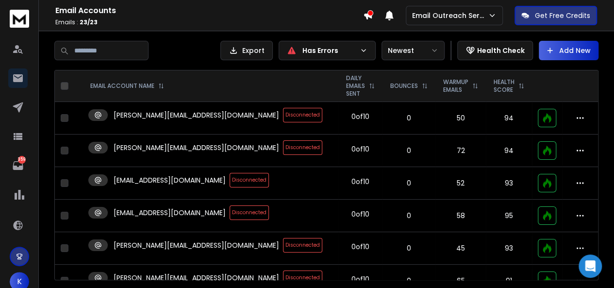
click at [187, 113] on p "leila.g@smartbomaksansolutions.com" at bounding box center [196, 115] width 165 height 10
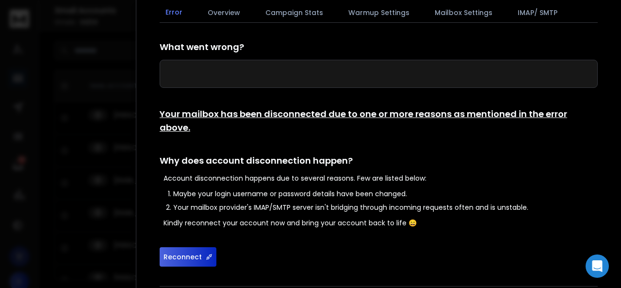
scroll to position [97, 0]
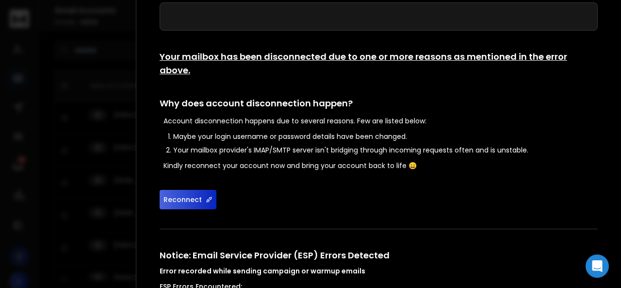
click at [187, 190] on button "Reconnect" at bounding box center [188, 199] width 57 height 19
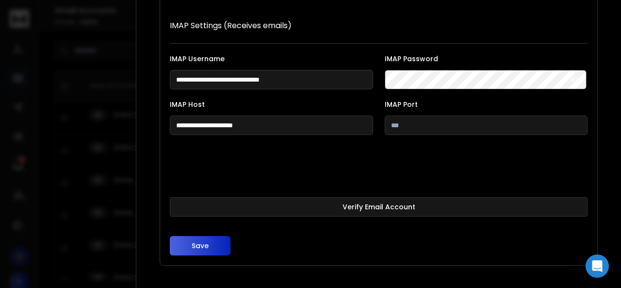
scroll to position [268, 0]
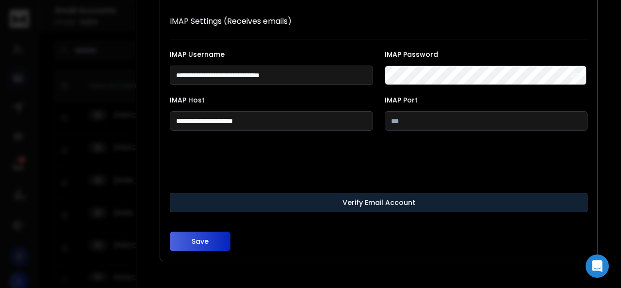
click at [288, 199] on button "Verify Email Account" at bounding box center [379, 202] width 418 height 19
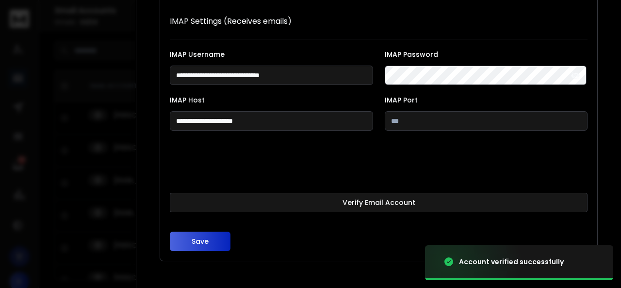
click at [214, 232] on button "Save" at bounding box center [200, 240] width 61 height 19
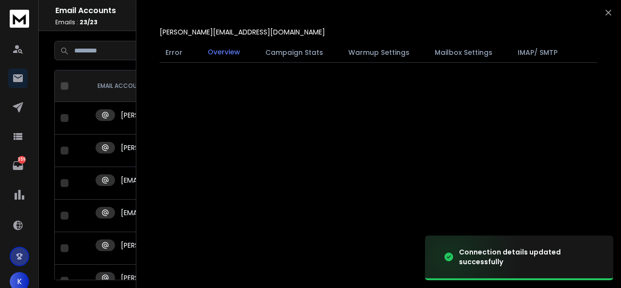
scroll to position [0, 0]
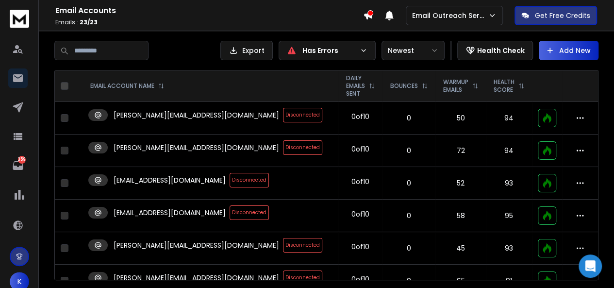
click at [180, 118] on div "leila.g@smartbomaksansolutions.com" at bounding box center [183, 115] width 191 height 12
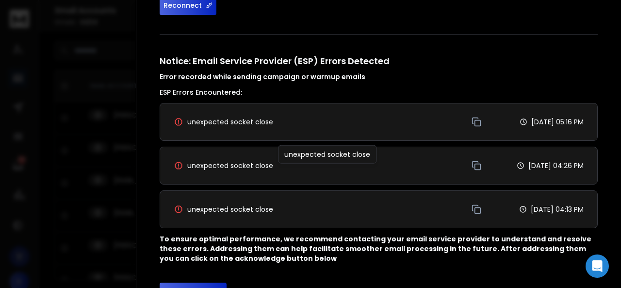
scroll to position [317, 0]
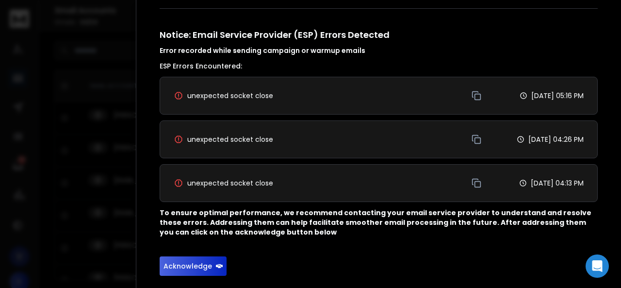
click at [193, 256] on button "Acknowledge" at bounding box center [193, 265] width 67 height 19
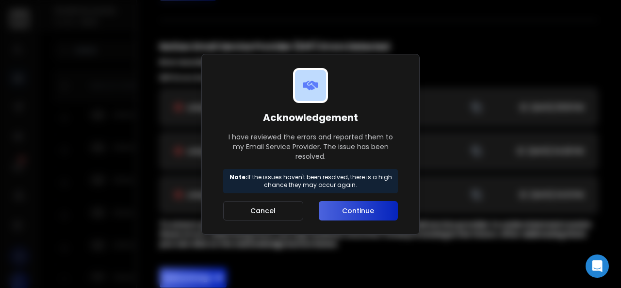
scroll to position [329, 0]
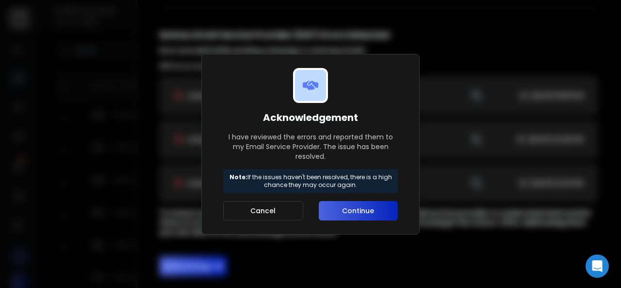
click at [335, 210] on button "Continue" at bounding box center [358, 210] width 79 height 19
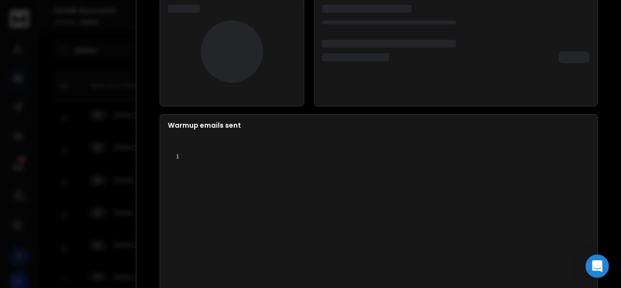
scroll to position [214, 0]
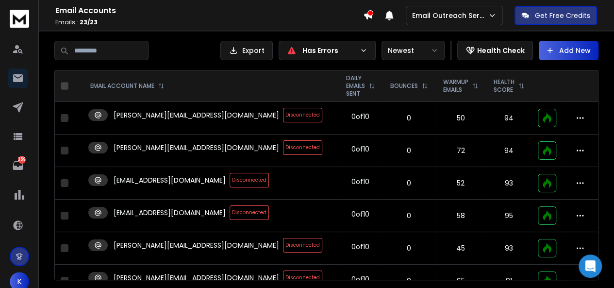
click at [251, 118] on div "leila.g@smartbomaksansolutions.com" at bounding box center [183, 115] width 191 height 12
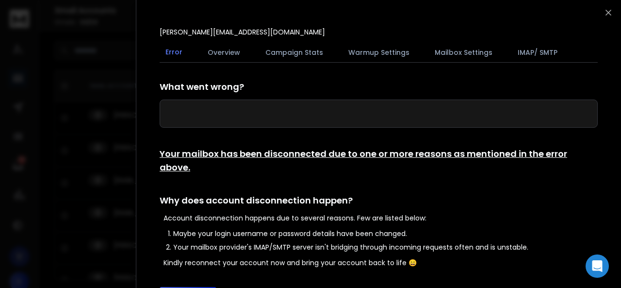
scroll to position [32, 0]
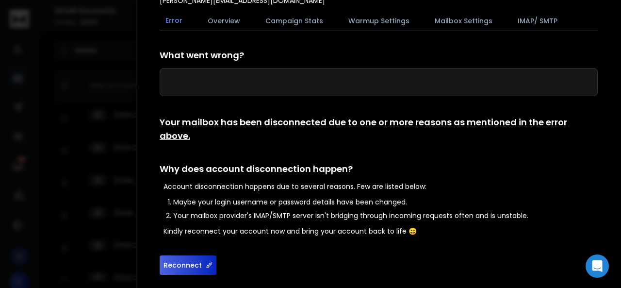
click at [179, 256] on button "Reconnect" at bounding box center [188, 264] width 57 height 19
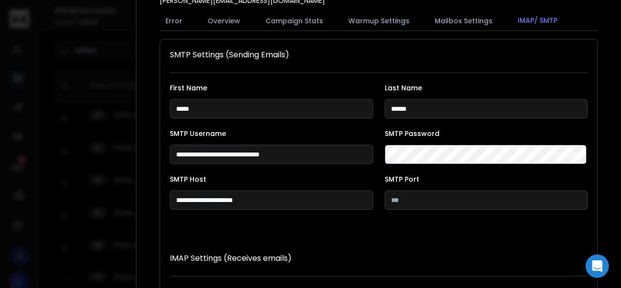
scroll to position [268, 0]
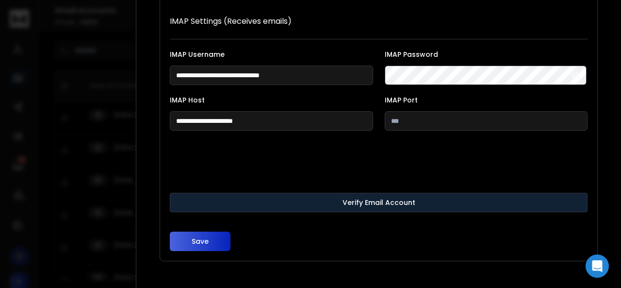
click at [335, 197] on button "Verify Email Account" at bounding box center [379, 202] width 418 height 19
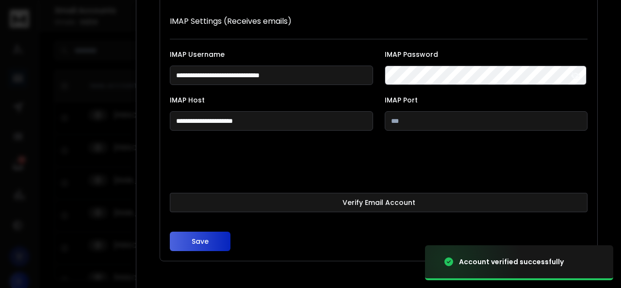
click at [210, 236] on button "Save" at bounding box center [200, 240] width 61 height 19
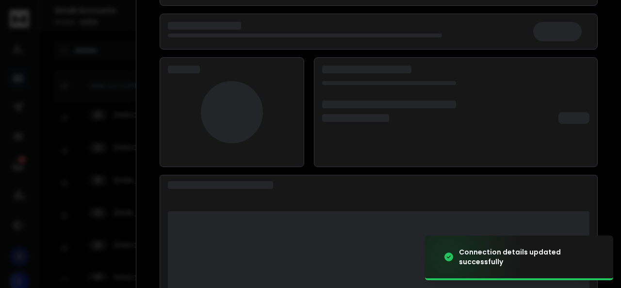
scroll to position [214, 0]
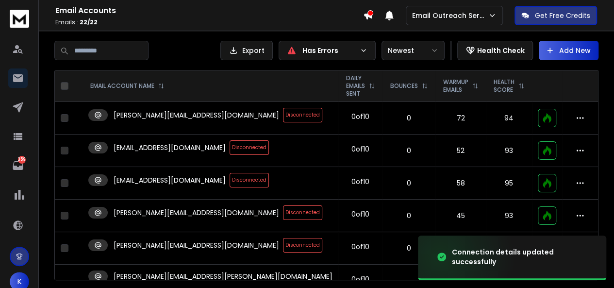
click at [149, 112] on p "leila.g@easybomaksanplanet.com" at bounding box center [196, 115] width 165 height 10
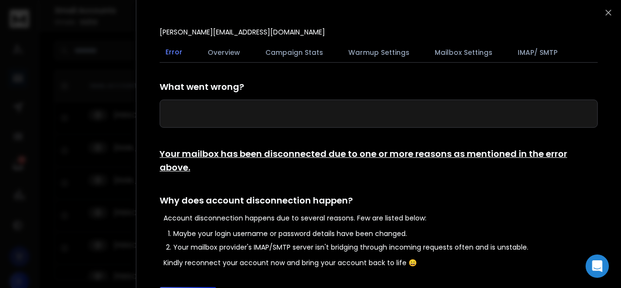
scroll to position [32, 0]
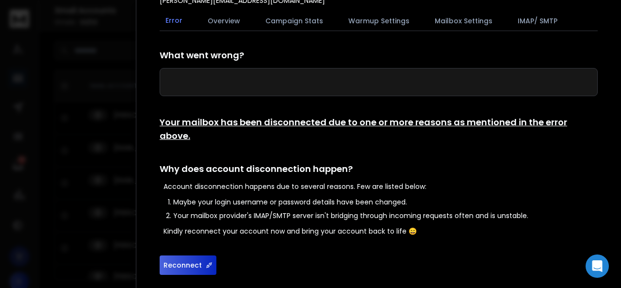
click at [175, 255] on button "Reconnect" at bounding box center [188, 264] width 57 height 19
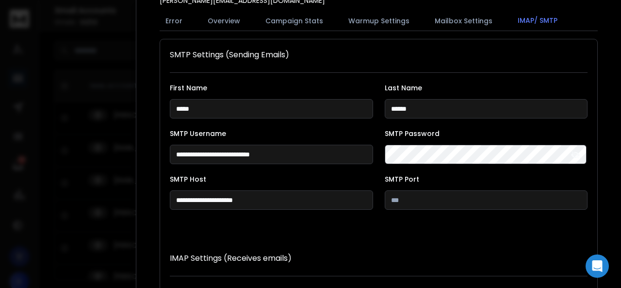
scroll to position [268, 0]
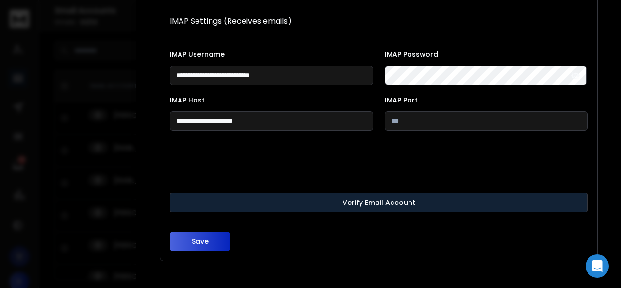
click at [299, 199] on button "Verify Email Account" at bounding box center [379, 202] width 418 height 19
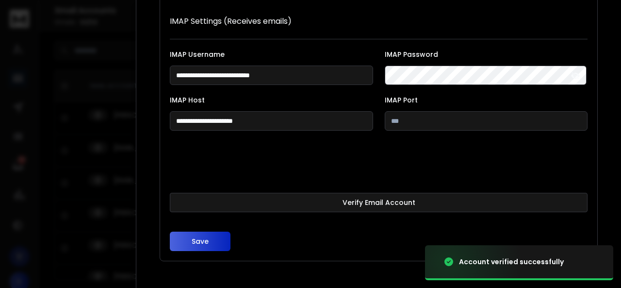
click at [215, 245] on button "Save" at bounding box center [200, 240] width 61 height 19
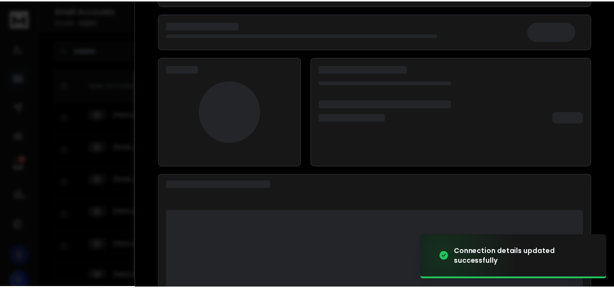
scroll to position [214, 0]
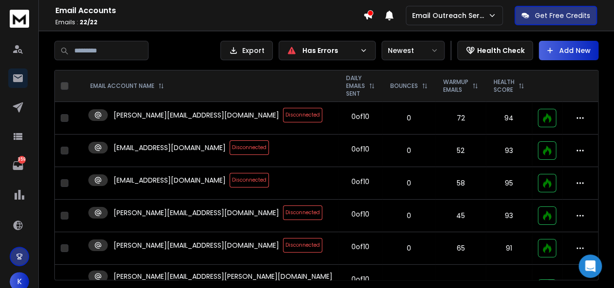
click at [351, 115] on div "0 of 10" at bounding box center [360, 117] width 18 height 10
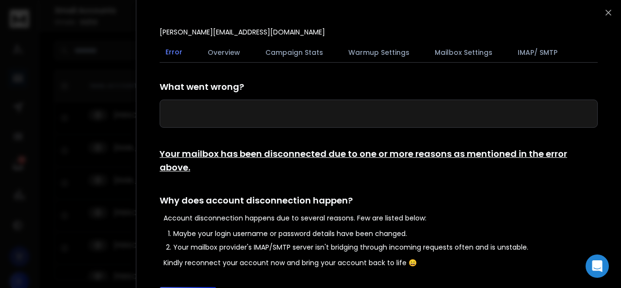
scroll to position [32, 0]
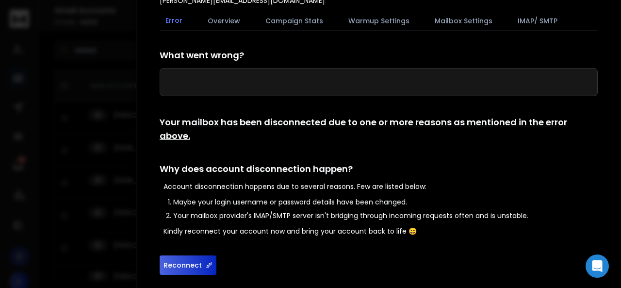
click at [178, 255] on button "Reconnect" at bounding box center [188, 264] width 57 height 19
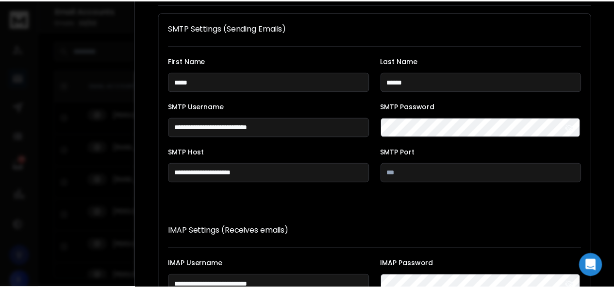
scroll to position [268, 0]
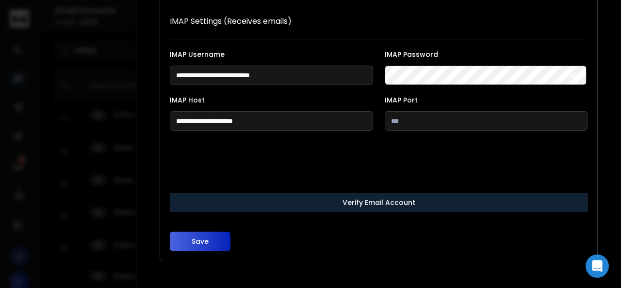
click at [395, 194] on button "Verify Email Account" at bounding box center [379, 202] width 418 height 19
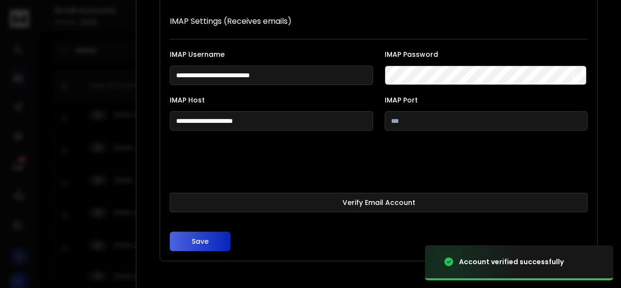
click at [183, 242] on button "Save" at bounding box center [200, 240] width 61 height 19
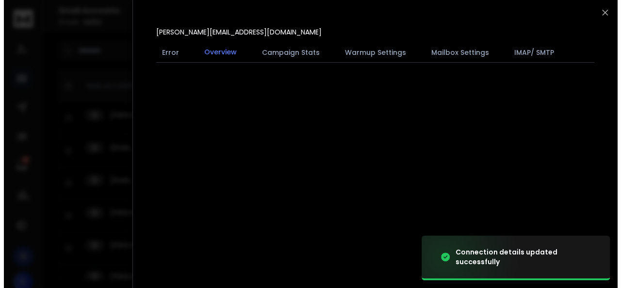
scroll to position [0, 0]
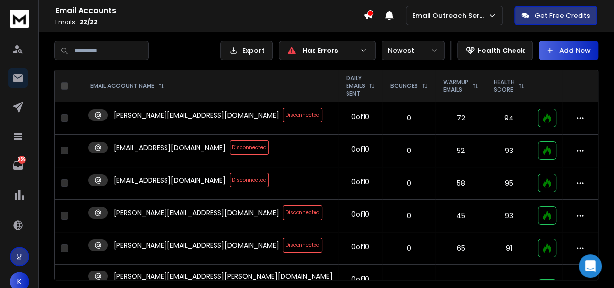
click at [201, 112] on p "[PERSON_NAME][EMAIL_ADDRESS][DOMAIN_NAME]" at bounding box center [196, 115] width 165 height 10
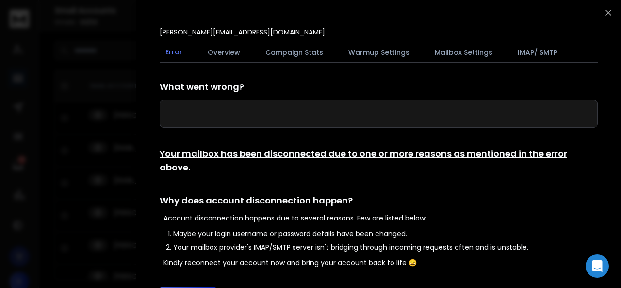
scroll to position [32, 0]
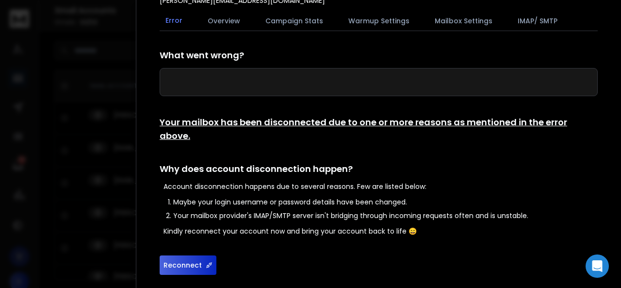
click at [197, 255] on button "Reconnect" at bounding box center [188, 264] width 57 height 19
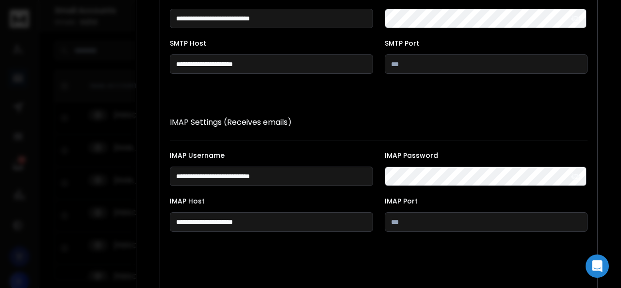
scroll to position [268, 0]
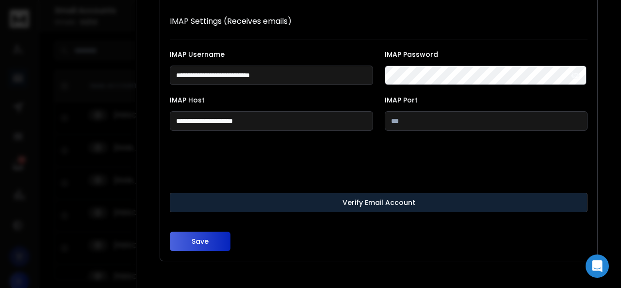
click at [332, 208] on button "Verify Email Account" at bounding box center [379, 202] width 418 height 19
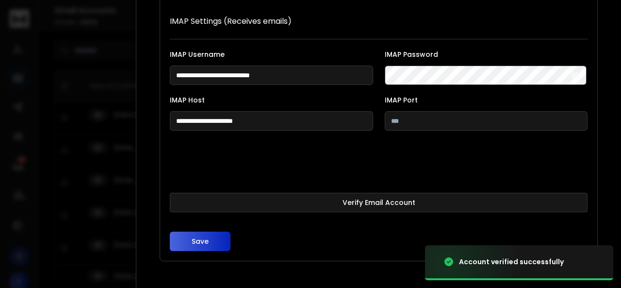
click at [221, 244] on button "Save" at bounding box center [200, 240] width 61 height 19
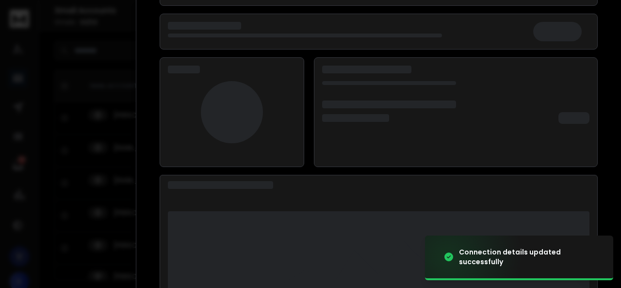
scroll to position [203, 0]
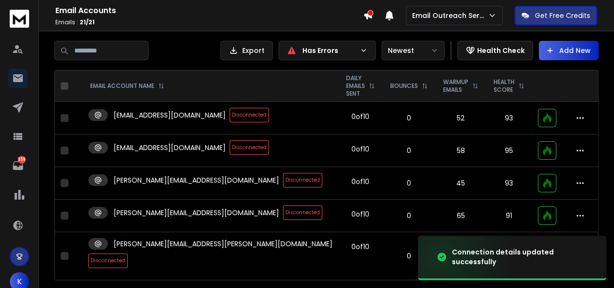
click at [226, 115] on p "ellie@meettuskerhydraulicssolutions.com" at bounding box center [170, 115] width 112 height 10
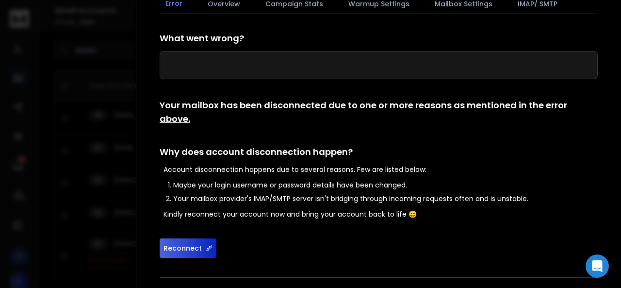
scroll to position [97, 0]
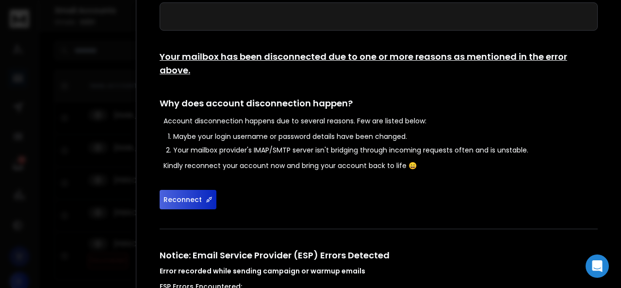
click at [188, 248] on h1 "Notice: Email Service Provider (ESP) Errors Detected Error recorded while sendi…" at bounding box center [379, 261] width 438 height 27
click at [181, 190] on button "Reconnect" at bounding box center [188, 199] width 57 height 19
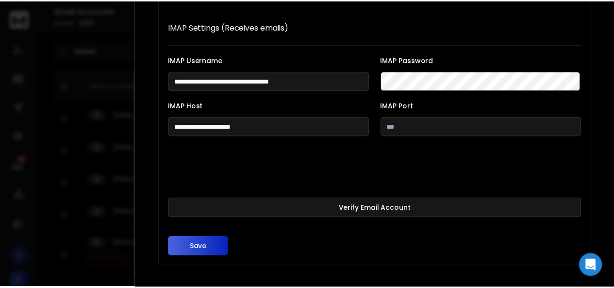
scroll to position [268, 0]
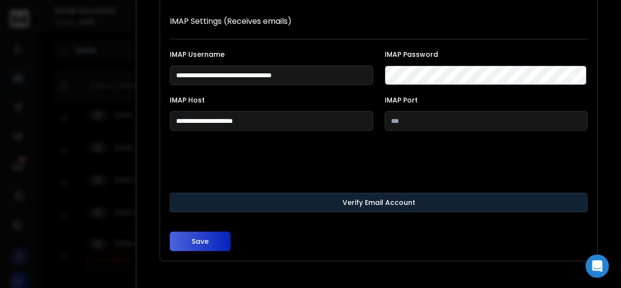
click at [388, 207] on button "Verify Email Account" at bounding box center [379, 202] width 418 height 19
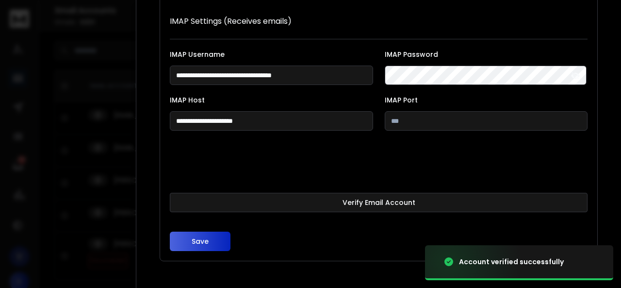
click at [219, 240] on button "Save" at bounding box center [200, 240] width 61 height 19
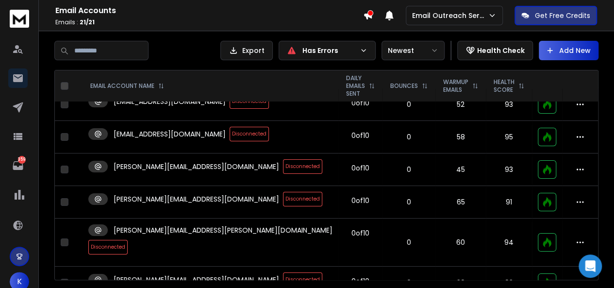
scroll to position [0, 0]
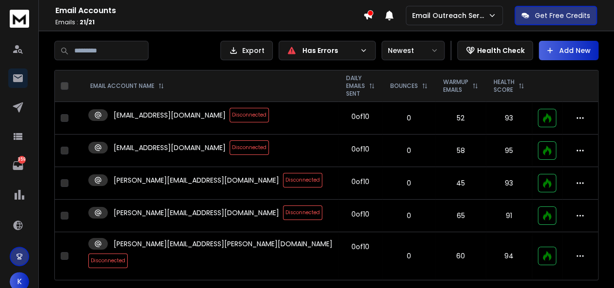
click at [146, 114] on p "[EMAIL_ADDRESS][DOMAIN_NAME]" at bounding box center [170, 115] width 112 height 10
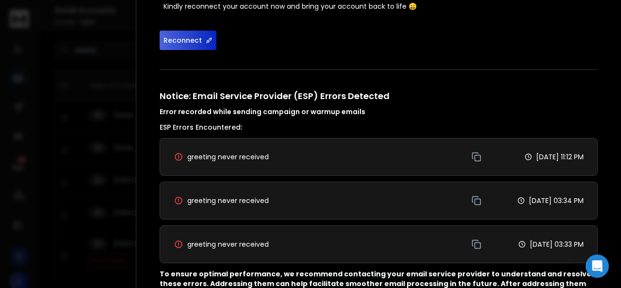
scroll to position [317, 0]
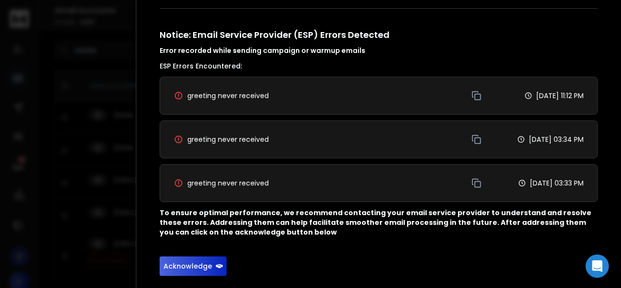
click at [190, 256] on button "Acknowledge" at bounding box center [193, 265] width 67 height 19
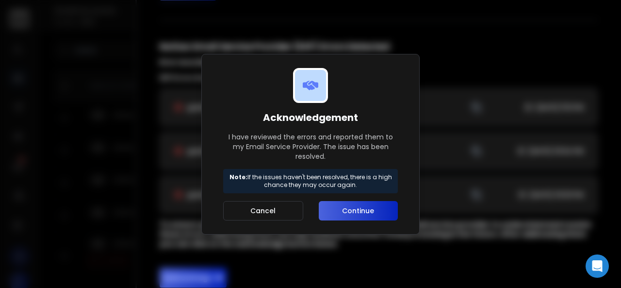
scroll to position [329, 0]
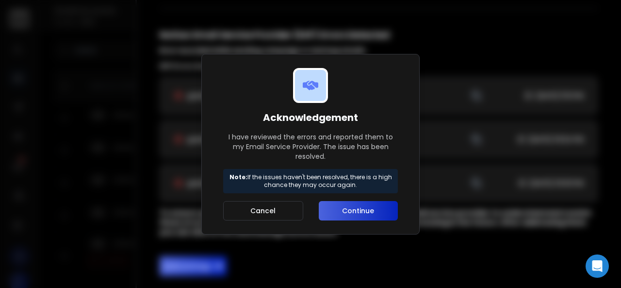
click at [352, 214] on button "Continue" at bounding box center [358, 210] width 79 height 19
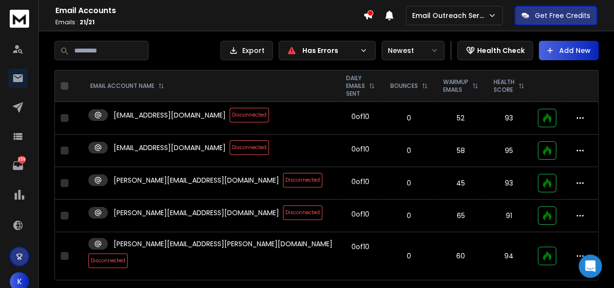
click at [212, 110] on p "[EMAIL_ADDRESS][DOMAIN_NAME]" at bounding box center [170, 115] width 112 height 10
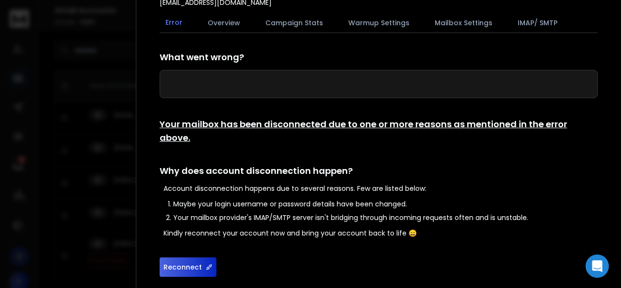
scroll to position [32, 0]
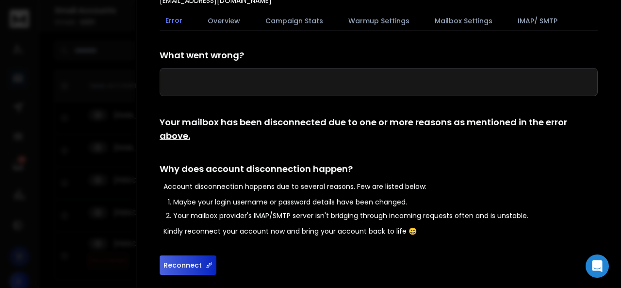
click at [181, 255] on button "Reconnect" at bounding box center [188, 264] width 57 height 19
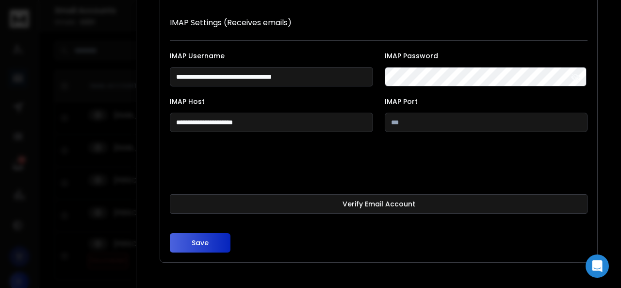
scroll to position [268, 0]
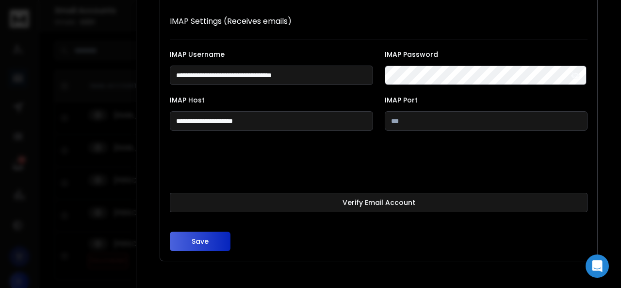
click at [310, 203] on button "Verify Email Account" at bounding box center [379, 202] width 418 height 19
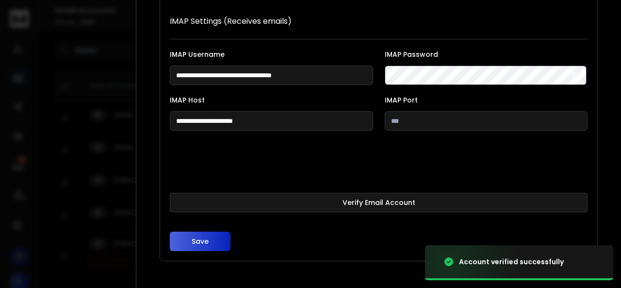
click at [208, 242] on button "Save" at bounding box center [200, 240] width 61 height 19
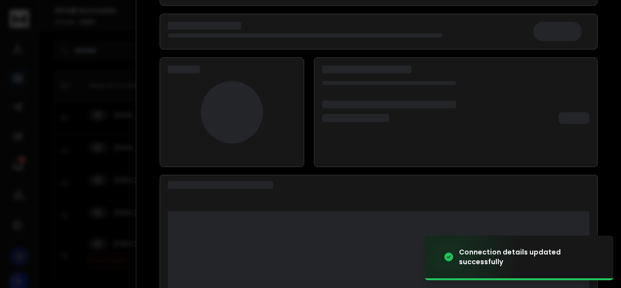
scroll to position [214, 0]
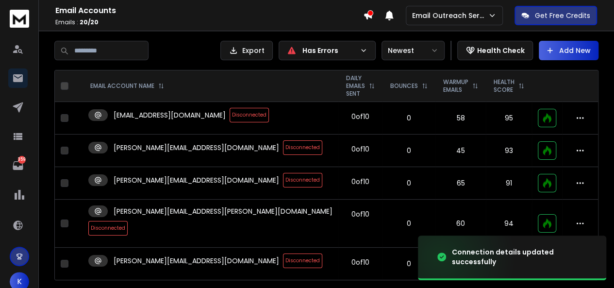
click at [181, 116] on p "[EMAIL_ADDRESS][DOMAIN_NAME]" at bounding box center [170, 115] width 112 height 10
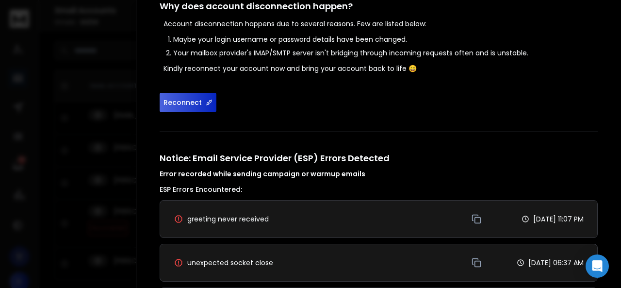
scroll to position [317, 0]
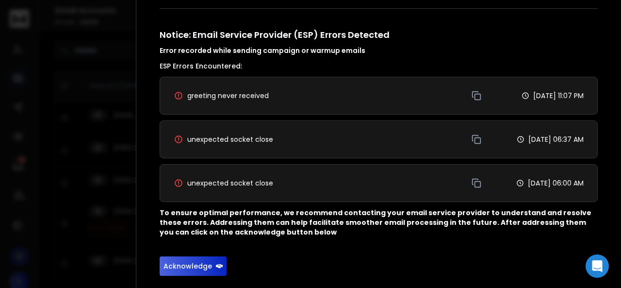
click at [171, 256] on button "Acknowledge" at bounding box center [193, 265] width 67 height 19
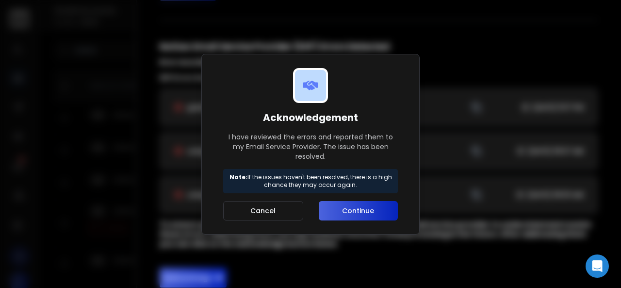
scroll to position [329, 0]
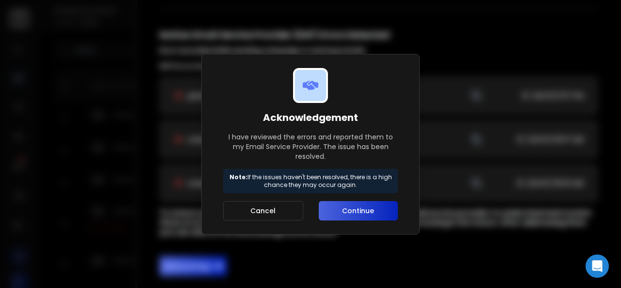
click at [357, 213] on button "Continue" at bounding box center [358, 210] width 79 height 19
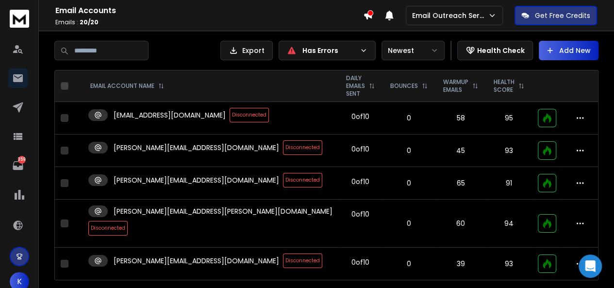
click at [159, 110] on p "[EMAIL_ADDRESS][DOMAIN_NAME]" at bounding box center [170, 115] width 112 height 10
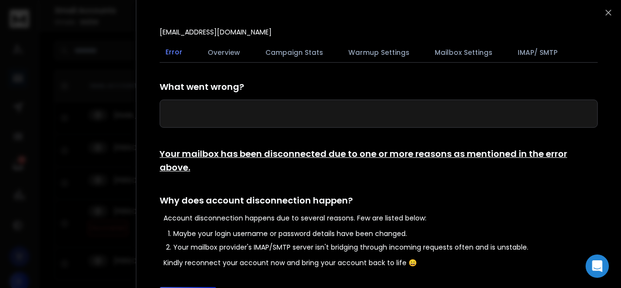
scroll to position [32, 0]
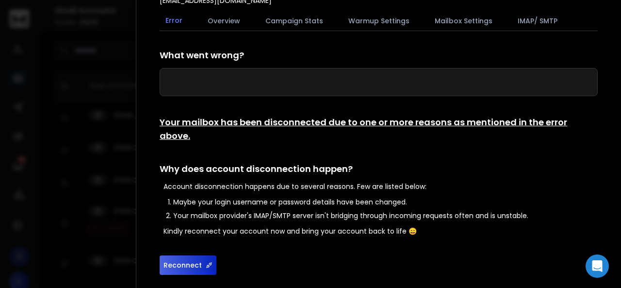
click at [193, 255] on button "Reconnect" at bounding box center [188, 264] width 57 height 19
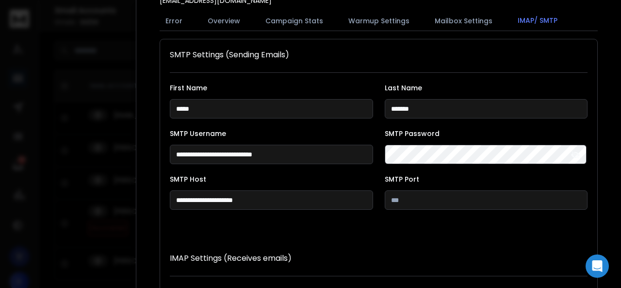
scroll to position [268, 0]
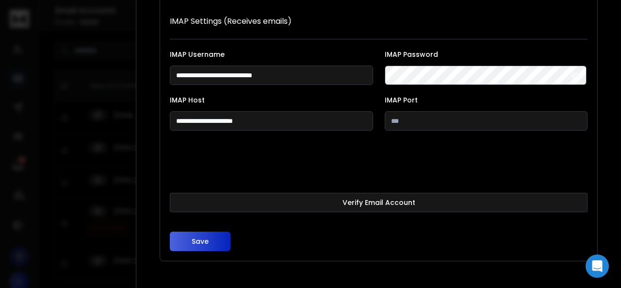
click at [292, 202] on button "Verify Email Account" at bounding box center [379, 202] width 418 height 19
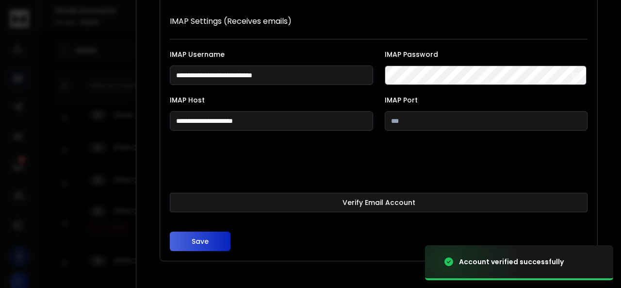
click at [210, 242] on button "Save" at bounding box center [200, 240] width 61 height 19
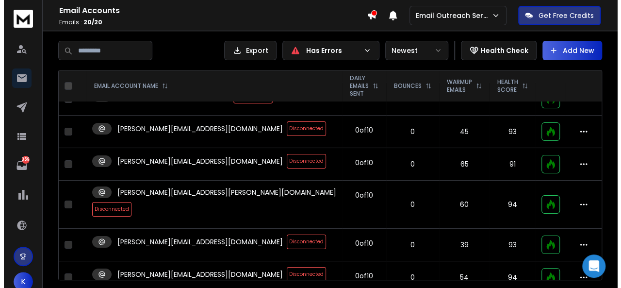
scroll to position [0, 0]
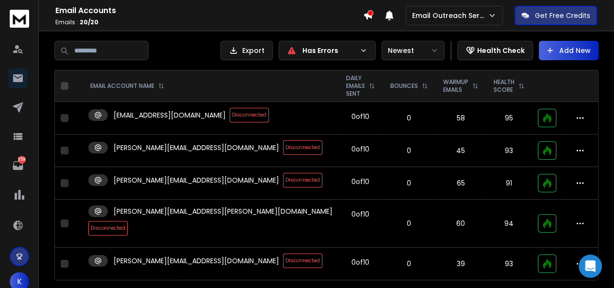
click at [179, 111] on p "[EMAIL_ADDRESS][DOMAIN_NAME]" at bounding box center [170, 115] width 112 height 10
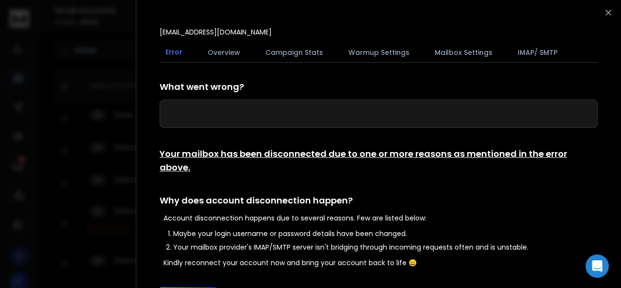
scroll to position [32, 0]
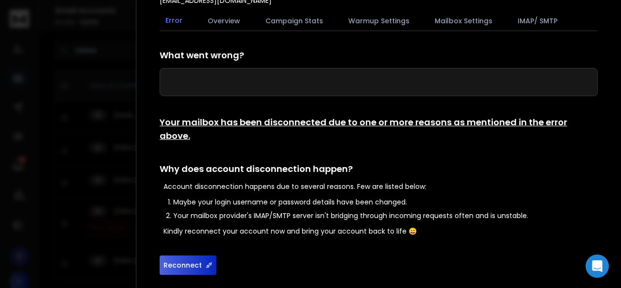
click at [190, 255] on button "Reconnect" at bounding box center [188, 264] width 57 height 19
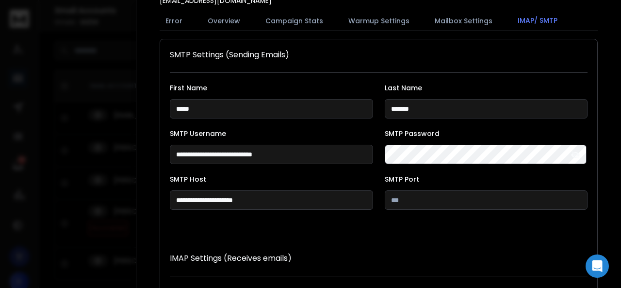
scroll to position [268, 0]
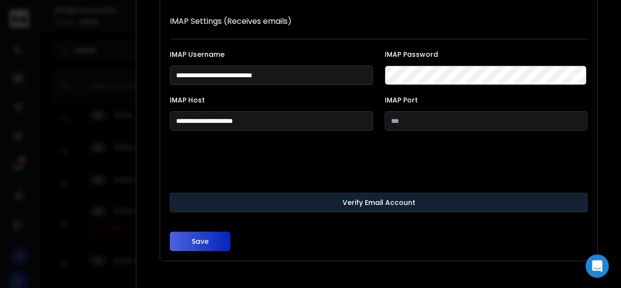
click at [318, 205] on button "Verify Email Account" at bounding box center [379, 202] width 418 height 19
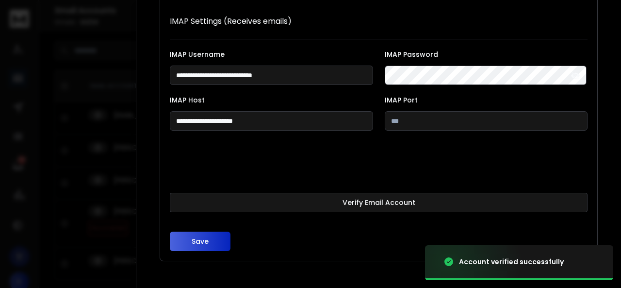
click at [216, 239] on button "Save" at bounding box center [200, 240] width 61 height 19
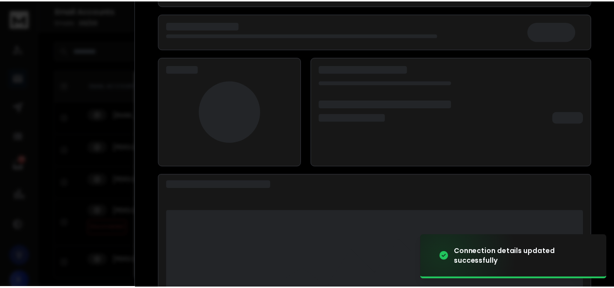
scroll to position [214, 0]
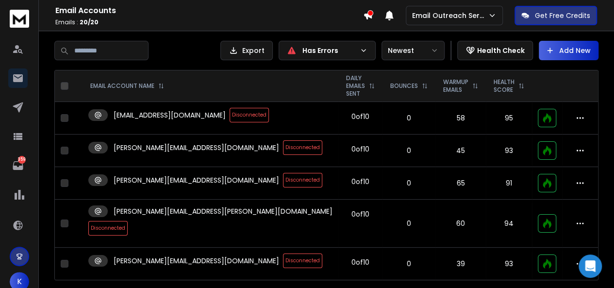
click at [153, 116] on p "[EMAIL_ADDRESS][DOMAIN_NAME]" at bounding box center [170, 115] width 112 height 10
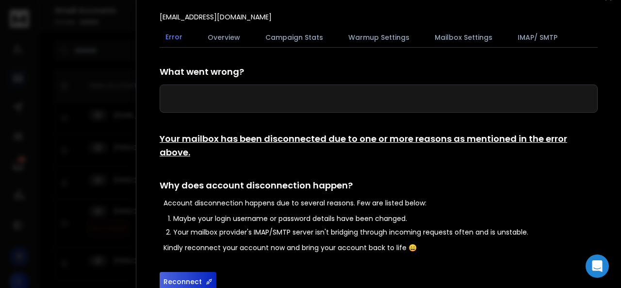
scroll to position [32, 0]
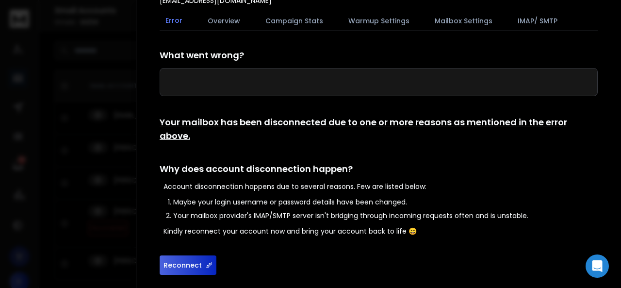
click at [195, 255] on button "Reconnect" at bounding box center [188, 264] width 57 height 19
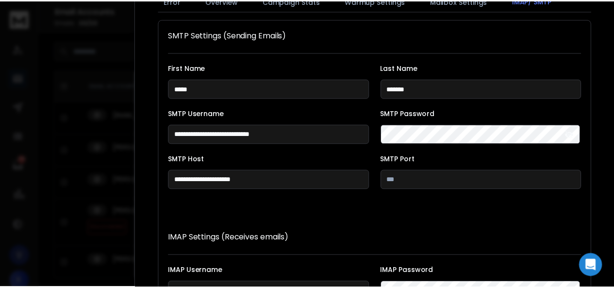
scroll to position [268, 0]
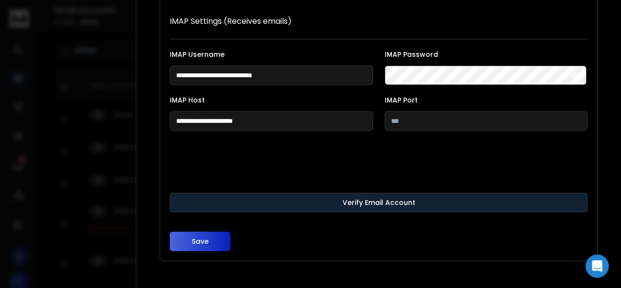
click at [336, 208] on button "Verify Email Account" at bounding box center [379, 202] width 418 height 19
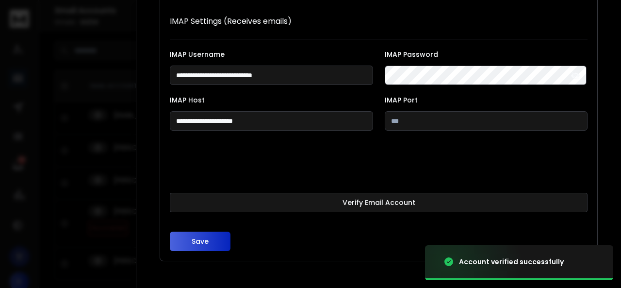
click at [203, 240] on button "Save" at bounding box center [200, 240] width 61 height 19
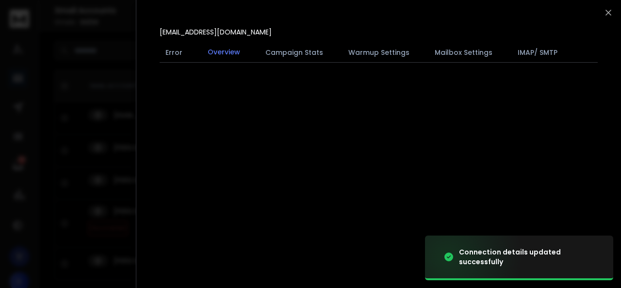
scroll to position [0, 0]
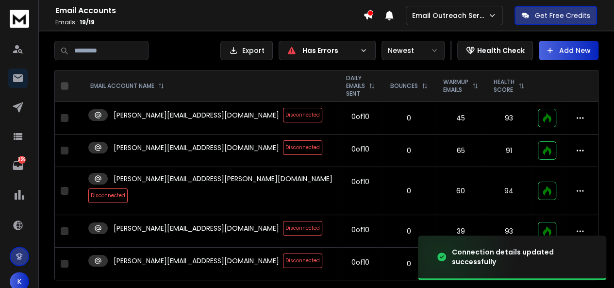
click at [199, 115] on p "[PERSON_NAME][EMAIL_ADDRESS][DOMAIN_NAME]" at bounding box center [196, 115] width 165 height 10
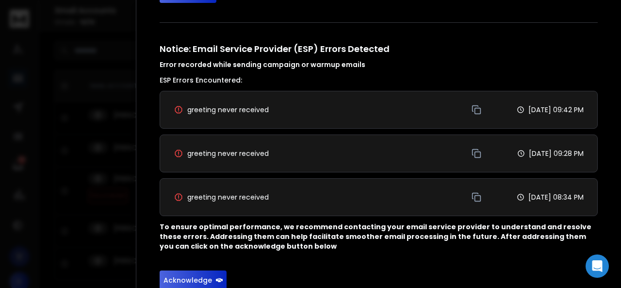
scroll to position [317, 0]
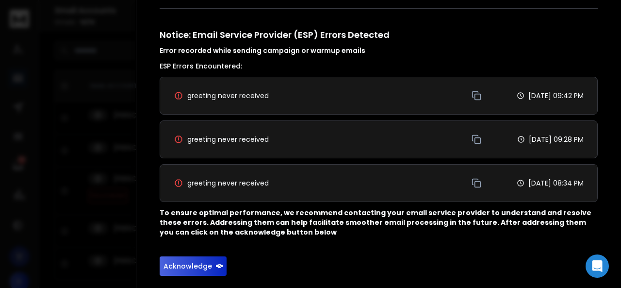
click at [191, 256] on button "Acknowledge" at bounding box center [193, 265] width 67 height 19
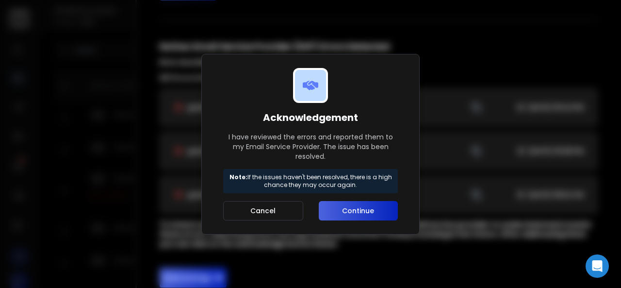
scroll to position [329, 0]
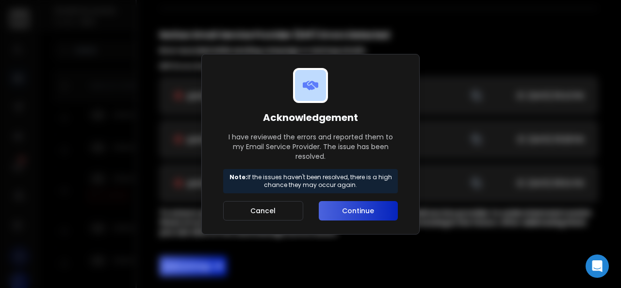
click at [322, 205] on button "Continue" at bounding box center [358, 210] width 79 height 19
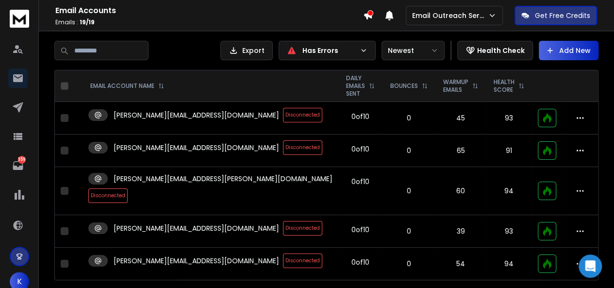
click at [204, 117] on p "[PERSON_NAME][EMAIL_ADDRESS][DOMAIN_NAME]" at bounding box center [196, 115] width 165 height 10
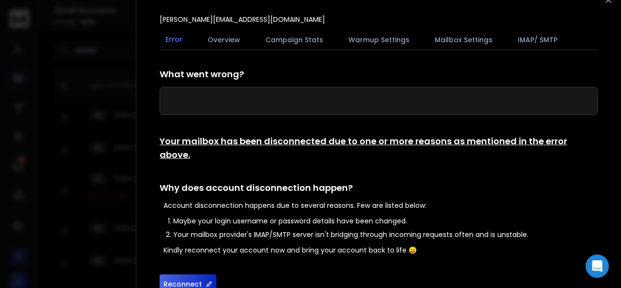
scroll to position [32, 0]
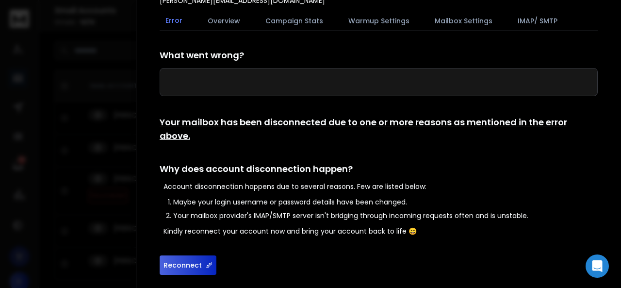
click at [164, 256] on button "Reconnect" at bounding box center [188, 264] width 57 height 19
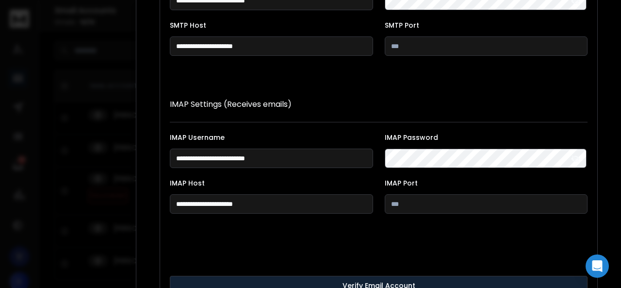
scroll to position [268, 0]
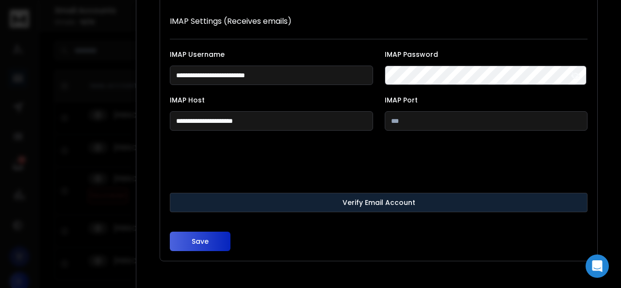
click at [322, 207] on button "Verify Email Account" at bounding box center [379, 202] width 418 height 19
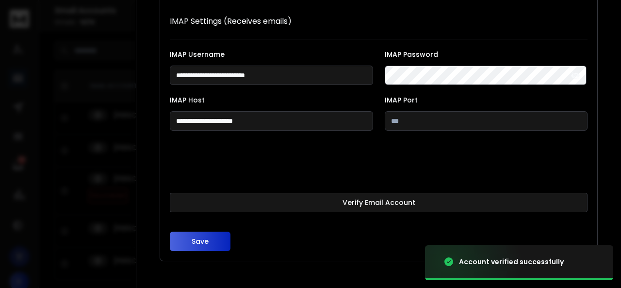
click at [191, 240] on button "Save" at bounding box center [200, 240] width 61 height 19
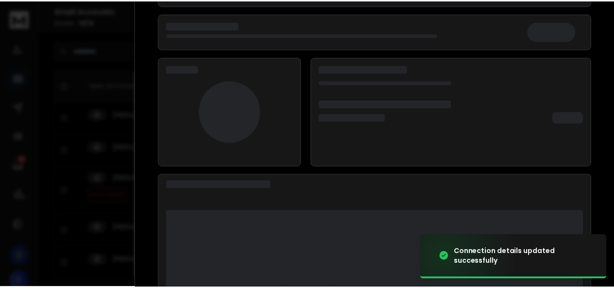
scroll to position [214, 0]
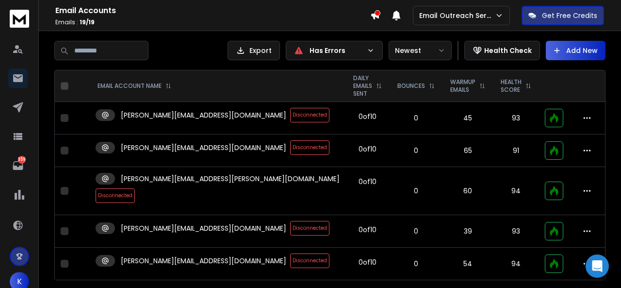
click at [181, 115] on p "[PERSON_NAME][EMAIL_ADDRESS][DOMAIN_NAME]" at bounding box center [203, 115] width 165 height 10
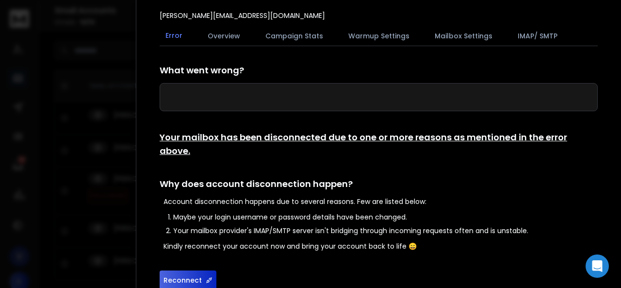
scroll to position [32, 0]
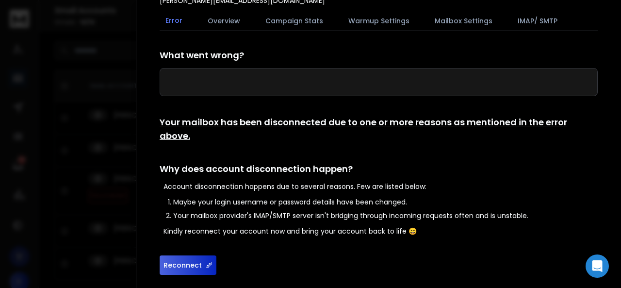
click at [201, 255] on button "Reconnect" at bounding box center [188, 264] width 57 height 19
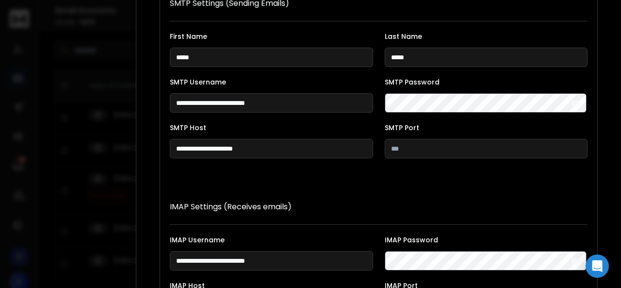
scroll to position [268, 0]
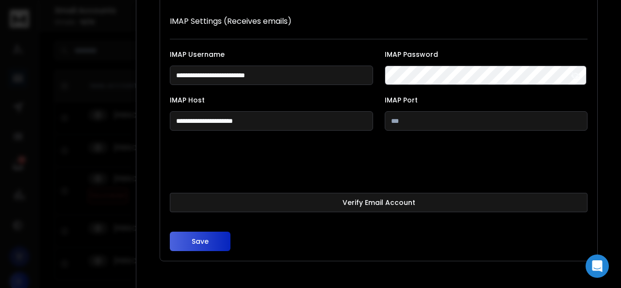
click at [336, 214] on form "**********" at bounding box center [379, 43] width 418 height 415
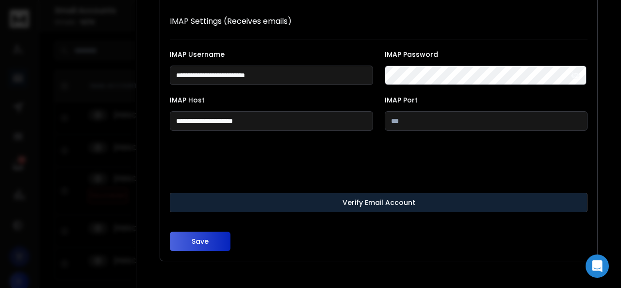
click at [337, 204] on button "Verify Email Account" at bounding box center [379, 202] width 418 height 19
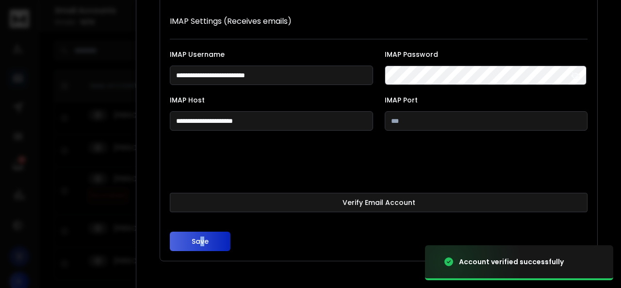
click at [203, 230] on div "Save" at bounding box center [253, 237] width 167 height 27
click at [203, 239] on button "Save" at bounding box center [200, 240] width 61 height 19
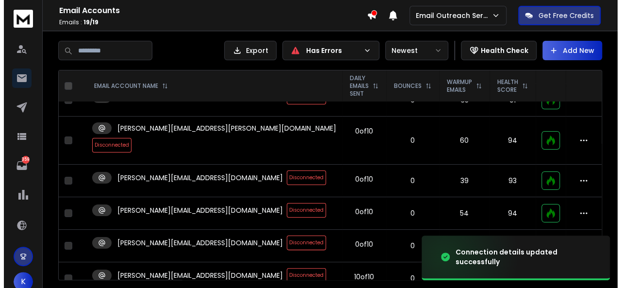
scroll to position [0, 0]
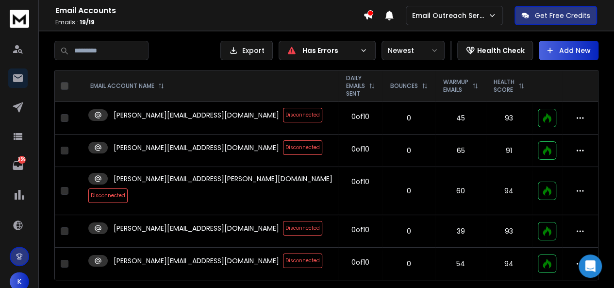
click at [186, 148] on p "[PERSON_NAME][EMAIL_ADDRESS][DOMAIN_NAME]" at bounding box center [196, 148] width 165 height 10
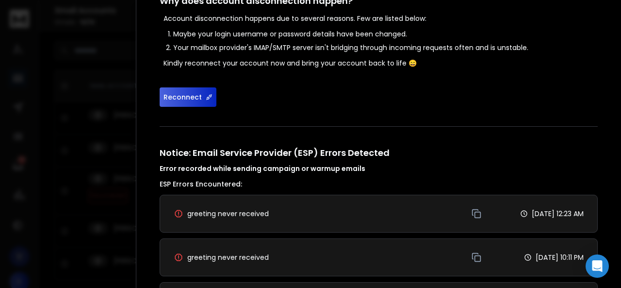
scroll to position [317, 0]
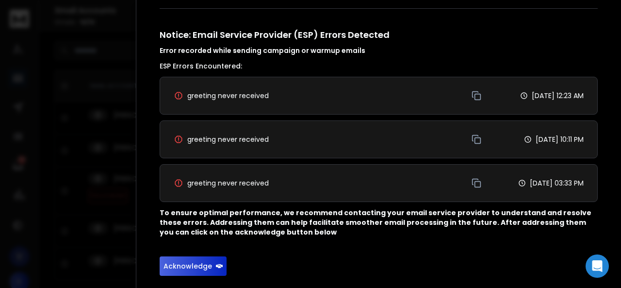
click at [195, 256] on button "Acknowledge" at bounding box center [193, 265] width 67 height 19
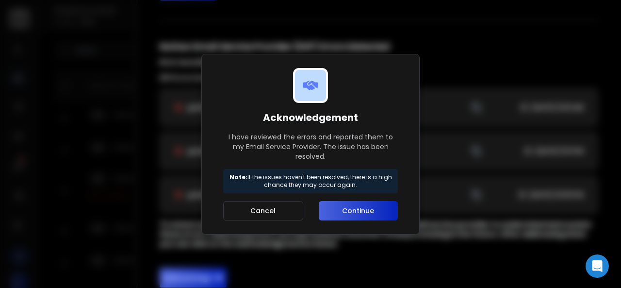
scroll to position [329, 0]
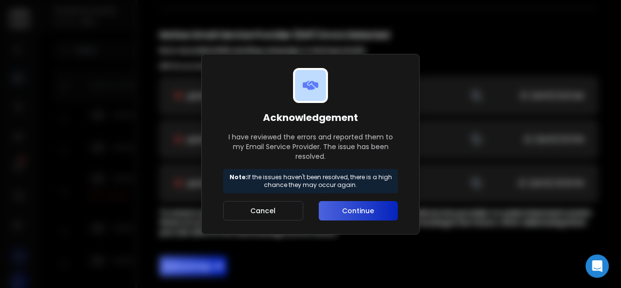
click at [378, 202] on button "Continue" at bounding box center [358, 210] width 79 height 19
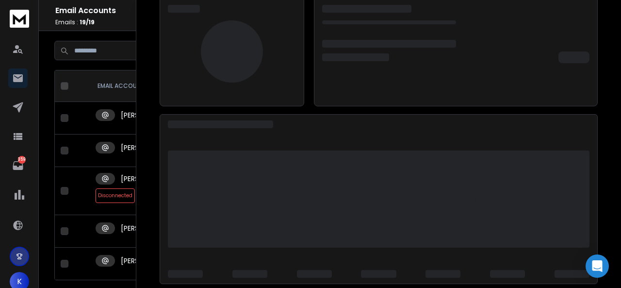
scroll to position [0, 0]
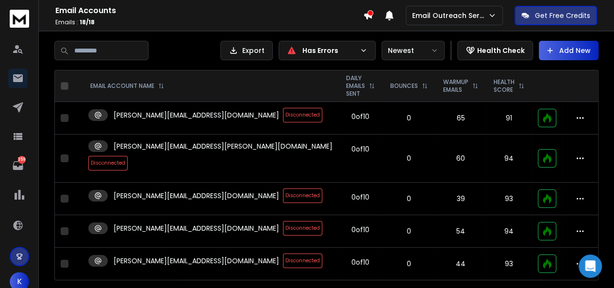
click at [165, 113] on p "[PERSON_NAME][EMAIL_ADDRESS][DOMAIN_NAME]" at bounding box center [196, 115] width 165 height 10
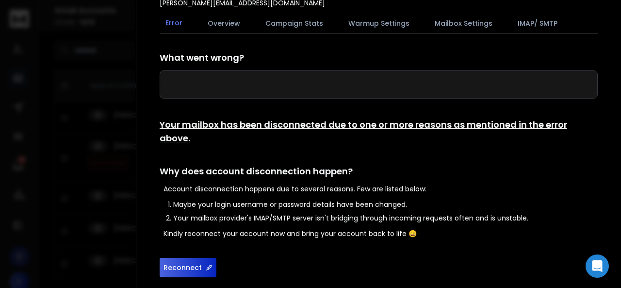
scroll to position [32, 0]
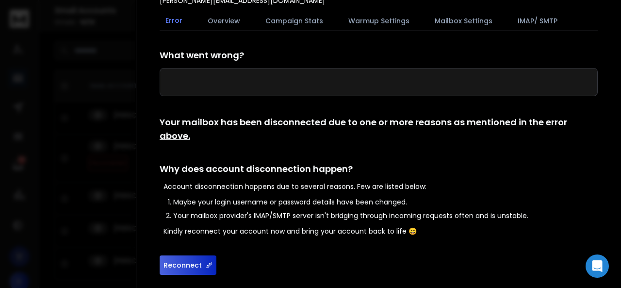
click at [171, 255] on button "Reconnect" at bounding box center [188, 264] width 57 height 19
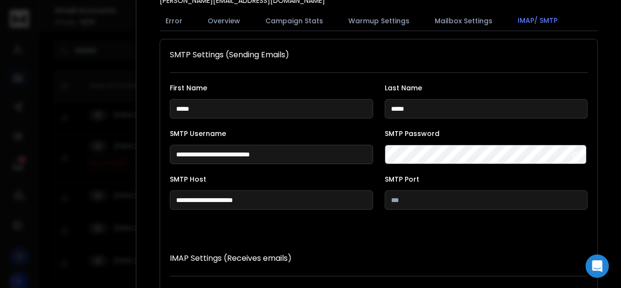
scroll to position [268, 0]
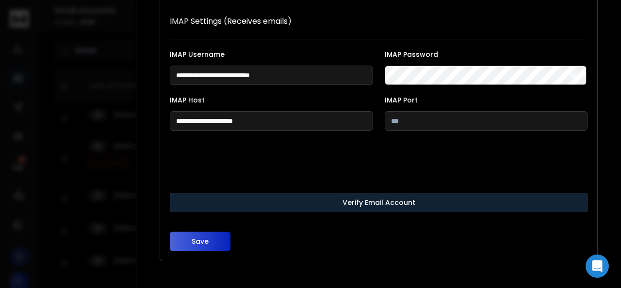
click at [275, 198] on button "Verify Email Account" at bounding box center [379, 202] width 418 height 19
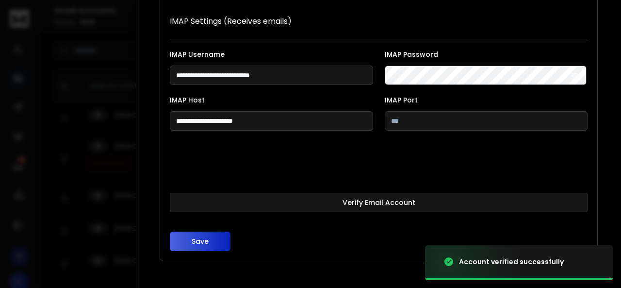
click at [198, 243] on button "Save" at bounding box center [200, 240] width 61 height 19
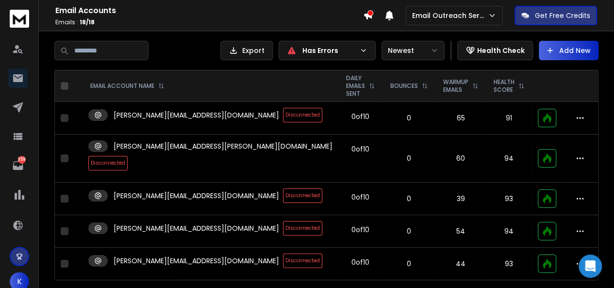
click at [187, 143] on p "[PERSON_NAME][EMAIL_ADDRESS][PERSON_NAME][DOMAIN_NAME]" at bounding box center [223, 146] width 219 height 10
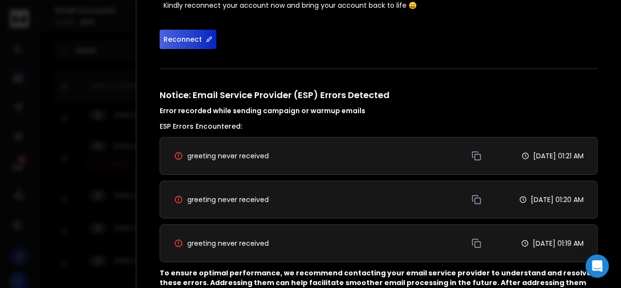
scroll to position [317, 0]
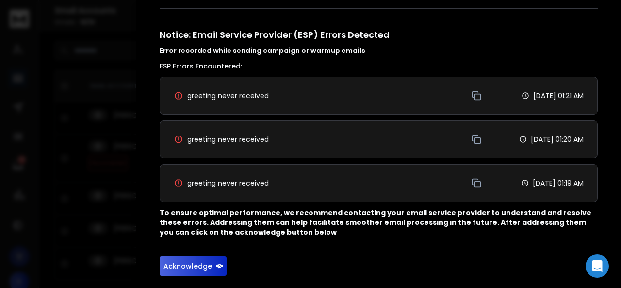
click at [199, 256] on button "Acknowledge" at bounding box center [193, 265] width 67 height 19
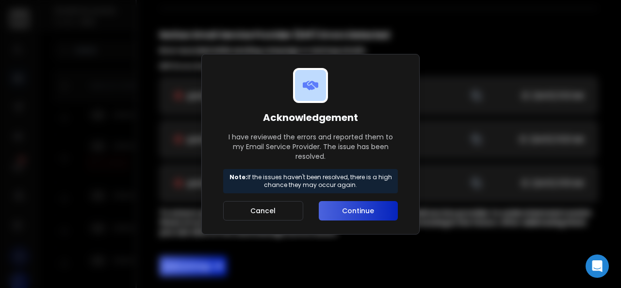
click at [339, 209] on button "Continue" at bounding box center [358, 210] width 79 height 19
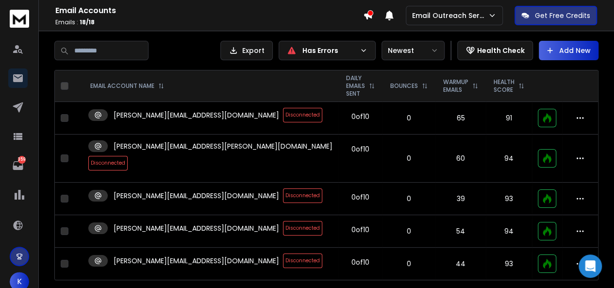
click at [193, 142] on p "[PERSON_NAME][EMAIL_ADDRESS][PERSON_NAME][DOMAIN_NAME]" at bounding box center [223, 146] width 219 height 10
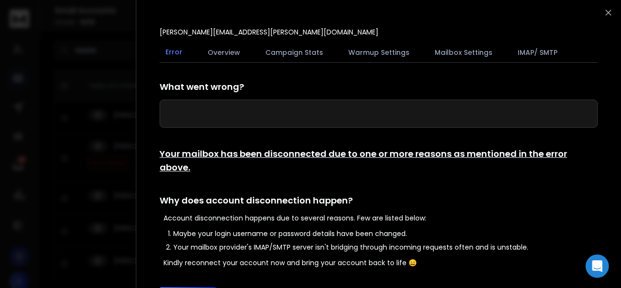
scroll to position [32, 0]
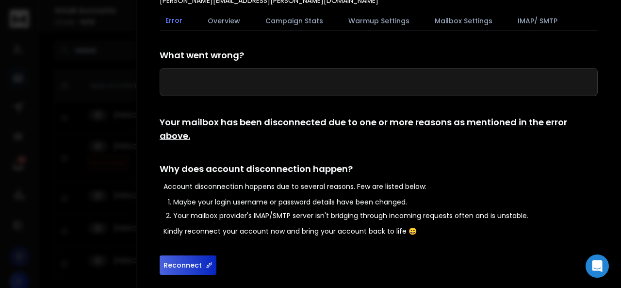
click at [174, 255] on button "Reconnect" at bounding box center [188, 264] width 57 height 19
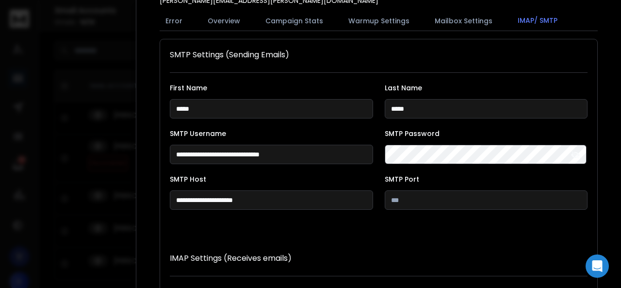
scroll to position [268, 0]
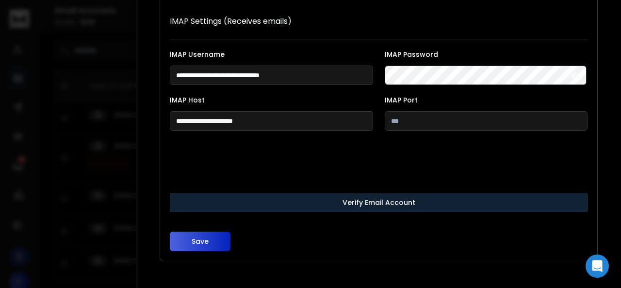
click at [262, 210] on button "Verify Email Account" at bounding box center [379, 202] width 418 height 19
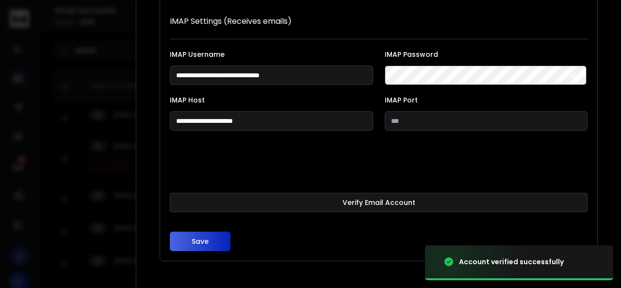
click at [215, 234] on button "Save" at bounding box center [200, 240] width 61 height 19
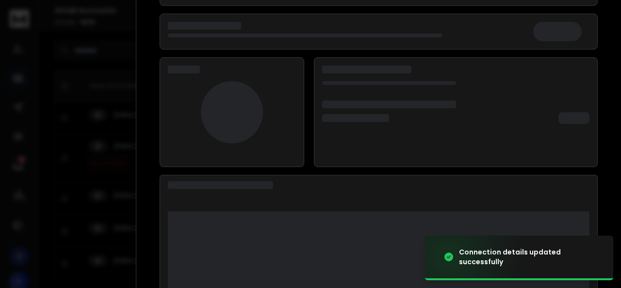
scroll to position [214, 0]
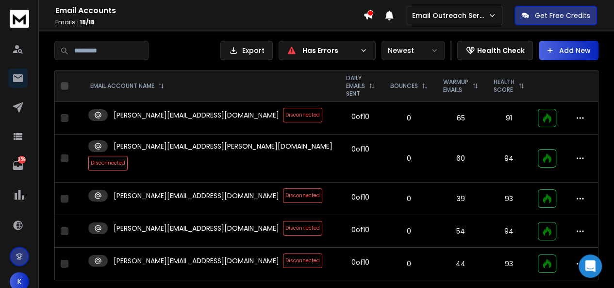
click at [148, 108] on div "julia@netallmarcindiaspace.com Disconnected" at bounding box center [210, 115] width 244 height 15
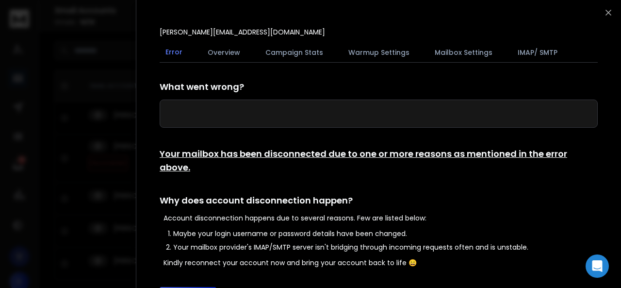
scroll to position [32, 0]
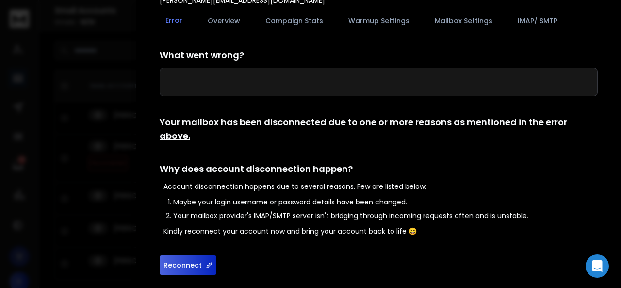
click at [195, 255] on button "Reconnect" at bounding box center [188, 264] width 57 height 19
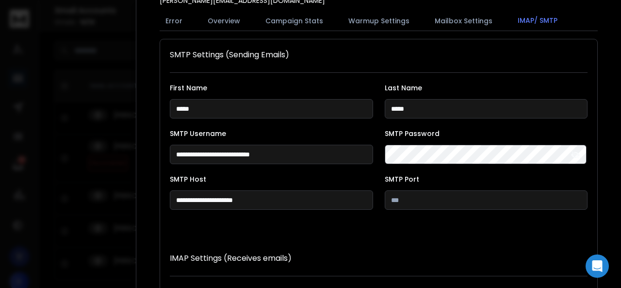
scroll to position [268, 0]
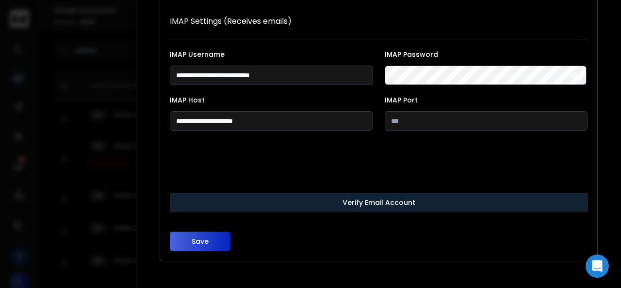
click at [322, 194] on button "Verify Email Account" at bounding box center [379, 202] width 418 height 19
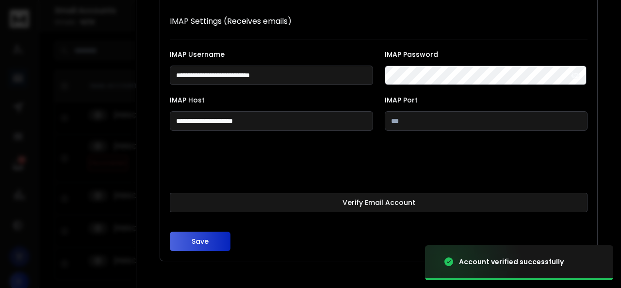
click at [210, 237] on button "Save" at bounding box center [200, 240] width 61 height 19
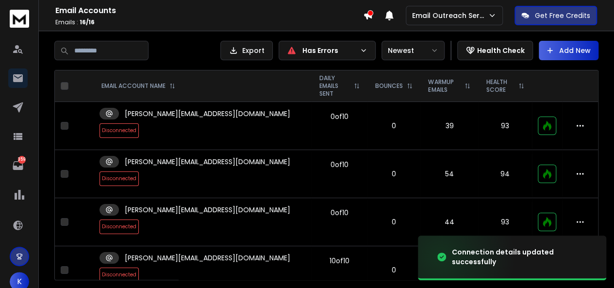
click at [214, 116] on p "[PERSON_NAME][EMAIL_ADDRESS][DOMAIN_NAME]" at bounding box center [207, 114] width 165 height 10
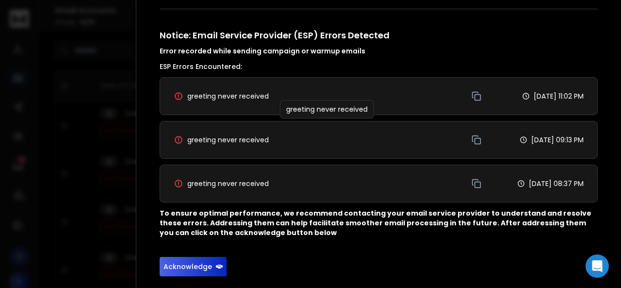
scroll to position [317, 0]
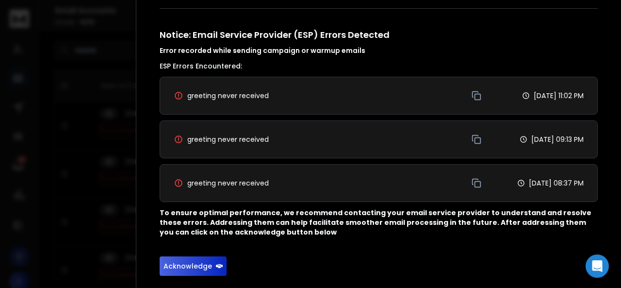
click at [183, 256] on button "Acknowledge" at bounding box center [193, 265] width 67 height 19
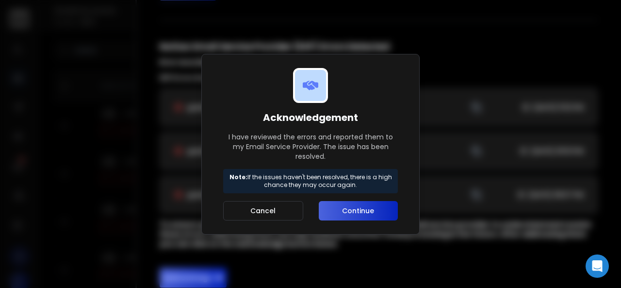
scroll to position [329, 0]
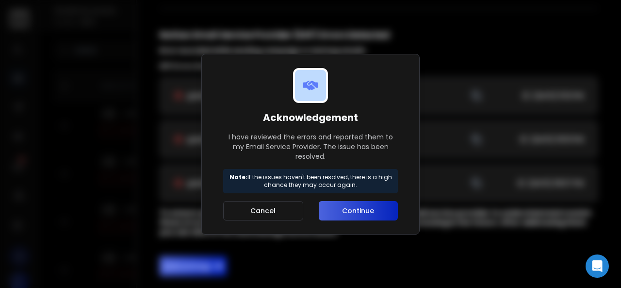
click at [337, 212] on button "Continue" at bounding box center [358, 210] width 79 height 19
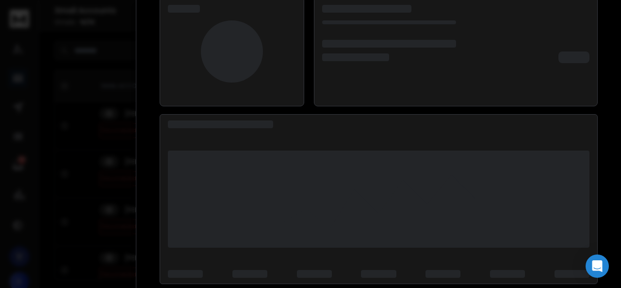
scroll to position [214, 0]
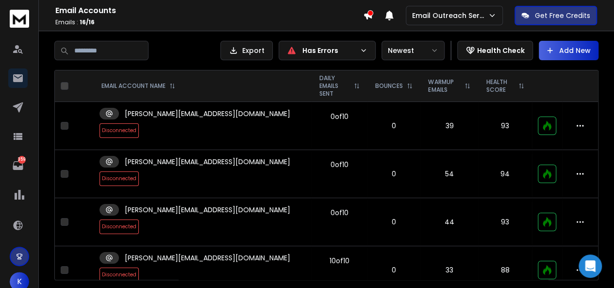
click at [200, 116] on p "[PERSON_NAME][EMAIL_ADDRESS][DOMAIN_NAME]" at bounding box center [207, 114] width 165 height 10
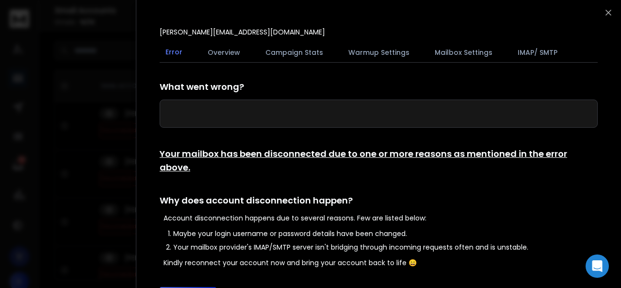
scroll to position [32, 0]
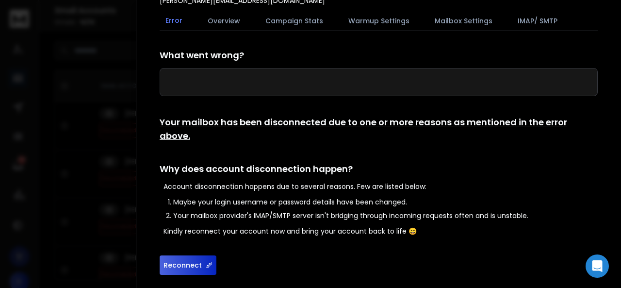
click at [177, 239] on div "What went wrong? Your mailbox has been disconnected due to one or more reasons …" at bounding box center [379, 162] width 438 height 226
click at [175, 255] on button "Reconnect" at bounding box center [188, 264] width 57 height 19
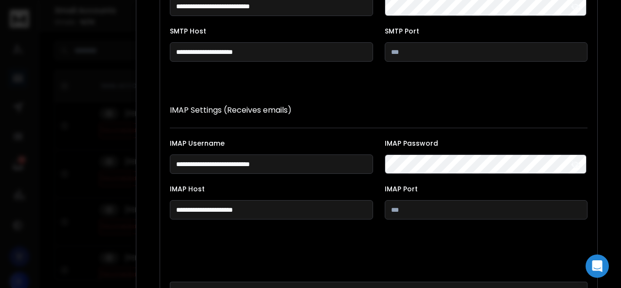
scroll to position [268, 0]
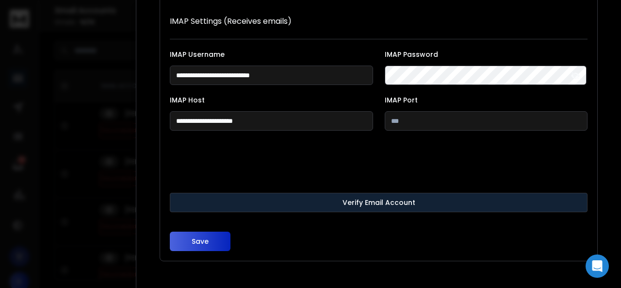
click at [273, 200] on button "Verify Email Account" at bounding box center [379, 202] width 418 height 19
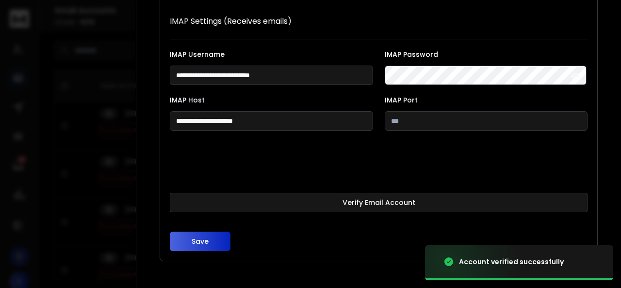
click at [194, 241] on button "Save" at bounding box center [200, 240] width 61 height 19
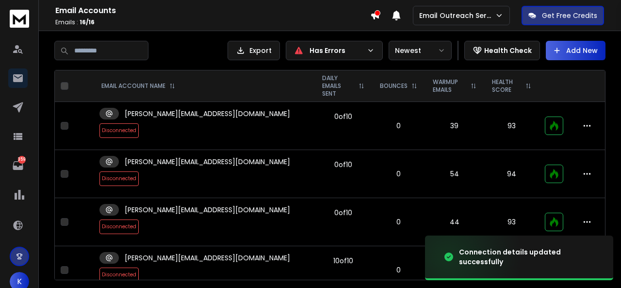
scroll to position [0, 0]
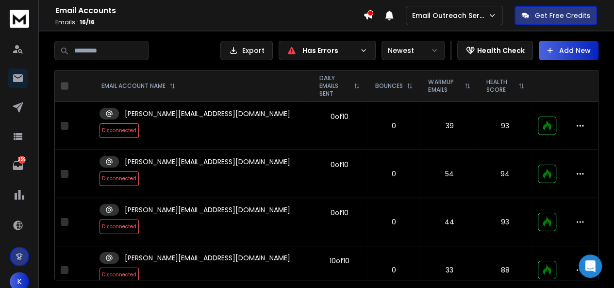
click at [180, 113] on p "[PERSON_NAME][EMAIL_ADDRESS][DOMAIN_NAME]" at bounding box center [207, 114] width 165 height 10
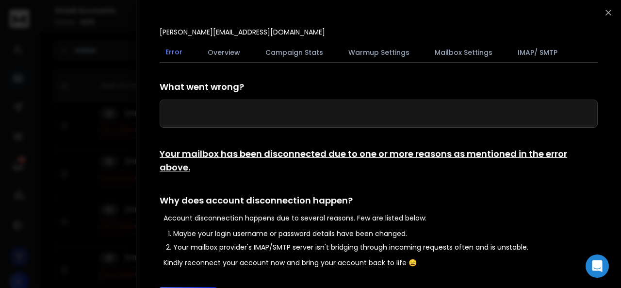
scroll to position [32, 0]
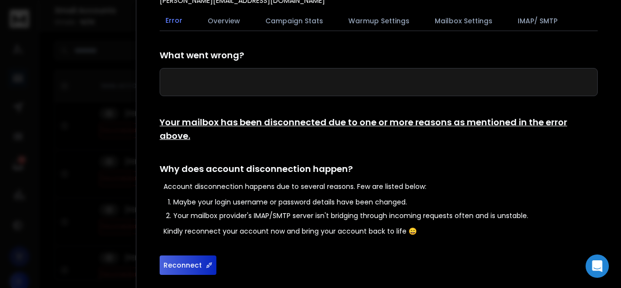
click at [183, 255] on button "Reconnect" at bounding box center [188, 264] width 57 height 19
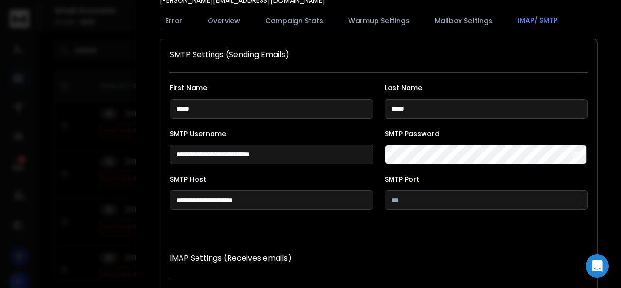
scroll to position [268, 0]
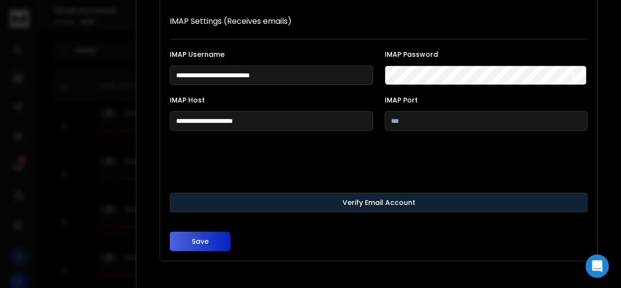
click at [340, 209] on button "Verify Email Account" at bounding box center [379, 202] width 418 height 19
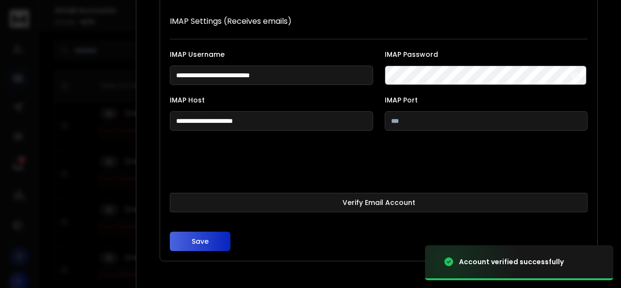
click at [221, 240] on button "Save" at bounding box center [200, 240] width 61 height 19
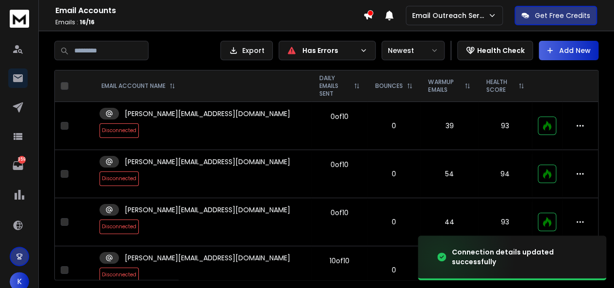
click at [163, 157] on p "julia.b@easyallmarcindiazen.com" at bounding box center [207, 162] width 165 height 10
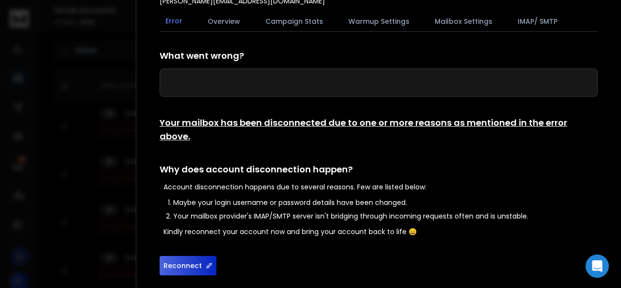
scroll to position [32, 0]
click at [182, 255] on button "Reconnect" at bounding box center [188, 264] width 57 height 19
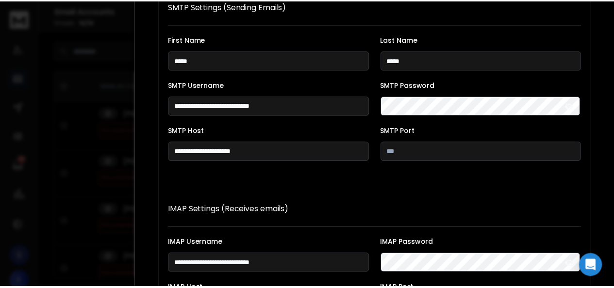
scroll to position [268, 0]
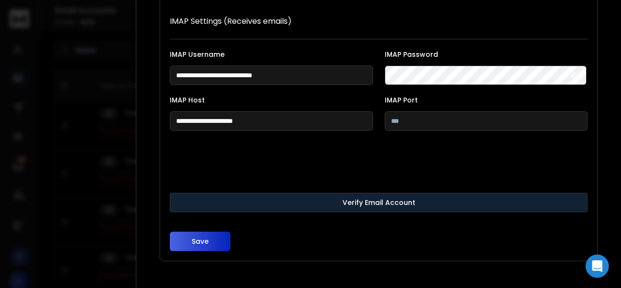
click at [304, 201] on button "Verify Email Account" at bounding box center [379, 202] width 418 height 19
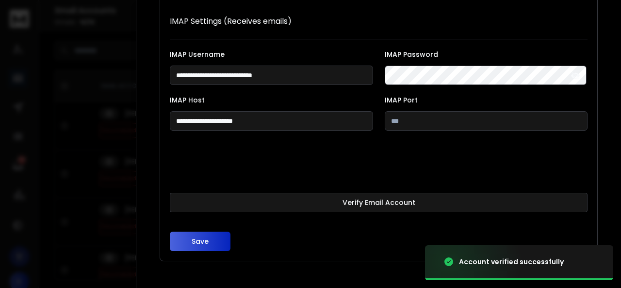
click at [202, 240] on button "Save" at bounding box center [200, 240] width 61 height 19
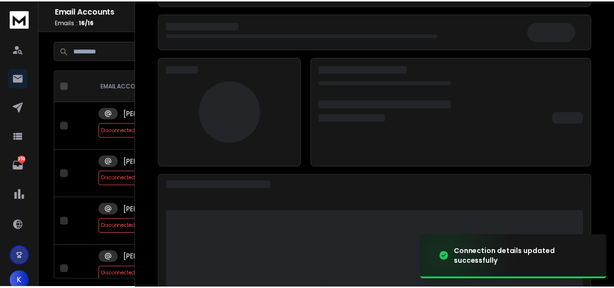
scroll to position [214, 0]
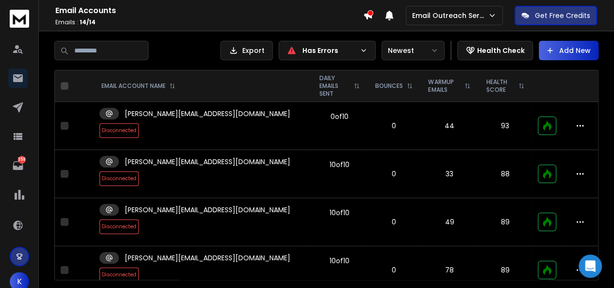
click at [154, 114] on p "[PERSON_NAME][EMAIL_ADDRESS][DOMAIN_NAME]" at bounding box center [207, 114] width 165 height 10
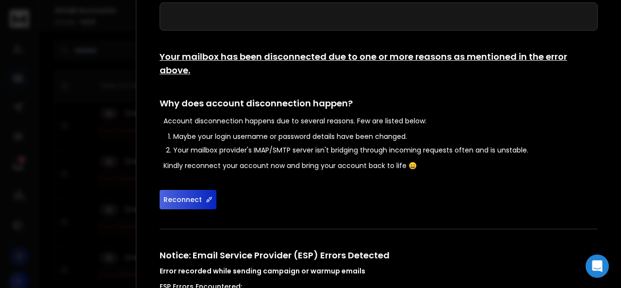
scroll to position [317, 0]
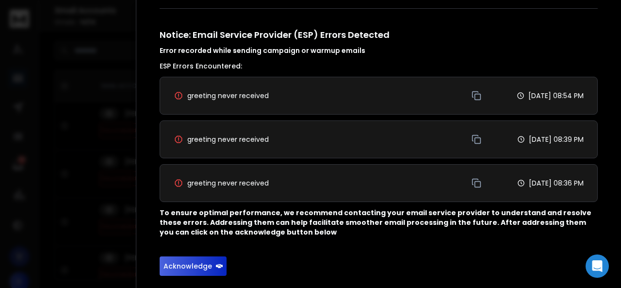
click at [200, 256] on button "Acknowledge" at bounding box center [193, 265] width 67 height 19
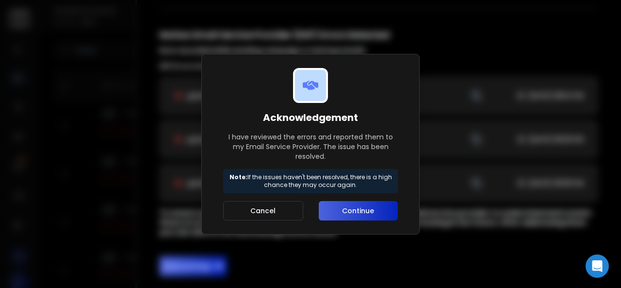
click at [308, 212] on div "Cancel Continue" at bounding box center [310, 210] width 175 height 19
click at [321, 206] on button "Continue" at bounding box center [358, 210] width 79 height 19
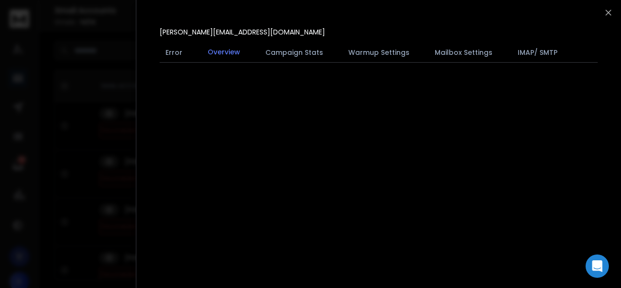
scroll to position [0, 0]
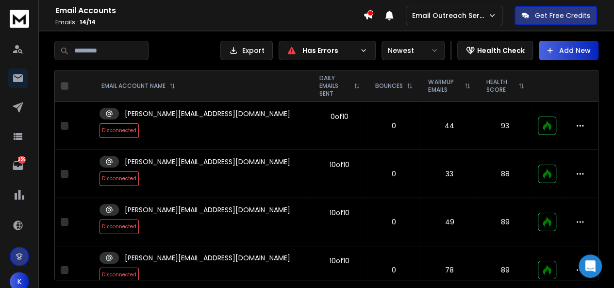
click at [160, 115] on p "julia@easyallmarcindiazen.com" at bounding box center [207, 114] width 165 height 10
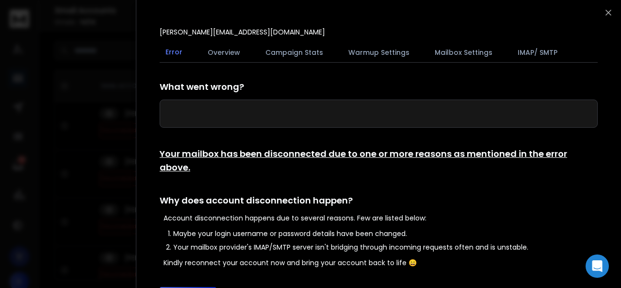
scroll to position [32, 0]
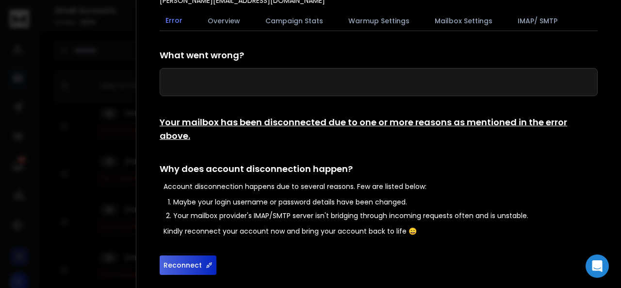
click at [197, 255] on button "Reconnect" at bounding box center [188, 264] width 57 height 19
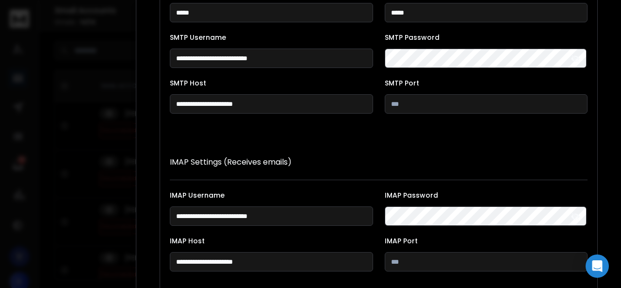
scroll to position [268, 0]
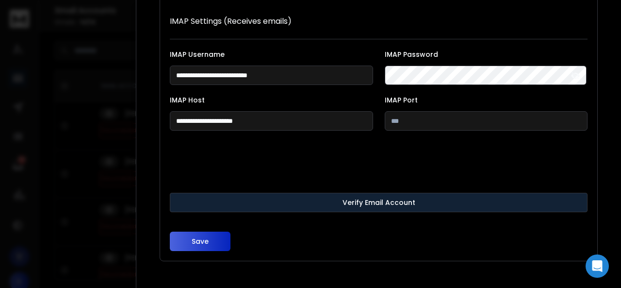
click at [280, 210] on button "Verify Email Account" at bounding box center [379, 202] width 418 height 19
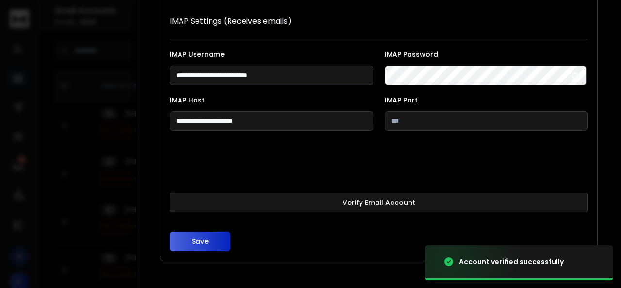
click at [204, 233] on button "Save" at bounding box center [200, 240] width 61 height 19
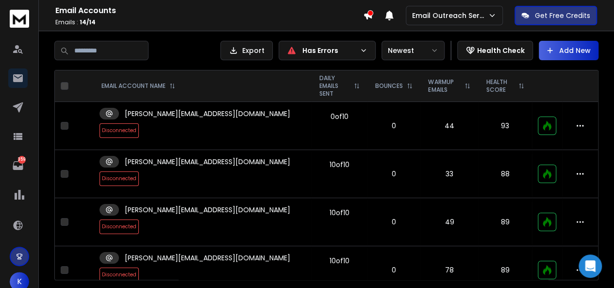
click at [178, 157] on p "Nancy@useqcadvisorsolutions.com" at bounding box center [207, 162] width 165 height 10
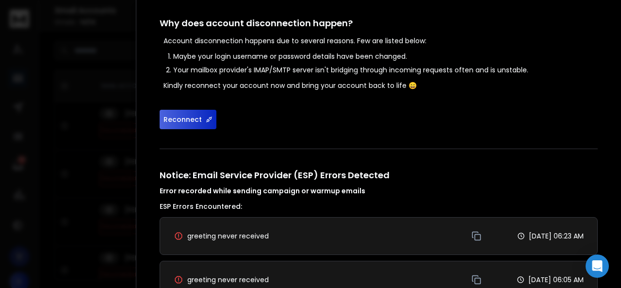
scroll to position [317, 0]
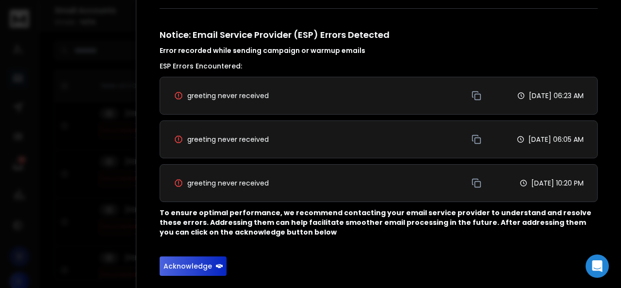
click at [191, 256] on button "Acknowledge" at bounding box center [193, 265] width 67 height 19
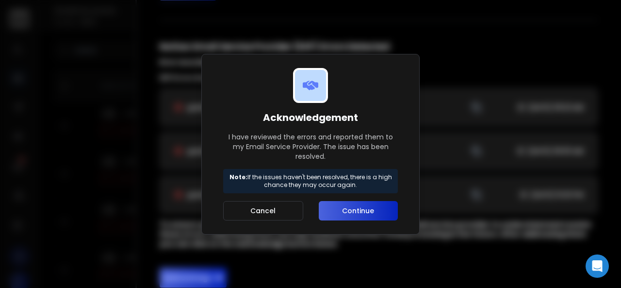
scroll to position [329, 0]
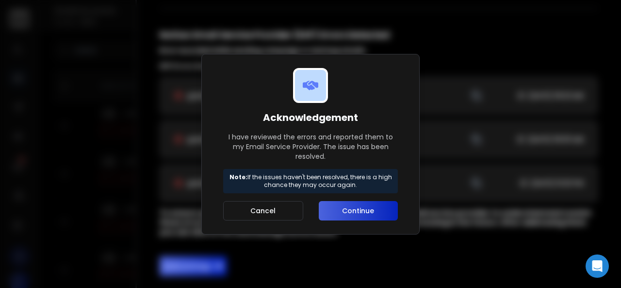
click at [362, 207] on button "Continue" at bounding box center [358, 210] width 79 height 19
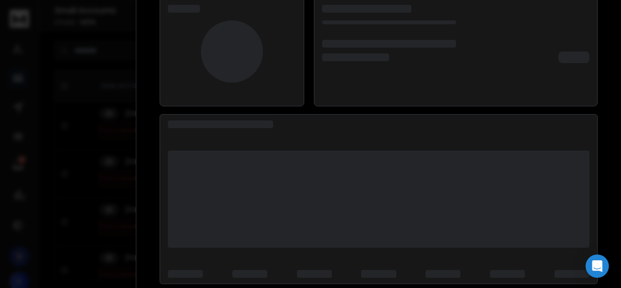
scroll to position [214, 0]
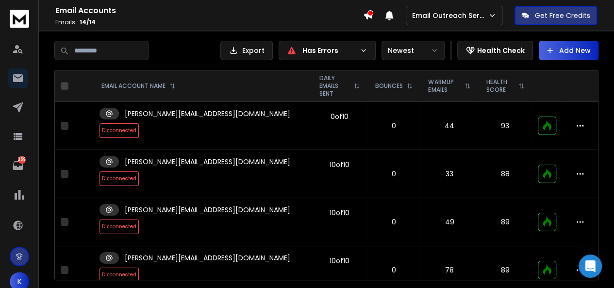
click at [206, 157] on p "Nancy@useqcadvisorsolutions.com" at bounding box center [207, 162] width 165 height 10
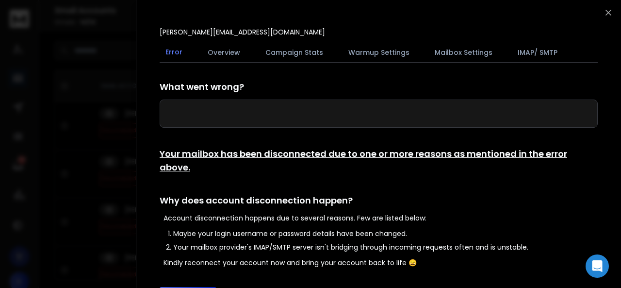
scroll to position [32, 0]
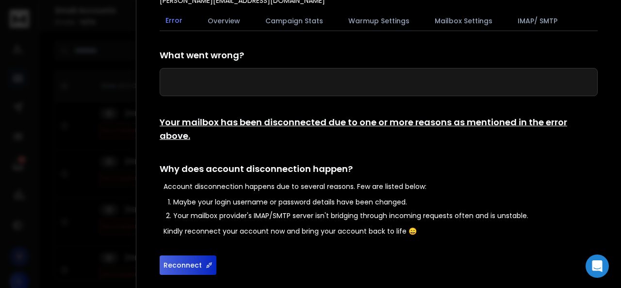
click at [175, 255] on button "Reconnect" at bounding box center [188, 264] width 57 height 19
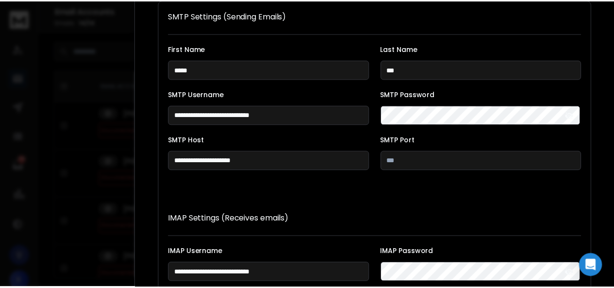
scroll to position [268, 0]
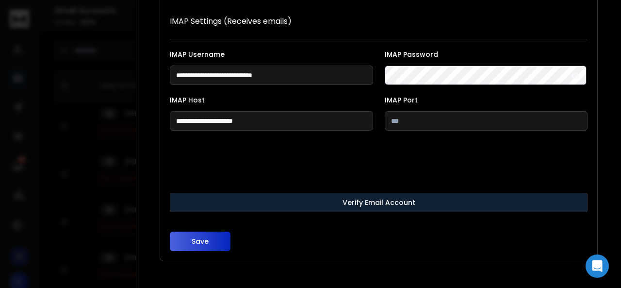
click at [250, 206] on button "Verify Email Account" at bounding box center [379, 202] width 418 height 19
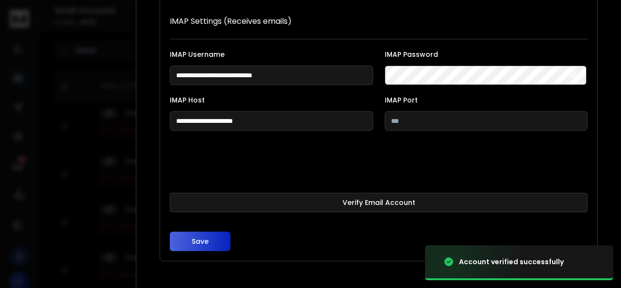
click at [197, 236] on button "Save" at bounding box center [200, 240] width 61 height 19
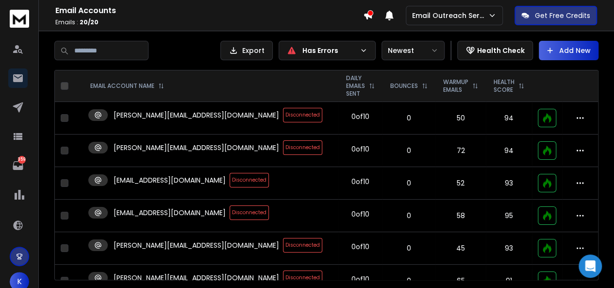
click at [161, 111] on p "[PERSON_NAME][EMAIL_ADDRESS][DOMAIN_NAME]" at bounding box center [196, 115] width 165 height 10
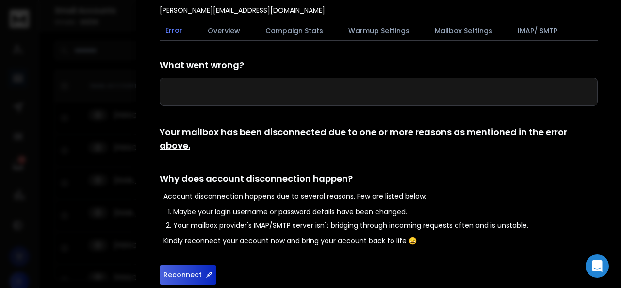
scroll to position [32, 0]
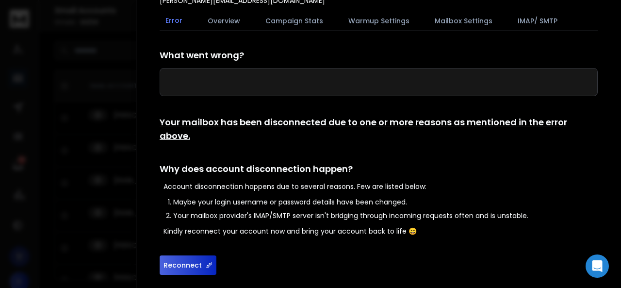
click at [174, 255] on button "Reconnect" at bounding box center [188, 264] width 57 height 19
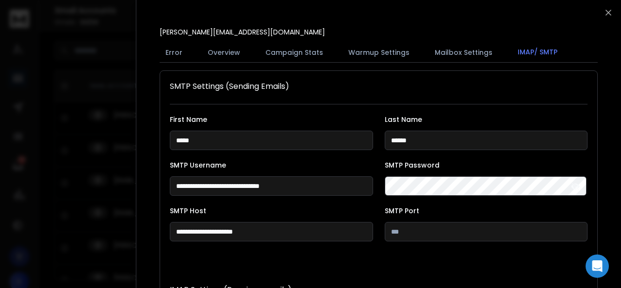
scroll to position [268, 0]
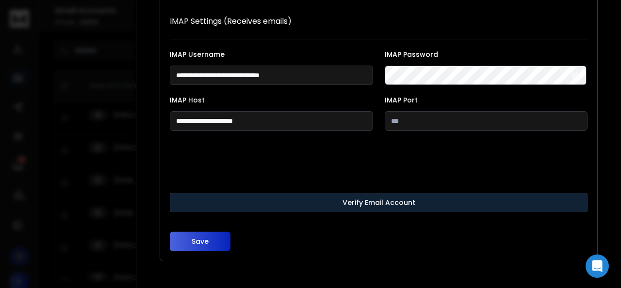
click at [348, 207] on button "Verify Email Account" at bounding box center [379, 202] width 418 height 19
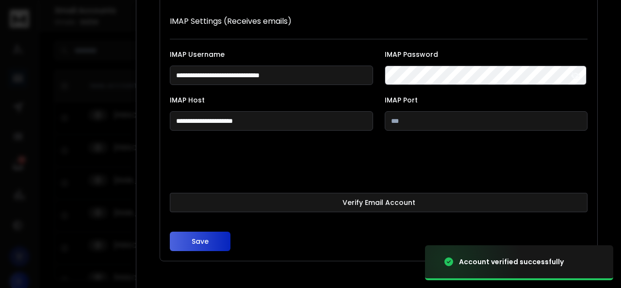
click at [211, 244] on button "Save" at bounding box center [200, 240] width 61 height 19
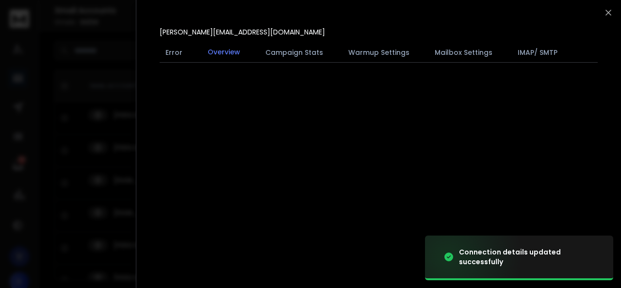
scroll to position [0, 0]
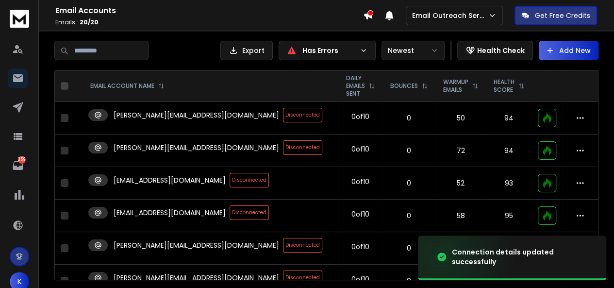
click at [176, 109] on div "[PERSON_NAME][EMAIL_ADDRESS][DOMAIN_NAME]" at bounding box center [183, 115] width 191 height 12
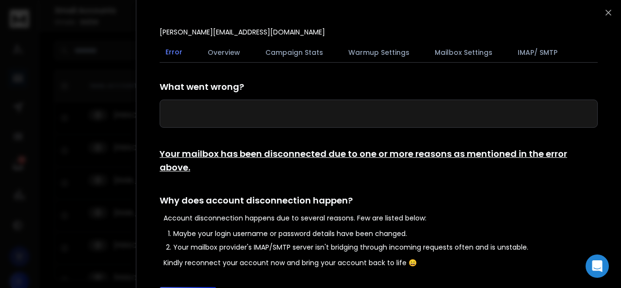
scroll to position [32, 0]
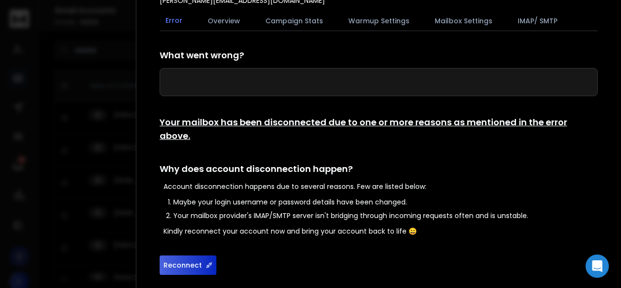
click at [193, 255] on button "Reconnect" at bounding box center [188, 264] width 57 height 19
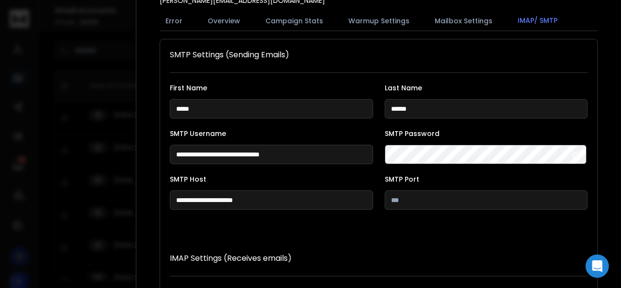
scroll to position [268, 0]
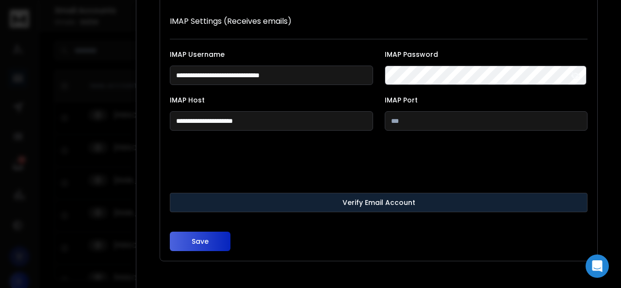
click at [263, 201] on button "Verify Email Account" at bounding box center [379, 202] width 418 height 19
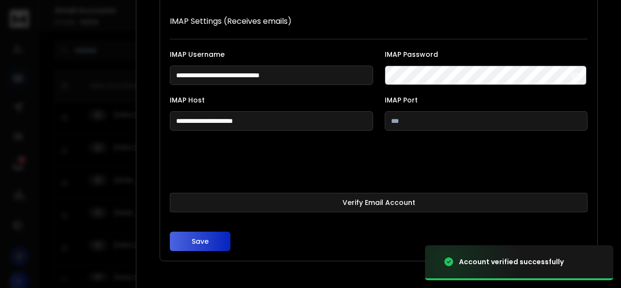
click at [212, 238] on button "Save" at bounding box center [200, 240] width 61 height 19
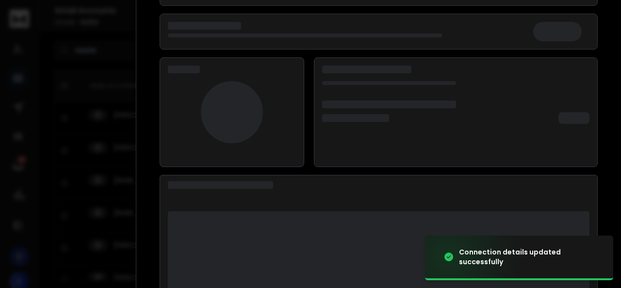
scroll to position [203, 0]
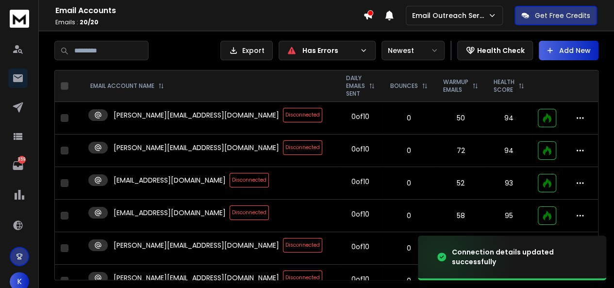
click at [147, 152] on p "[PERSON_NAME][EMAIL_ADDRESS][DOMAIN_NAME]" at bounding box center [196, 148] width 165 height 10
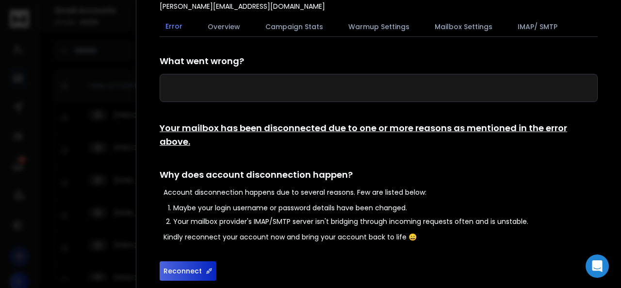
scroll to position [32, 0]
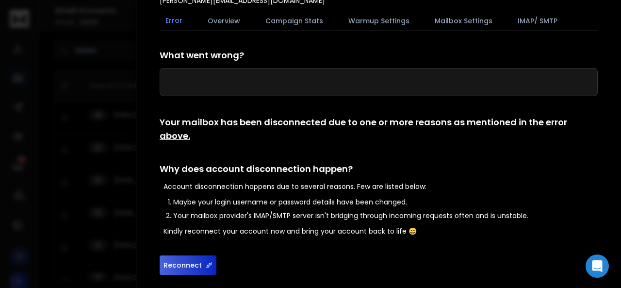
click at [184, 261] on div "[PERSON_NAME][EMAIL_ADDRESS][DOMAIN_NAME] Error Overview Campaign Stats Warmup …" at bounding box center [378, 135] width 461 height 310
click at [186, 255] on button "Reconnect" at bounding box center [188, 264] width 57 height 19
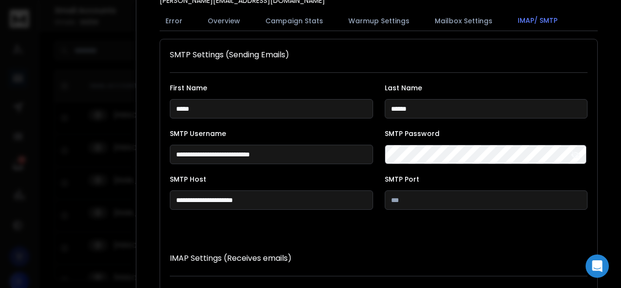
scroll to position [268, 0]
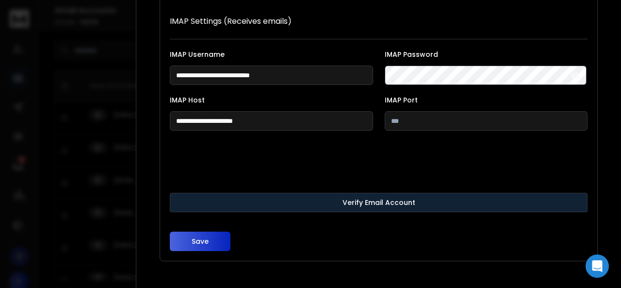
click at [269, 197] on button "Verify Email Account" at bounding box center [379, 202] width 418 height 19
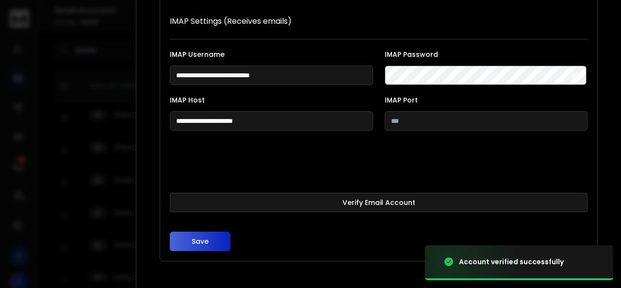
click at [207, 242] on button "Save" at bounding box center [200, 240] width 61 height 19
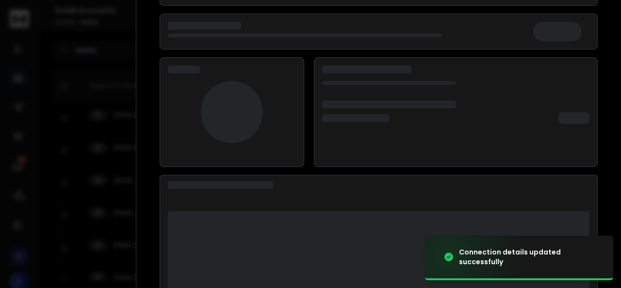
scroll to position [214, 0]
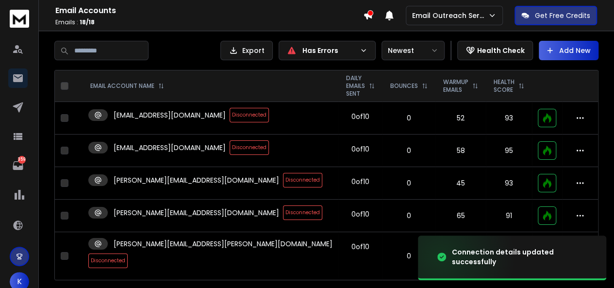
click at [169, 109] on div "[EMAIL_ADDRESS][DOMAIN_NAME]" at bounding box center [156, 115] width 137 height 12
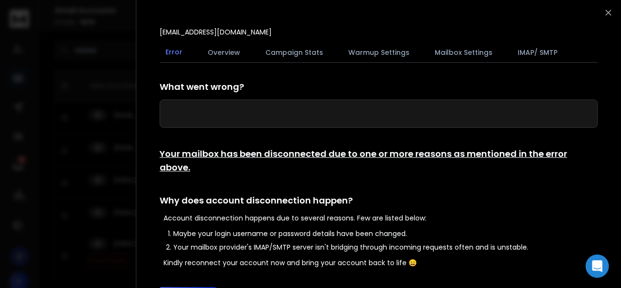
scroll to position [32, 0]
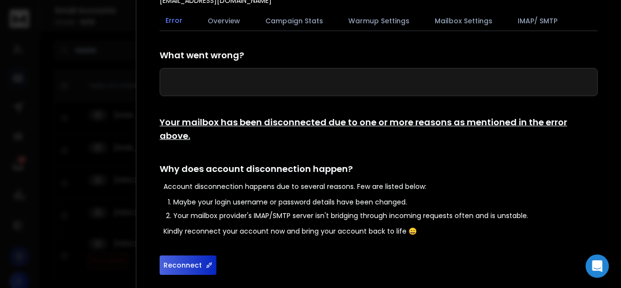
click at [179, 255] on button "Reconnect" at bounding box center [188, 264] width 57 height 19
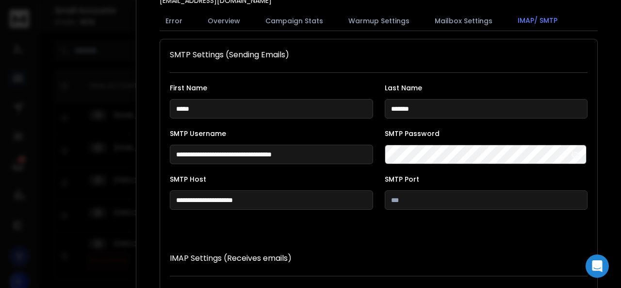
scroll to position [268, 0]
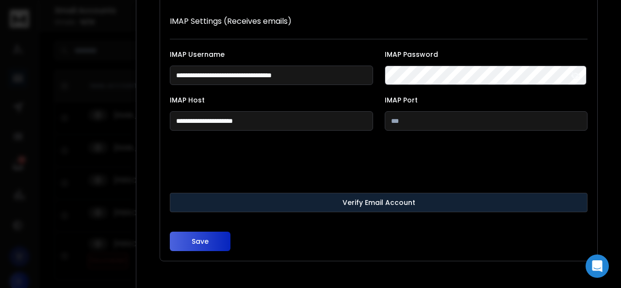
click at [297, 201] on button "Verify Email Account" at bounding box center [379, 202] width 418 height 19
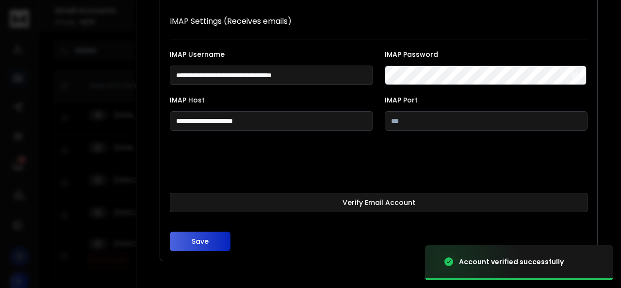
click at [188, 237] on button "Save" at bounding box center [200, 240] width 61 height 19
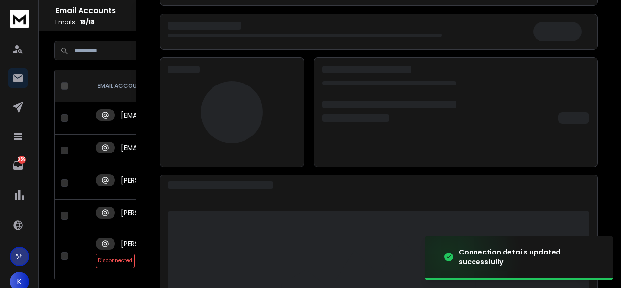
scroll to position [214, 0]
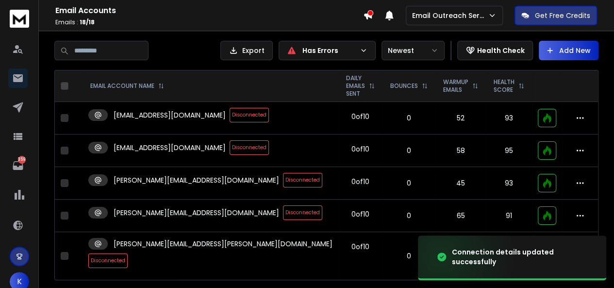
click at [177, 152] on p "ellie.r@meettuskersolutions.com" at bounding box center [170, 148] width 112 height 10
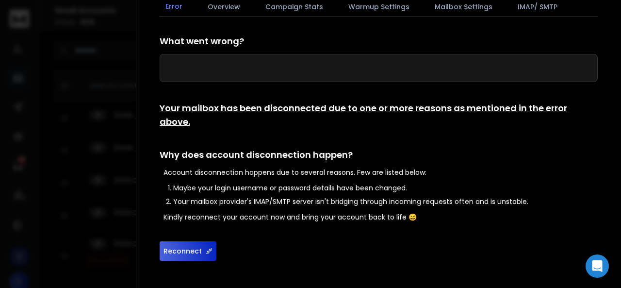
scroll to position [32, 0]
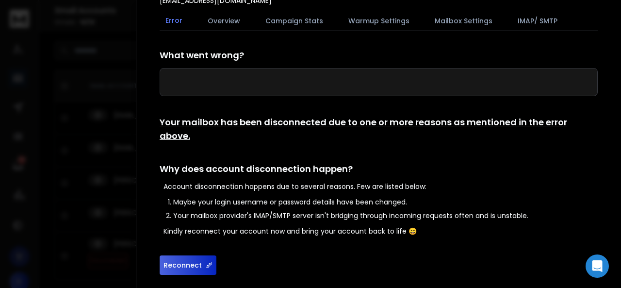
click at [185, 255] on button "Reconnect" at bounding box center [188, 264] width 57 height 19
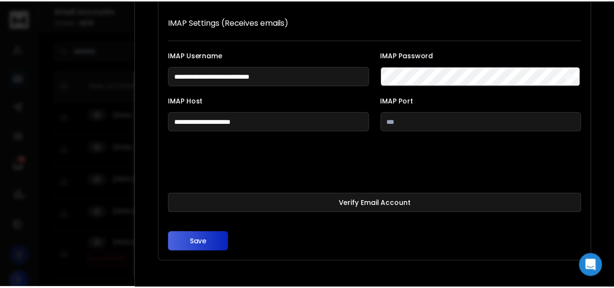
scroll to position [268, 0]
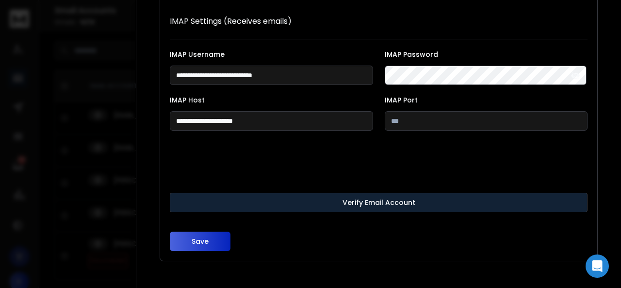
click at [316, 205] on button "Verify Email Account" at bounding box center [379, 202] width 418 height 19
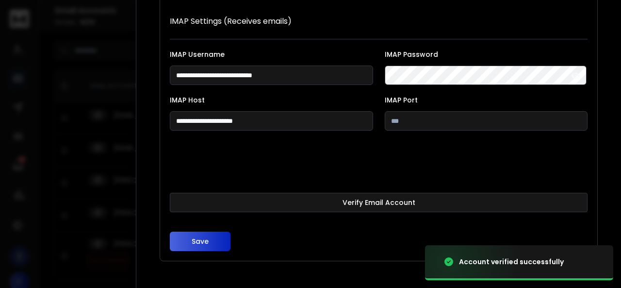
click at [222, 232] on button "Save" at bounding box center [200, 240] width 61 height 19
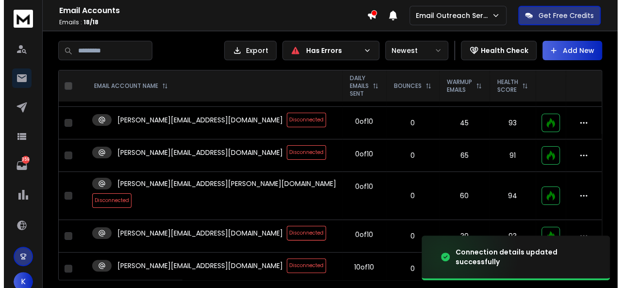
scroll to position [0, 0]
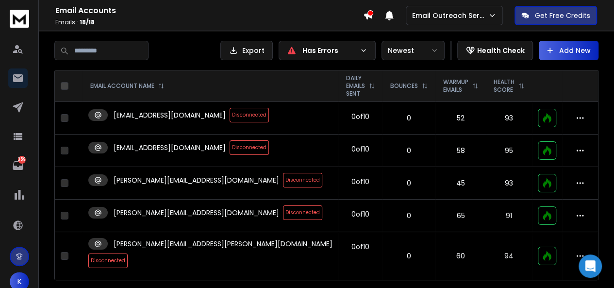
click at [174, 152] on p "ellie.r@meettuskersolutions.com" at bounding box center [170, 148] width 112 height 10
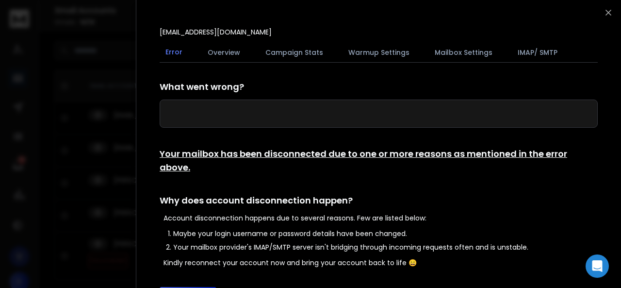
scroll to position [32, 0]
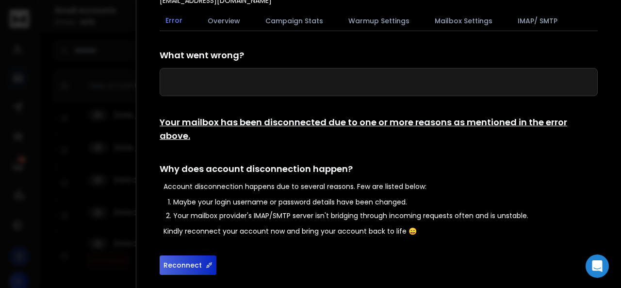
click at [171, 255] on button "Reconnect" at bounding box center [188, 264] width 57 height 19
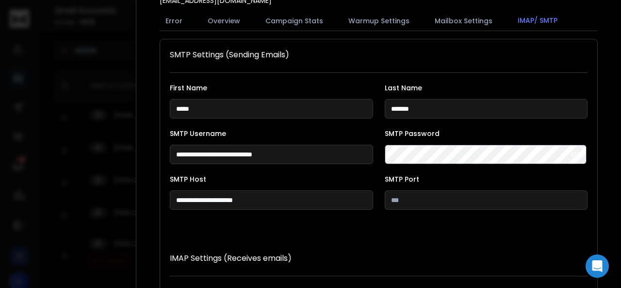
scroll to position [268, 0]
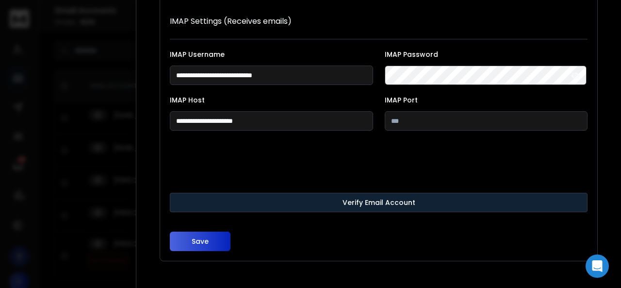
click at [277, 203] on button "Verify Email Account" at bounding box center [379, 202] width 418 height 19
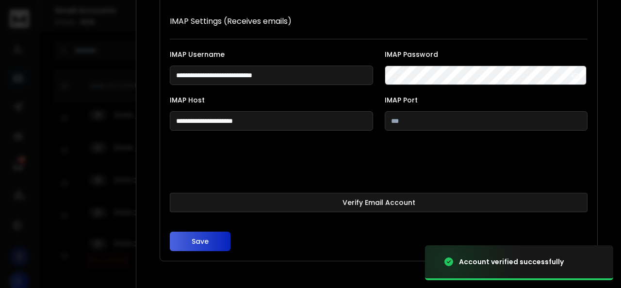
click at [204, 241] on button "Save" at bounding box center [200, 240] width 61 height 19
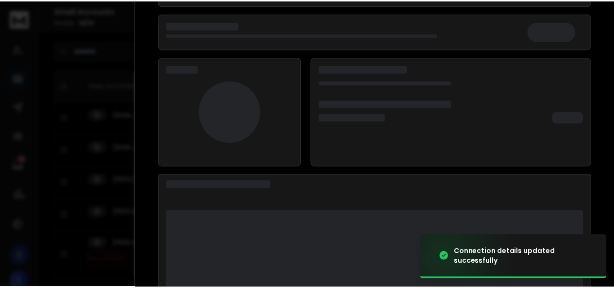
scroll to position [214, 0]
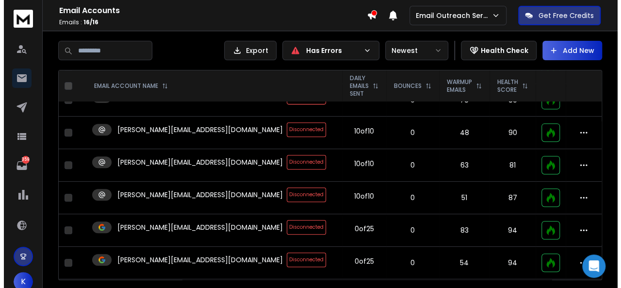
scroll to position [243, 0]
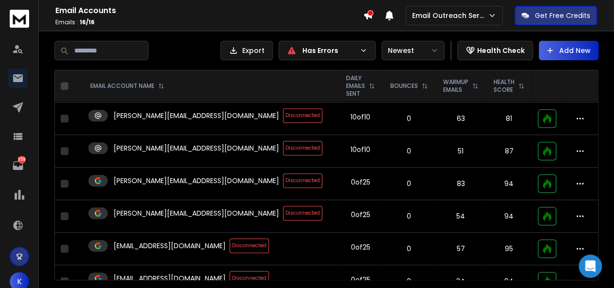
click at [167, 153] on p "[PERSON_NAME][EMAIL_ADDRESS][DOMAIN_NAME]" at bounding box center [196, 148] width 165 height 10
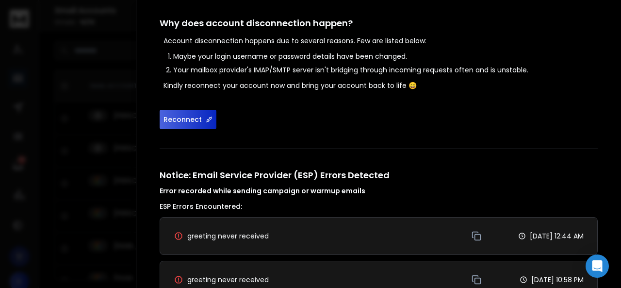
scroll to position [317, 0]
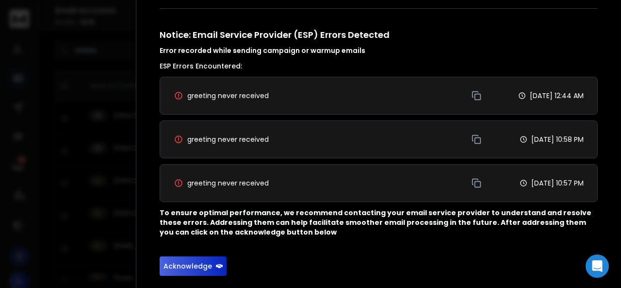
click at [182, 256] on button "Acknowledge" at bounding box center [193, 265] width 67 height 19
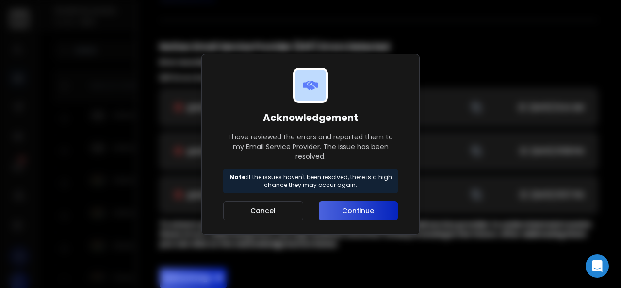
scroll to position [329, 0]
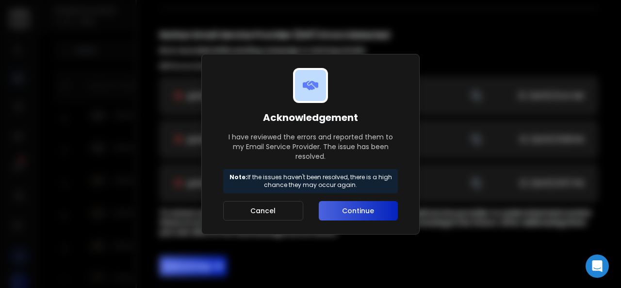
click at [342, 205] on button "Continue" at bounding box center [358, 210] width 79 height 19
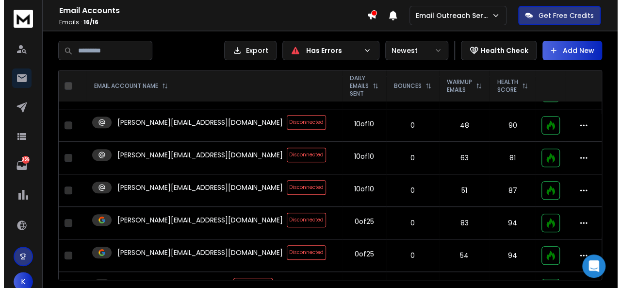
scroll to position [161, 0]
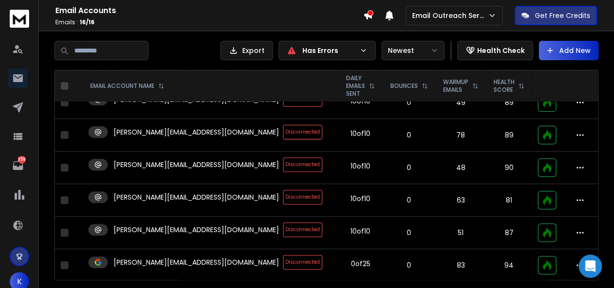
click at [154, 234] on p "[PERSON_NAME][EMAIL_ADDRESS][DOMAIN_NAME]" at bounding box center [196, 230] width 165 height 10
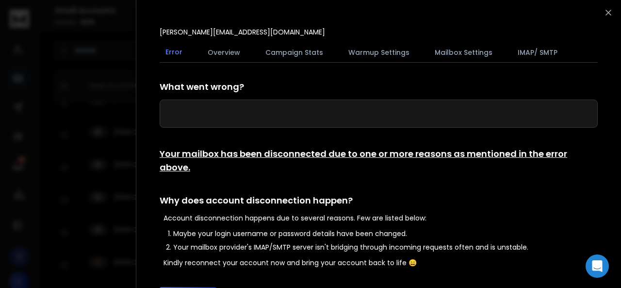
scroll to position [32, 0]
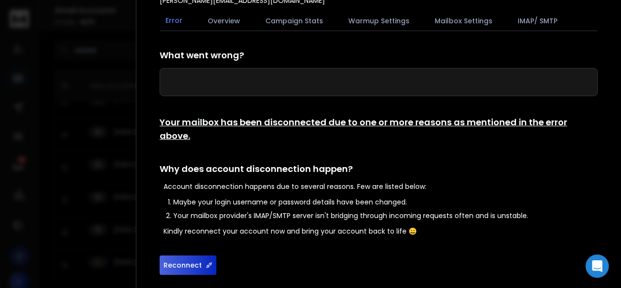
click at [191, 255] on button "Reconnect" at bounding box center [188, 264] width 57 height 19
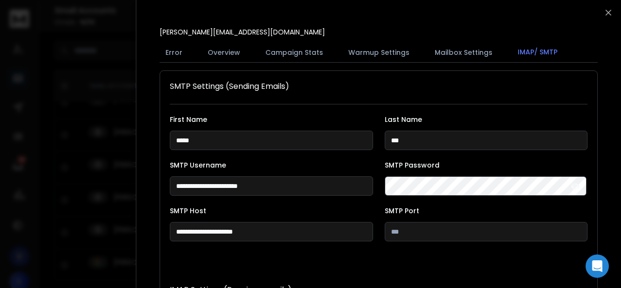
scroll to position [268, 0]
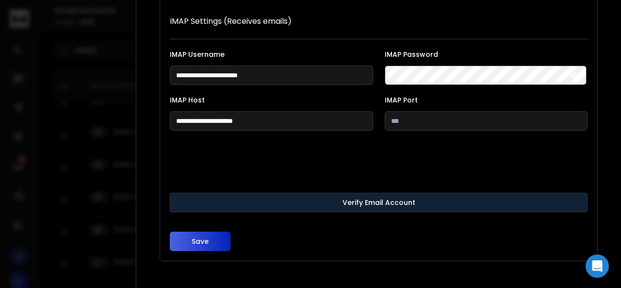
click at [303, 201] on button "Verify Email Account" at bounding box center [379, 202] width 418 height 19
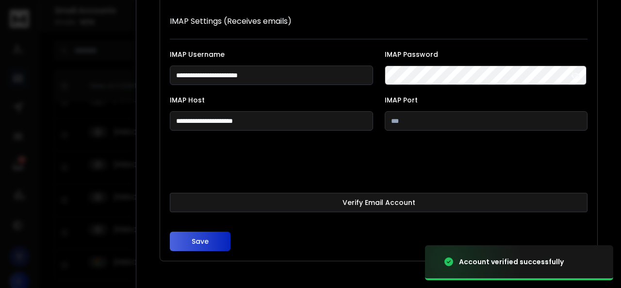
click at [208, 239] on button "Save" at bounding box center [200, 240] width 61 height 19
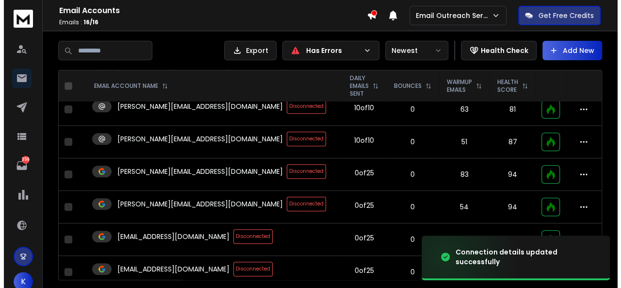
scroll to position [210, 0]
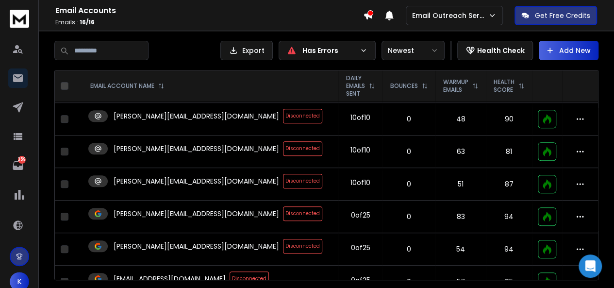
click at [170, 144] on p "Nancy@getqcadvisorsolutions.com" at bounding box center [196, 149] width 165 height 10
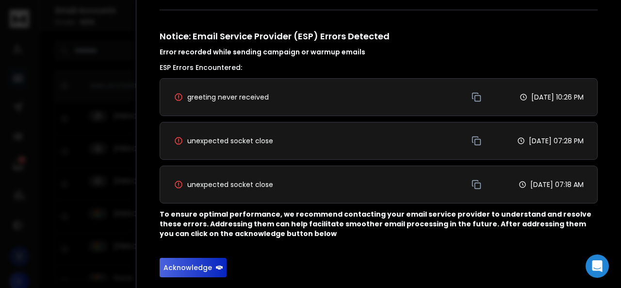
scroll to position [317, 0]
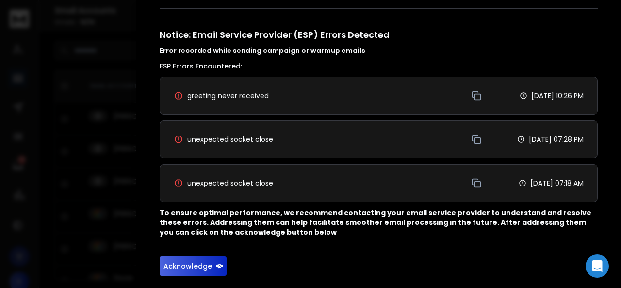
click at [200, 256] on button "Acknowledge" at bounding box center [193, 265] width 67 height 19
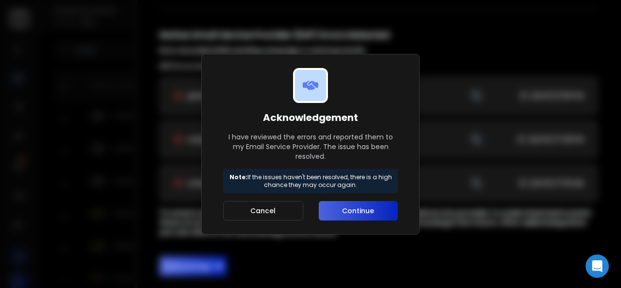
click at [344, 204] on button "Continue" at bounding box center [358, 210] width 79 height 19
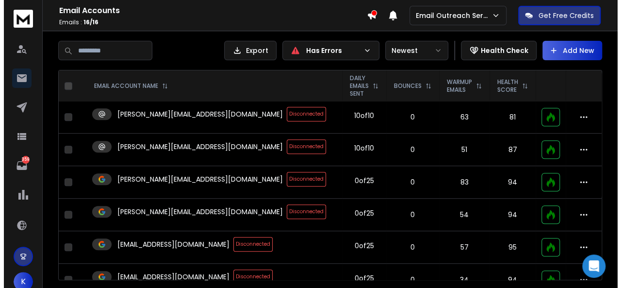
scroll to position [258, 0]
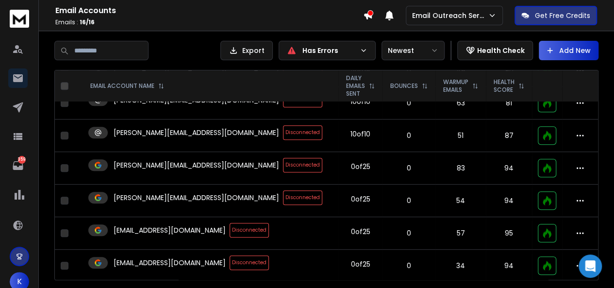
click at [153, 137] on p "Nancy@getqcadvisorhub.com" at bounding box center [196, 133] width 165 height 10
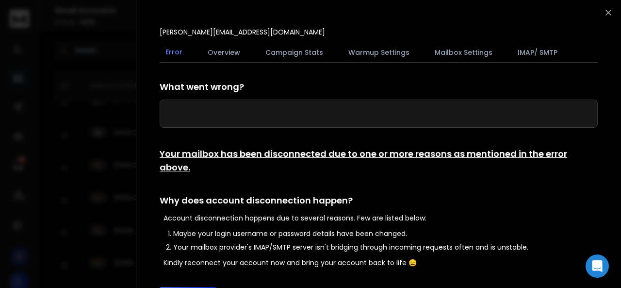
scroll to position [32, 0]
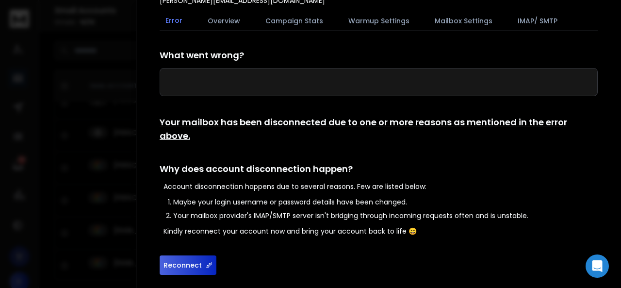
click at [186, 255] on button "Reconnect" at bounding box center [188, 264] width 57 height 19
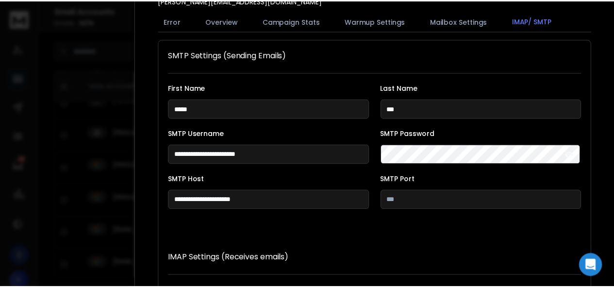
scroll to position [268, 0]
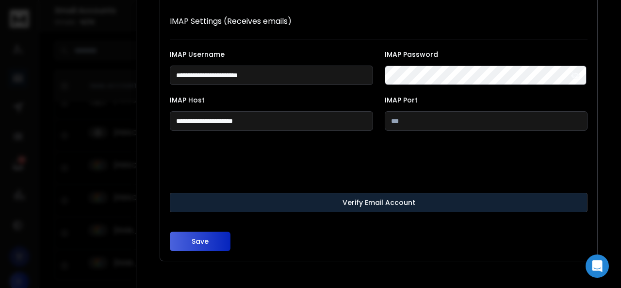
click at [302, 198] on button "Verify Email Account" at bounding box center [379, 202] width 418 height 19
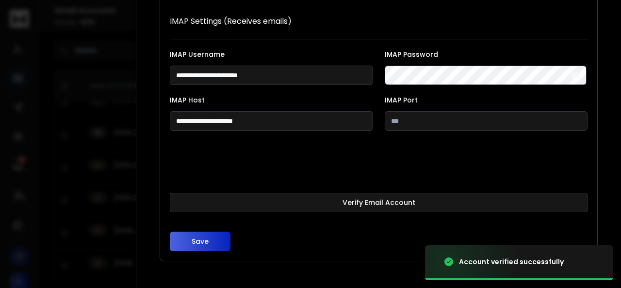
click at [192, 237] on button "Save" at bounding box center [200, 240] width 61 height 19
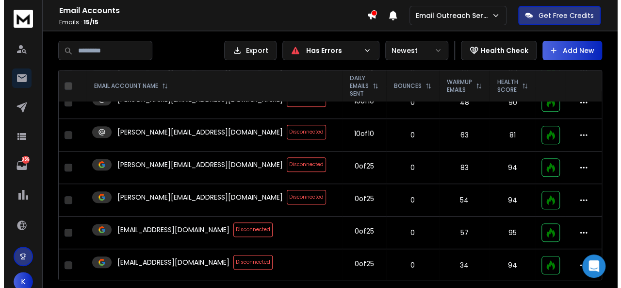
scroll to position [178, 0]
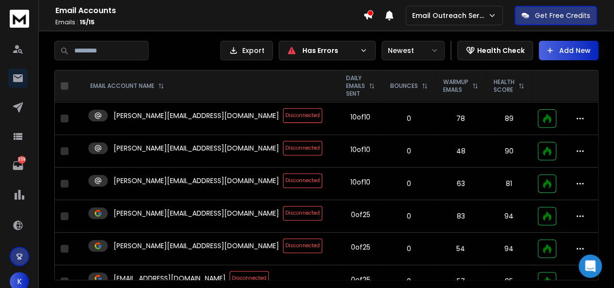
click at [158, 176] on p "Nancy@getqcadvisorsolutions.com" at bounding box center [196, 181] width 165 height 10
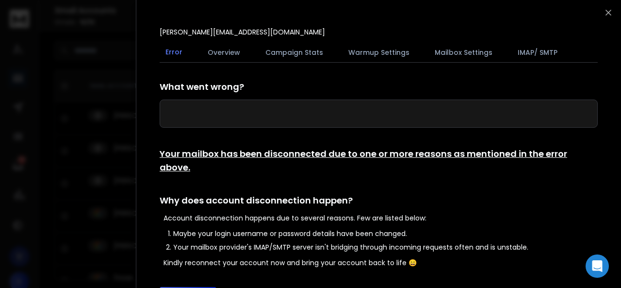
scroll to position [32, 0]
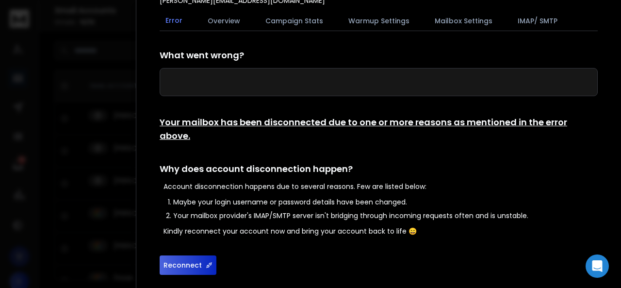
click at [197, 255] on button "Reconnect" at bounding box center [188, 264] width 57 height 19
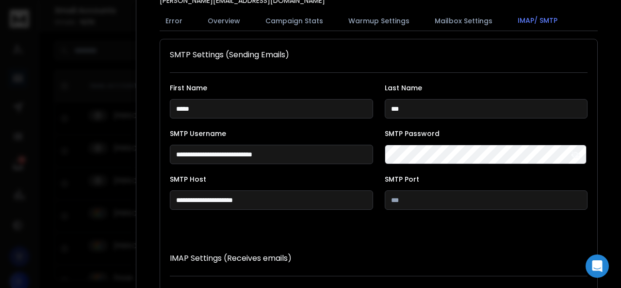
scroll to position [268, 0]
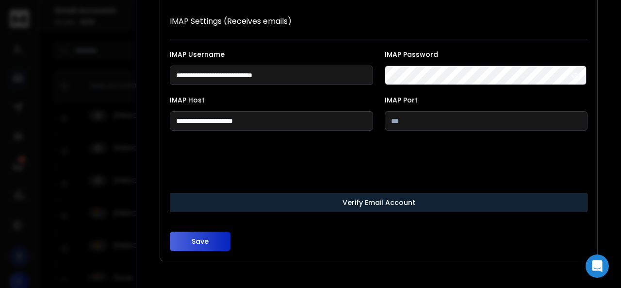
click at [351, 205] on button "Verify Email Account" at bounding box center [379, 202] width 418 height 19
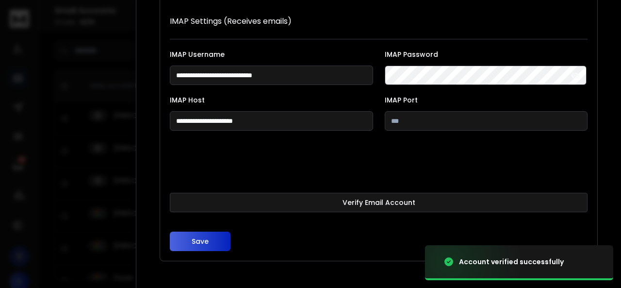
click at [204, 236] on button "Save" at bounding box center [200, 240] width 61 height 19
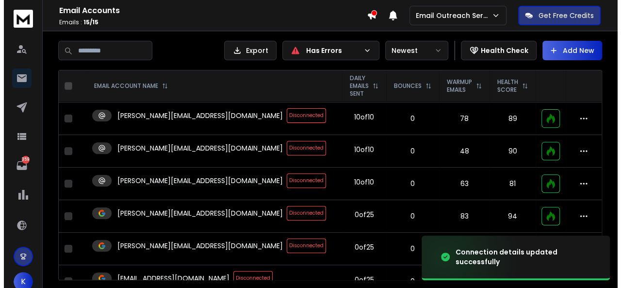
scroll to position [129, 0]
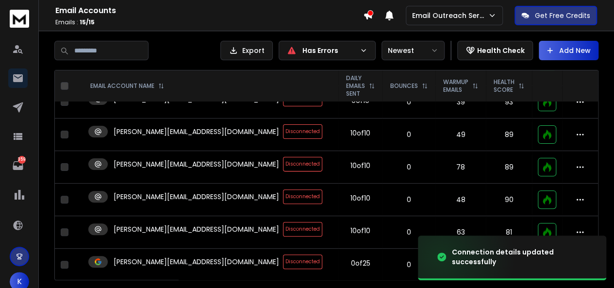
click at [145, 192] on p "Nancy@myqcadvisorhq.com" at bounding box center [196, 197] width 165 height 10
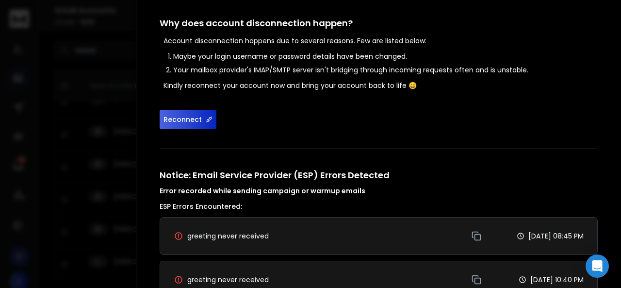
scroll to position [317, 0]
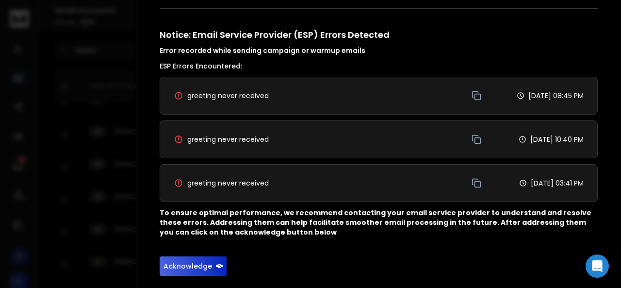
click at [175, 260] on button "Acknowledge" at bounding box center [193, 265] width 67 height 19
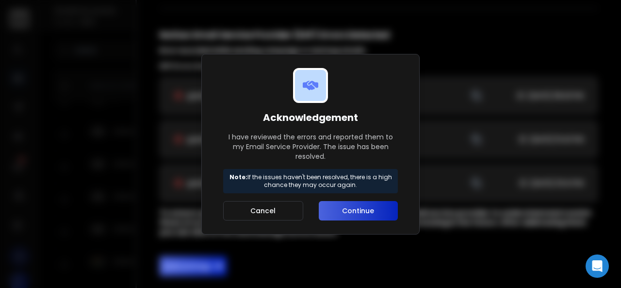
click at [327, 210] on button "Continue" at bounding box center [358, 210] width 79 height 19
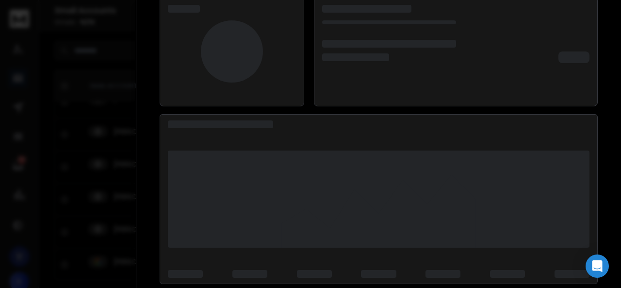
scroll to position [214, 0]
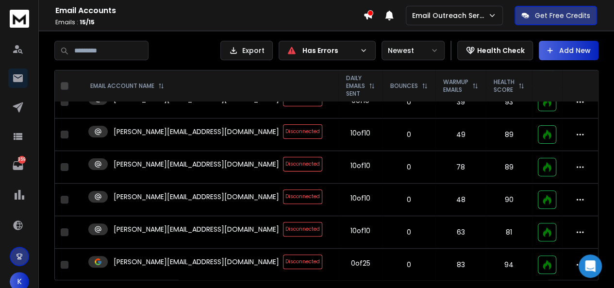
click at [194, 192] on p "Nancy@myqcadvisorhq.com" at bounding box center [196, 197] width 165 height 10
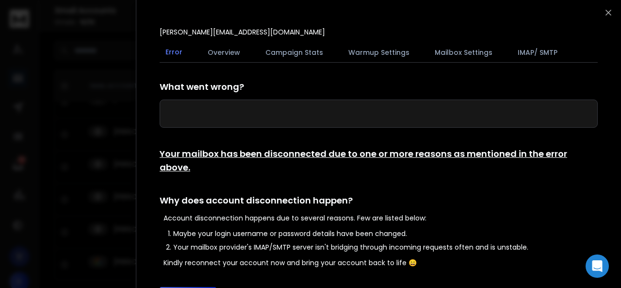
scroll to position [32, 0]
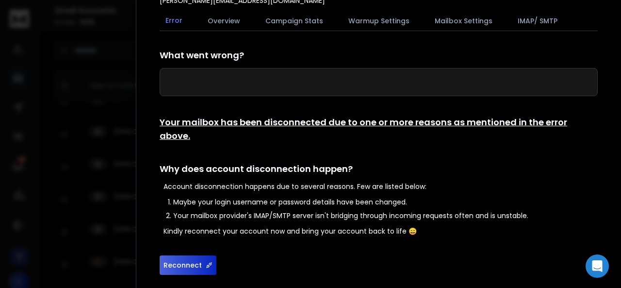
click at [187, 255] on button "Reconnect" at bounding box center [188, 264] width 57 height 19
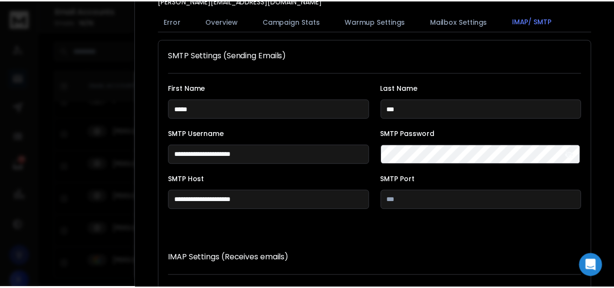
scroll to position [268, 0]
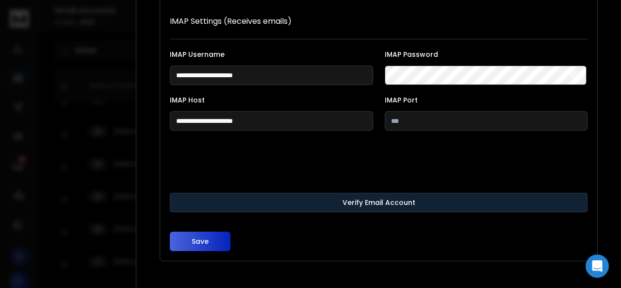
click at [309, 208] on button "Verify Email Account" at bounding box center [379, 202] width 418 height 19
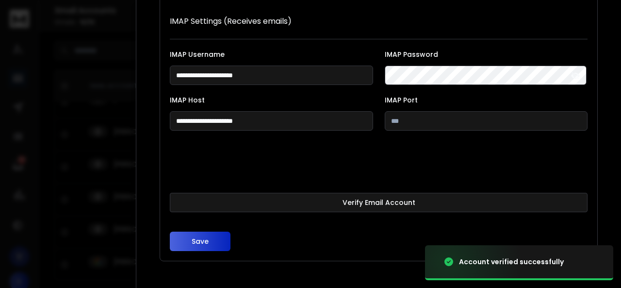
click at [206, 231] on button "Save" at bounding box center [200, 240] width 61 height 19
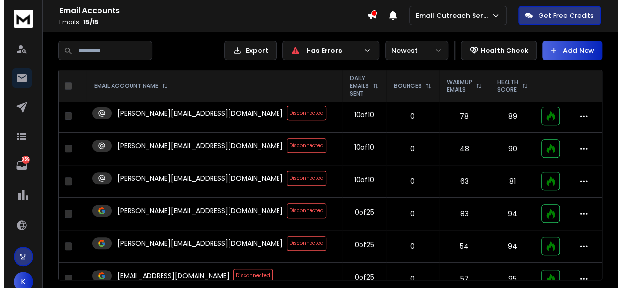
scroll to position [194, 0]
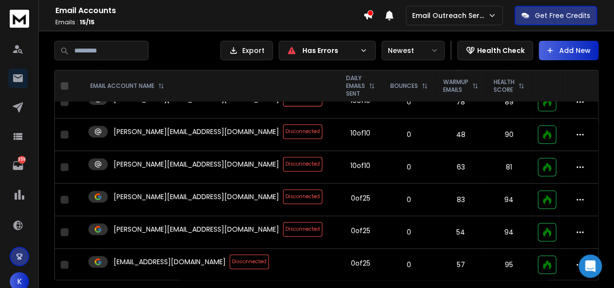
click at [162, 159] on p "[PERSON_NAME][EMAIL_ADDRESS][DOMAIN_NAME]" at bounding box center [196, 164] width 165 height 10
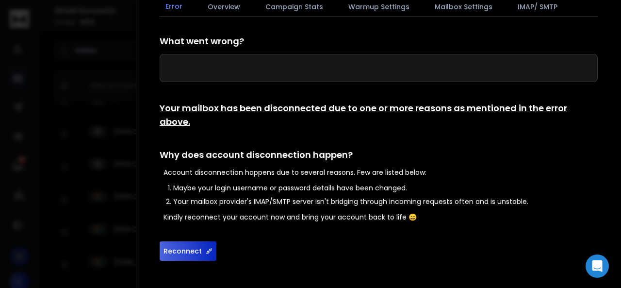
scroll to position [32, 0]
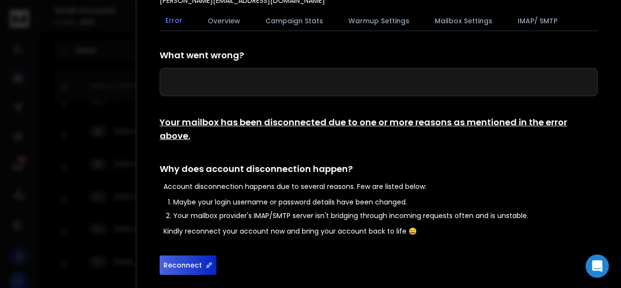
click at [182, 255] on button "Reconnect" at bounding box center [188, 264] width 57 height 19
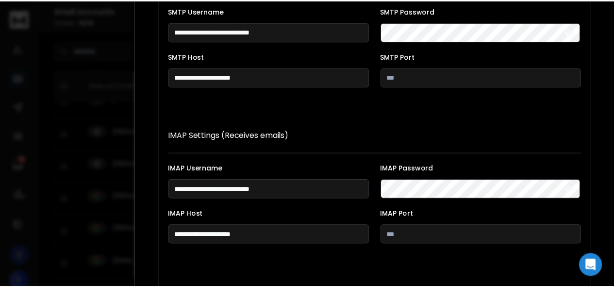
scroll to position [268, 0]
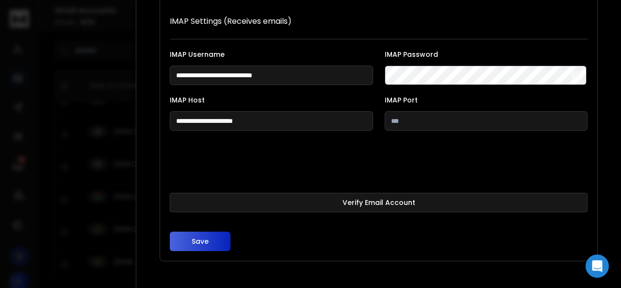
click at [294, 200] on button "Verify Email Account" at bounding box center [379, 202] width 418 height 19
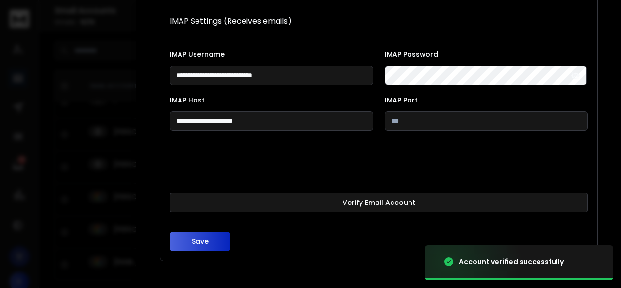
click at [221, 236] on button "Save" at bounding box center [200, 240] width 61 height 19
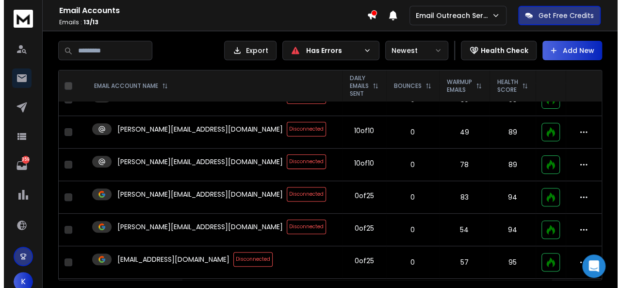
scroll to position [97, 0]
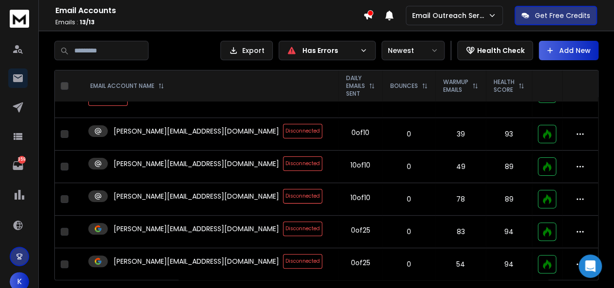
click at [167, 197] on p "[PERSON_NAME][EMAIL_ADDRESS][DOMAIN_NAME]" at bounding box center [196, 196] width 165 height 10
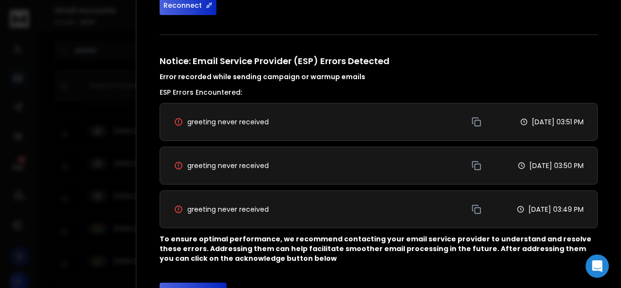
scroll to position [317, 0]
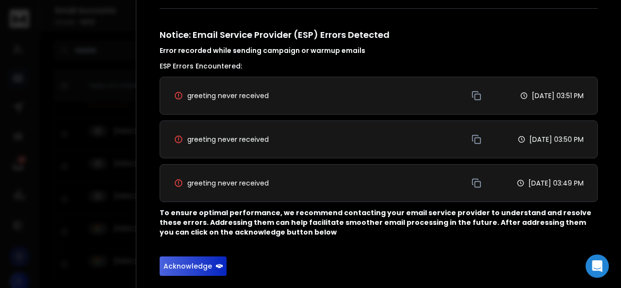
click at [182, 256] on button "Acknowledge" at bounding box center [193, 265] width 67 height 19
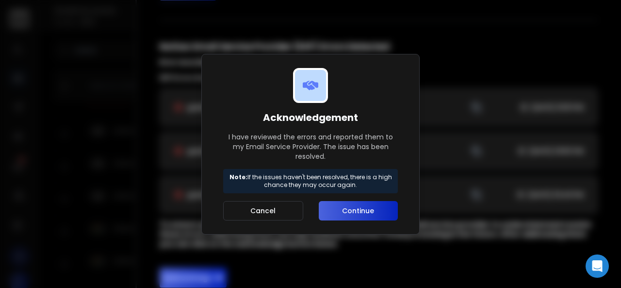
scroll to position [329, 0]
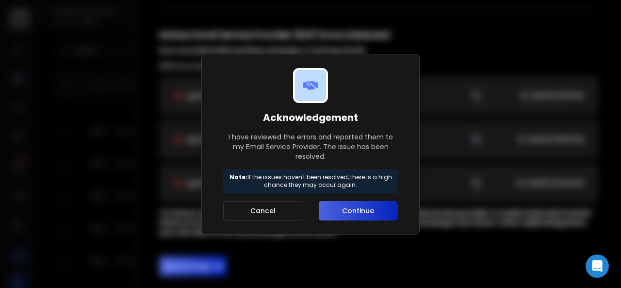
click at [378, 199] on div "Acknowledgement I have reviewed the errors and reported them to my Email Servic…" at bounding box center [310, 144] width 175 height 152
click at [381, 213] on button "Continue" at bounding box center [358, 210] width 79 height 19
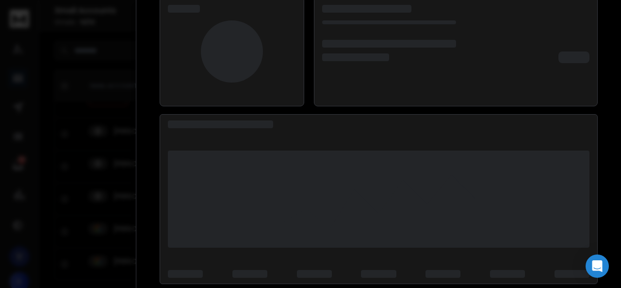
scroll to position [214, 0]
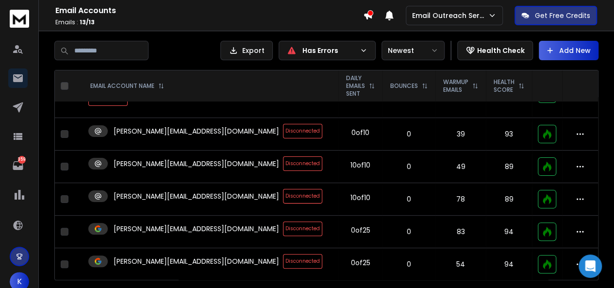
click at [165, 200] on td "[PERSON_NAME][EMAIL_ADDRESS][DOMAIN_NAME] Disconnected" at bounding box center [210, 199] width 256 height 33
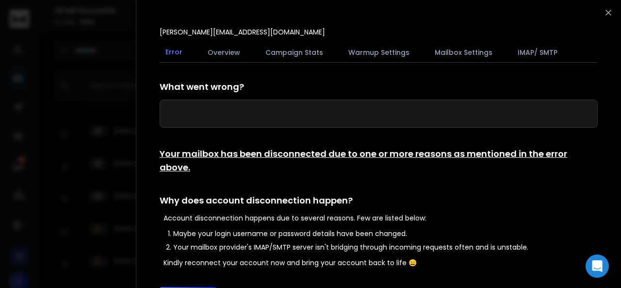
scroll to position [32, 0]
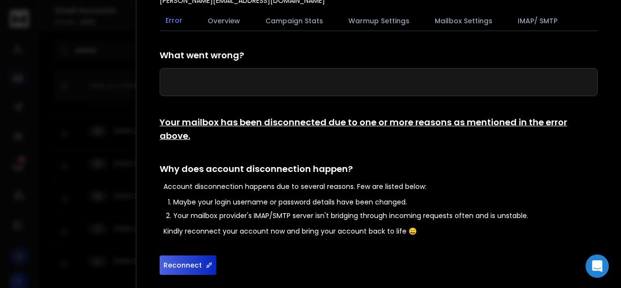
click at [176, 255] on button "Reconnect" at bounding box center [188, 264] width 57 height 19
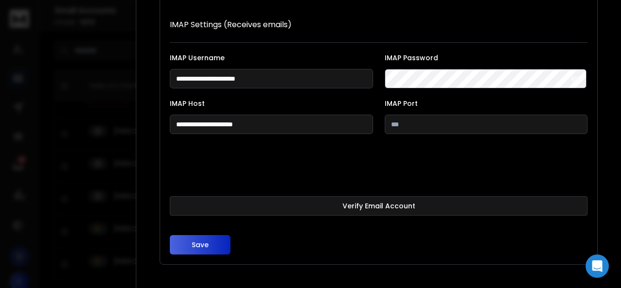
scroll to position [268, 0]
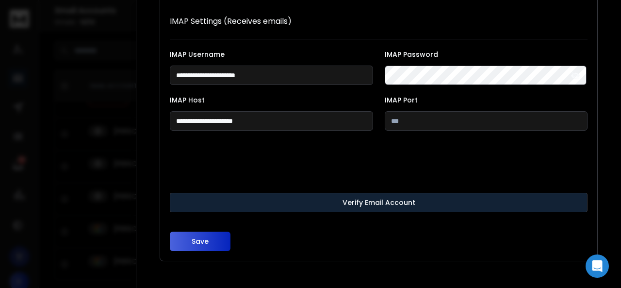
click at [342, 197] on button "Verify Email Account" at bounding box center [379, 202] width 418 height 19
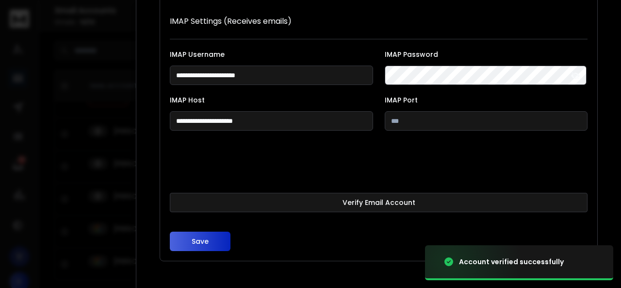
click at [179, 244] on button "Save" at bounding box center [200, 240] width 61 height 19
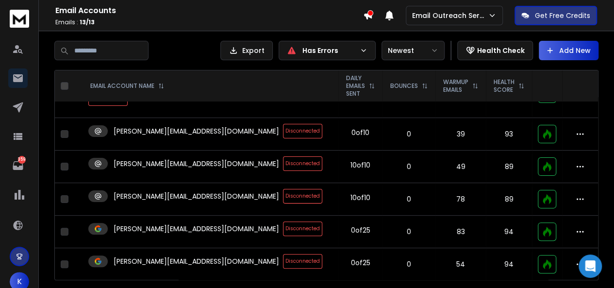
click at [170, 162] on p "Nancy@useqcadvisorhq.com" at bounding box center [196, 164] width 165 height 10
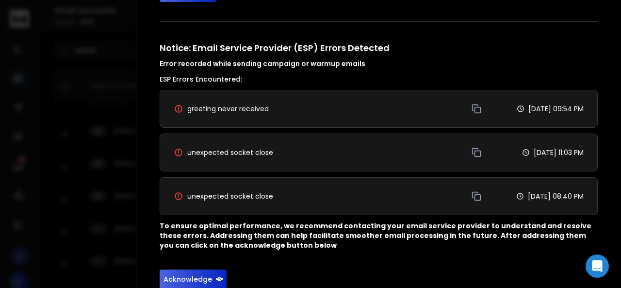
scroll to position [317, 0]
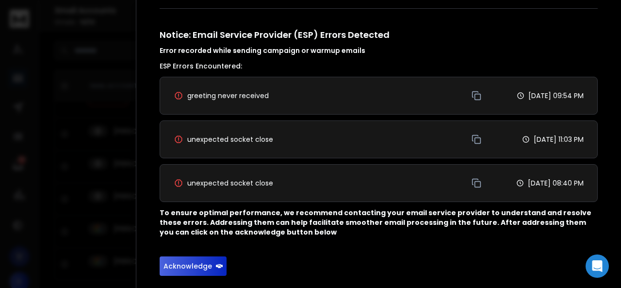
click at [208, 256] on button "Acknowledge" at bounding box center [193, 265] width 67 height 19
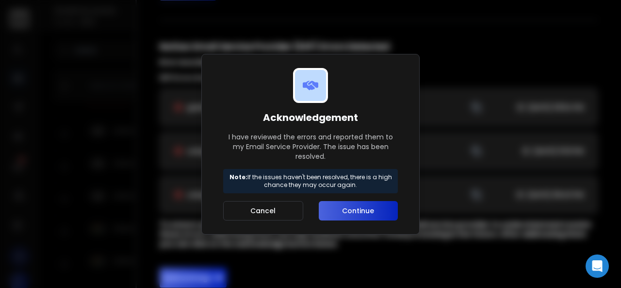
scroll to position [329, 0]
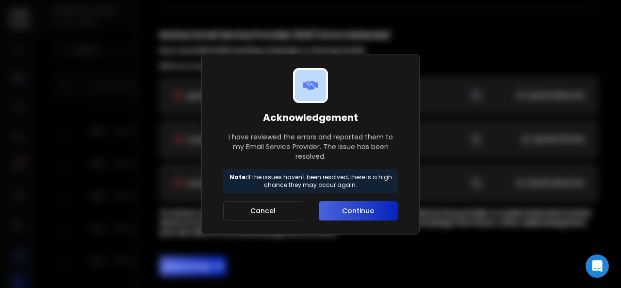
click at [372, 210] on button "Continue" at bounding box center [358, 210] width 79 height 19
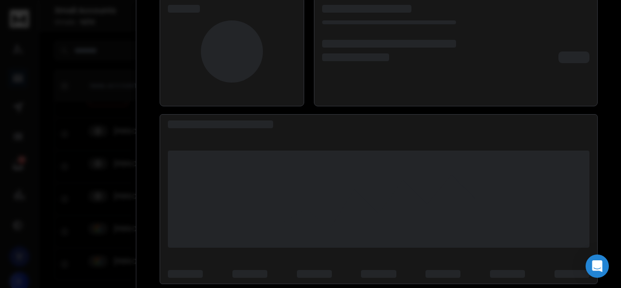
scroll to position [214, 0]
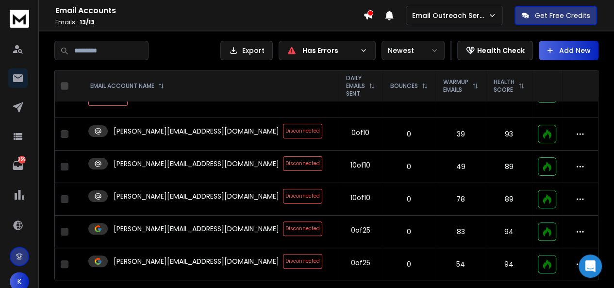
click at [179, 164] on p "Nancy@useqcadvisorhq.com" at bounding box center [196, 164] width 165 height 10
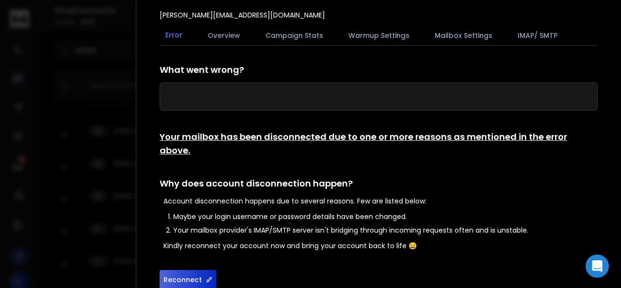
scroll to position [32, 0]
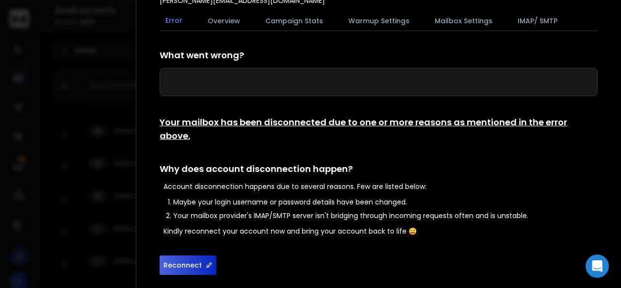
click at [187, 255] on button "Reconnect" at bounding box center [188, 264] width 57 height 19
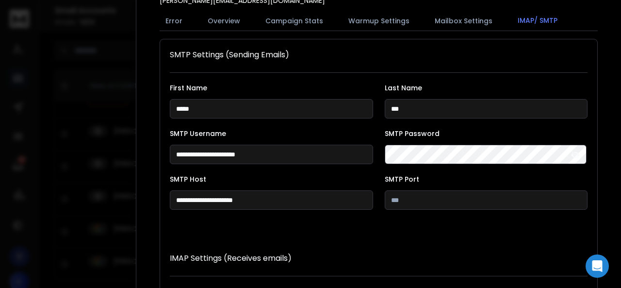
scroll to position [268, 0]
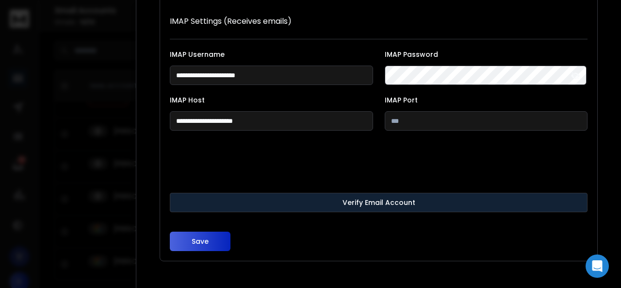
click at [361, 193] on button "Verify Email Account" at bounding box center [379, 202] width 418 height 19
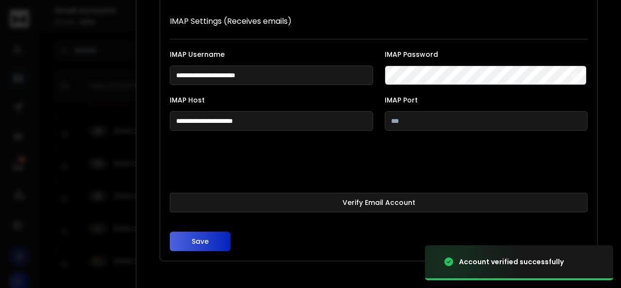
click at [204, 240] on button "Save" at bounding box center [200, 240] width 61 height 19
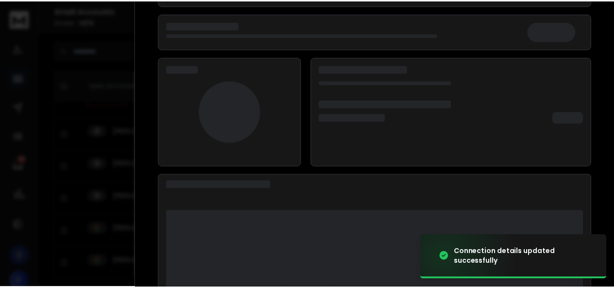
scroll to position [214, 0]
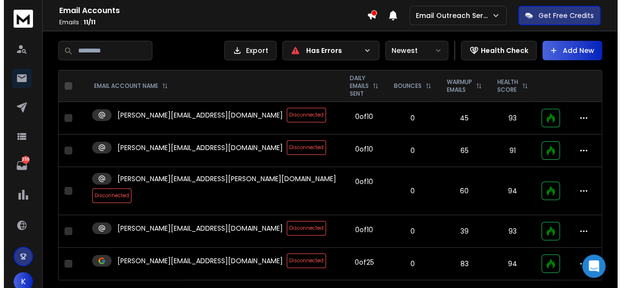
scroll to position [49, 0]
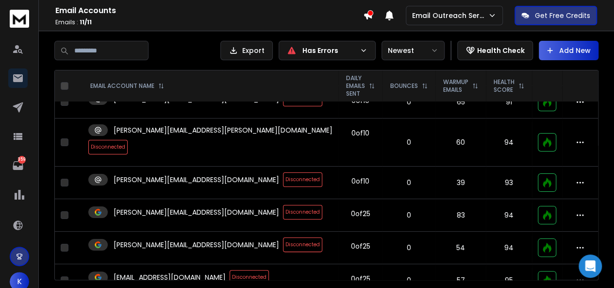
click at [166, 178] on p "[PERSON_NAME][EMAIL_ADDRESS][DOMAIN_NAME]" at bounding box center [196, 180] width 165 height 10
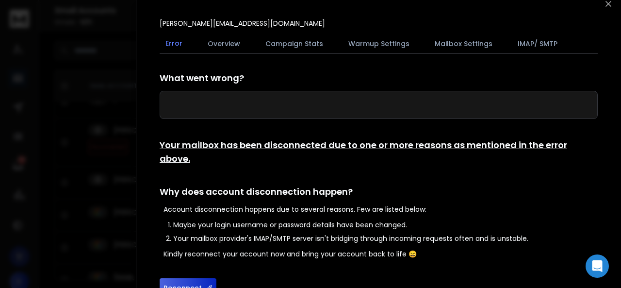
scroll to position [32, 0]
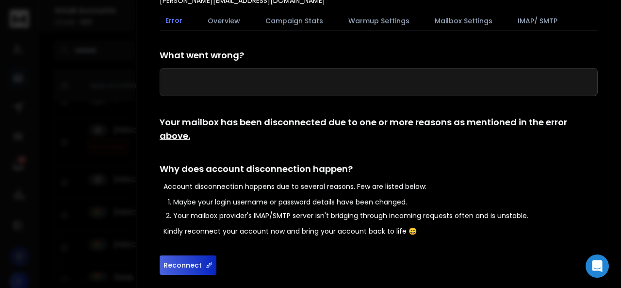
click at [165, 255] on button "Reconnect" at bounding box center [188, 264] width 57 height 19
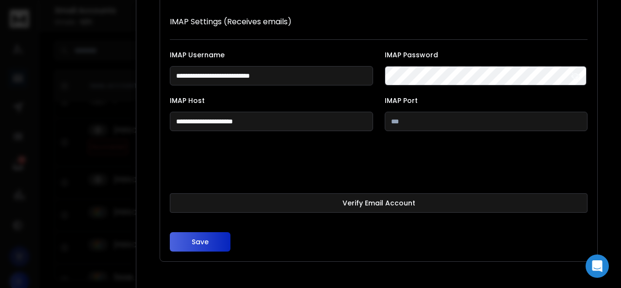
scroll to position [268, 0]
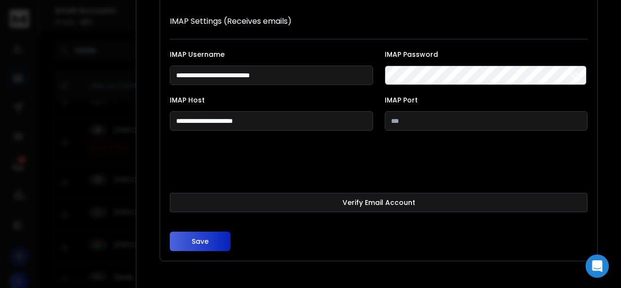
click at [362, 199] on button "Verify Email Account" at bounding box center [379, 202] width 418 height 19
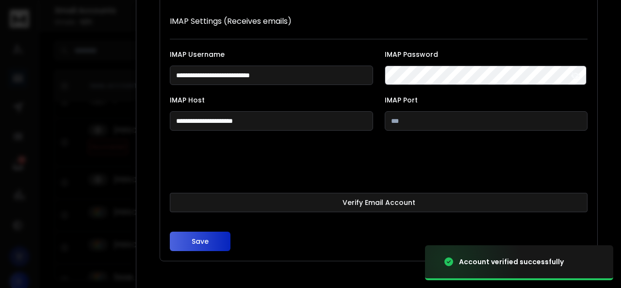
click at [208, 244] on button "Save" at bounding box center [200, 240] width 61 height 19
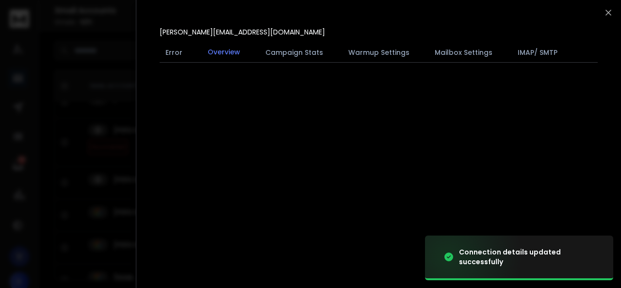
scroll to position [0, 0]
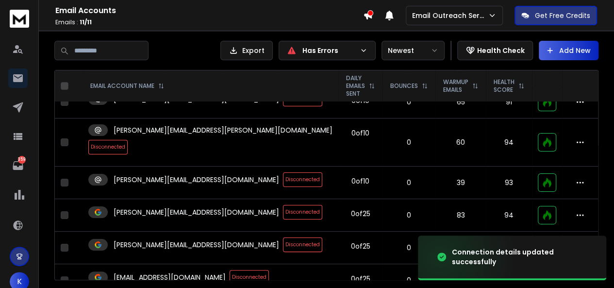
click at [181, 126] on p "[PERSON_NAME][EMAIL_ADDRESS][PERSON_NAME][DOMAIN_NAME]" at bounding box center [223, 130] width 219 height 10
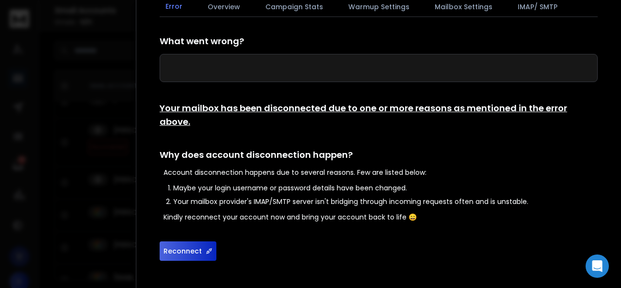
scroll to position [32, 0]
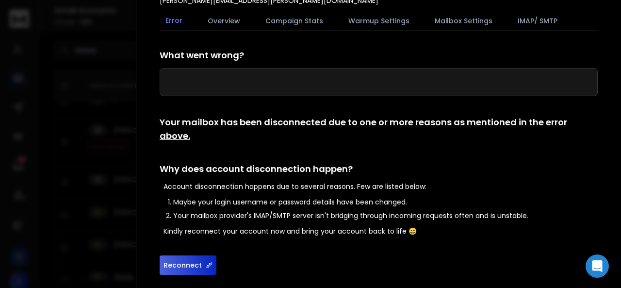
click at [173, 255] on button "Reconnect" at bounding box center [188, 264] width 57 height 19
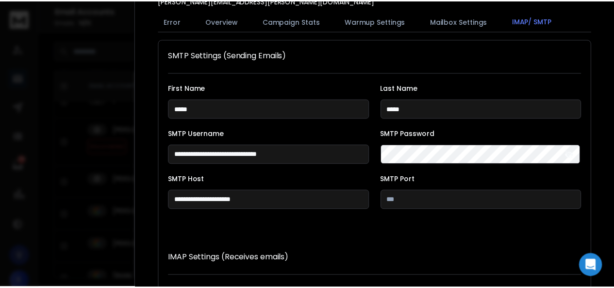
scroll to position [268, 0]
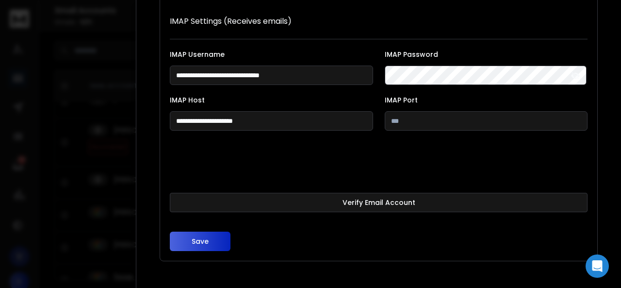
click at [292, 202] on button "Verify Email Account" at bounding box center [379, 202] width 418 height 19
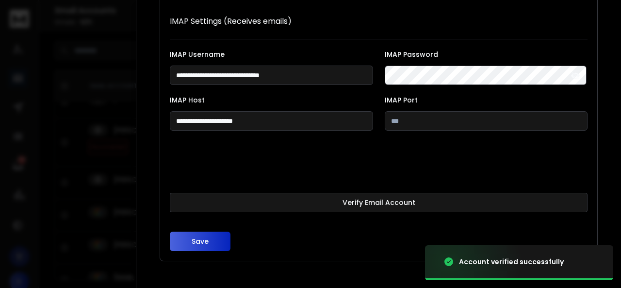
click at [216, 247] on button "Save" at bounding box center [200, 240] width 61 height 19
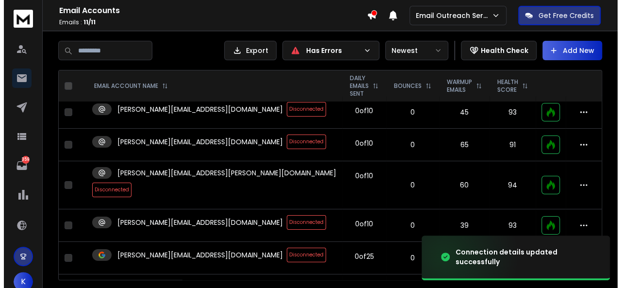
scroll to position [0, 0]
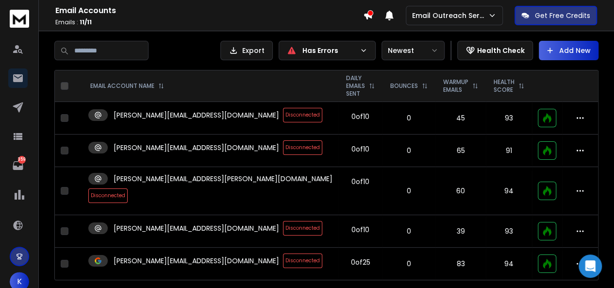
click at [155, 152] on div "[PERSON_NAME][EMAIL_ADDRESS][DOMAIN_NAME]" at bounding box center [183, 148] width 191 height 12
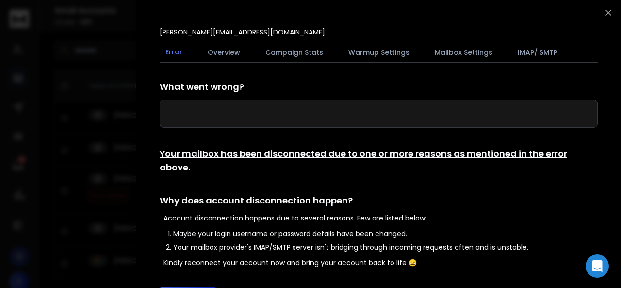
scroll to position [32, 0]
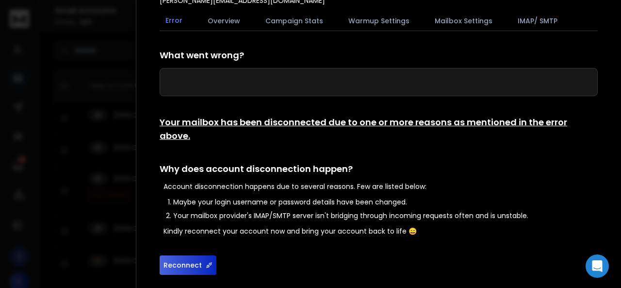
click at [185, 255] on button "Reconnect" at bounding box center [188, 264] width 57 height 19
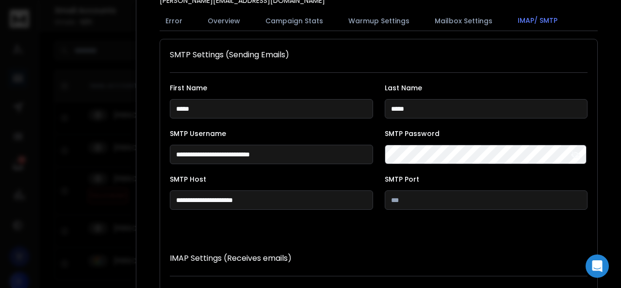
scroll to position [268, 0]
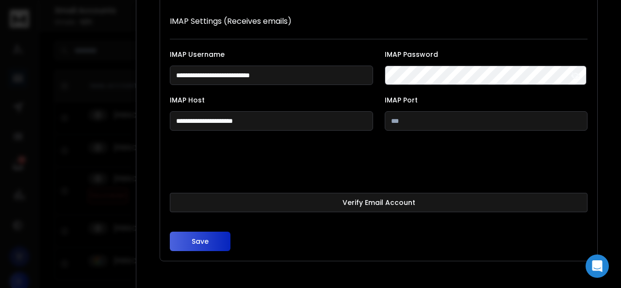
click at [377, 192] on form "**********" at bounding box center [379, 43] width 418 height 415
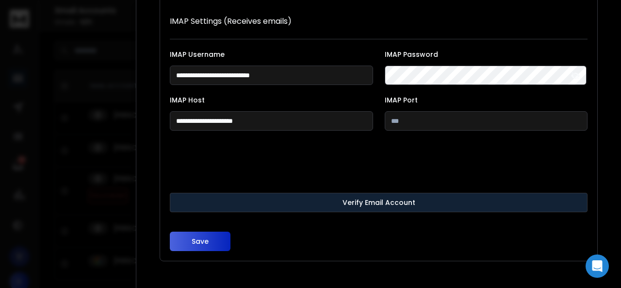
click at [382, 196] on button "Verify Email Account" at bounding box center [379, 202] width 418 height 19
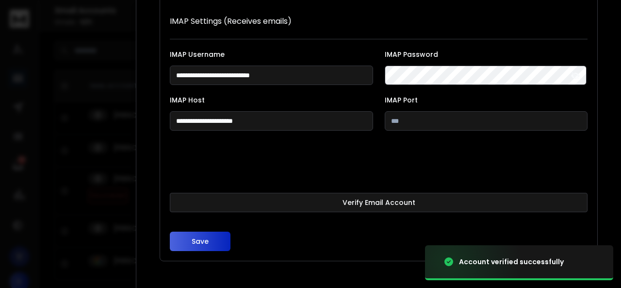
click at [221, 236] on button "Save" at bounding box center [200, 240] width 61 height 19
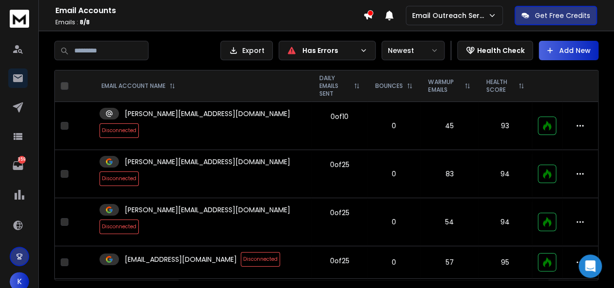
click at [198, 115] on p "[PERSON_NAME][EMAIL_ADDRESS][DOMAIN_NAME]" at bounding box center [207, 114] width 165 height 10
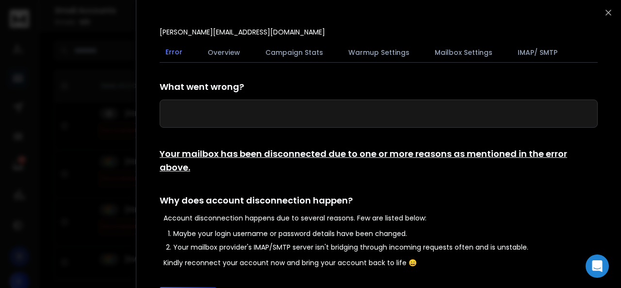
scroll to position [32, 0]
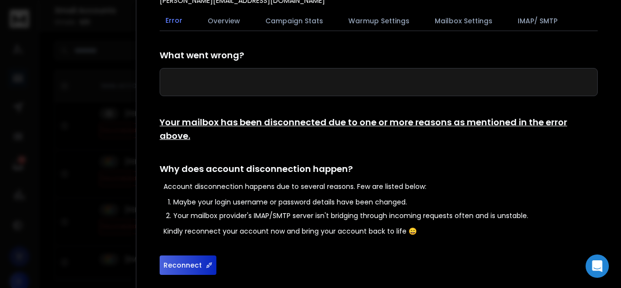
click at [161, 255] on button "Reconnect" at bounding box center [188, 264] width 57 height 19
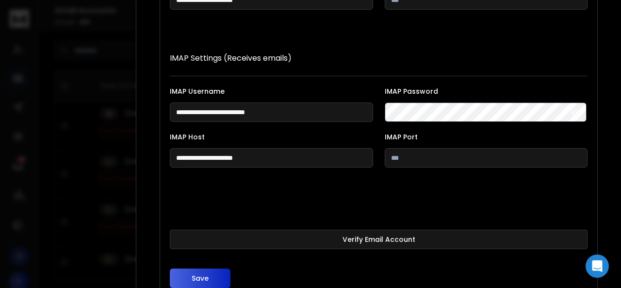
scroll to position [268, 0]
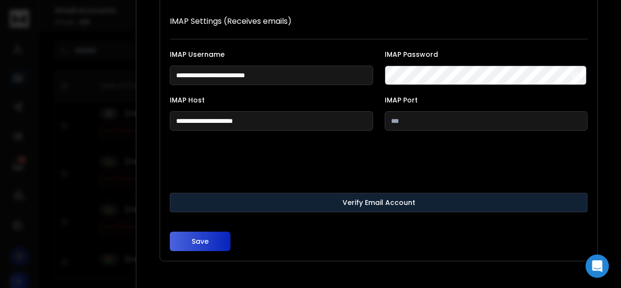
click at [312, 208] on button "Verify Email Account" at bounding box center [379, 202] width 418 height 19
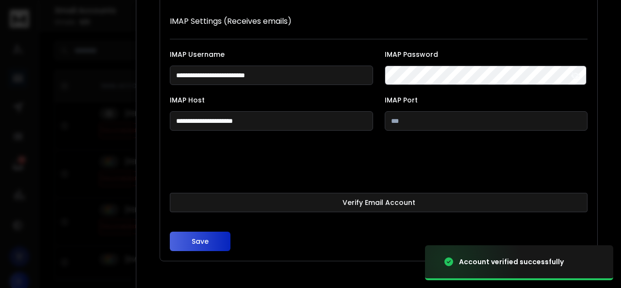
click at [201, 241] on button "Save" at bounding box center [200, 240] width 61 height 19
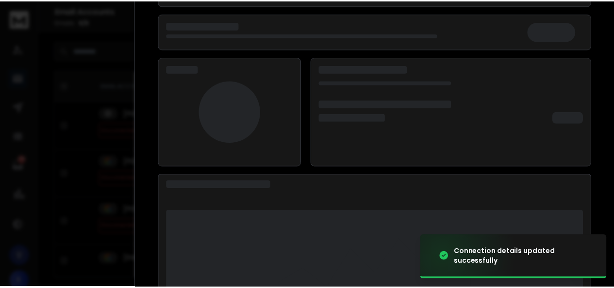
scroll to position [214, 0]
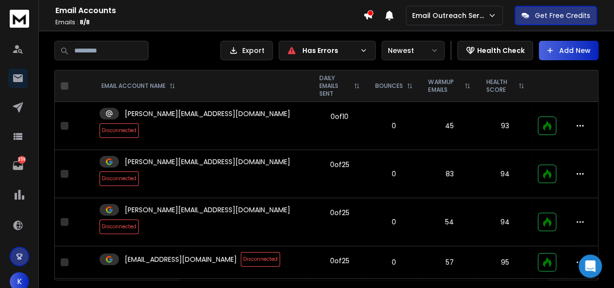
click at [169, 115] on p "[PERSON_NAME][EMAIL_ADDRESS][DOMAIN_NAME]" at bounding box center [207, 114] width 165 height 10
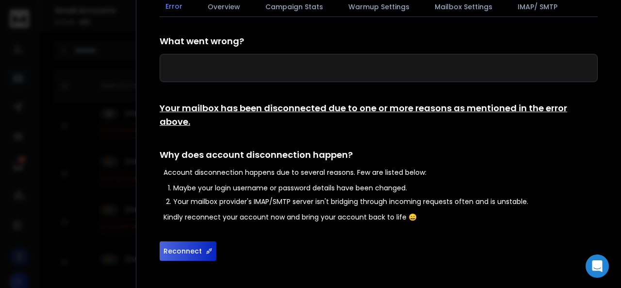
scroll to position [32, 0]
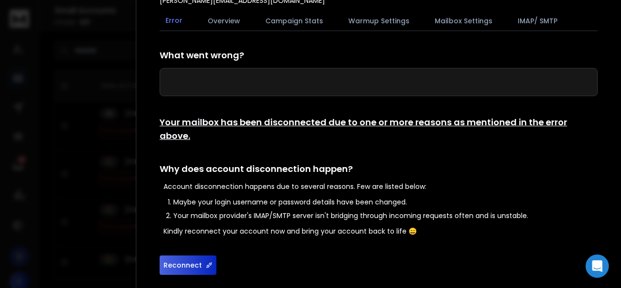
click at [193, 255] on button "Reconnect" at bounding box center [188, 264] width 57 height 19
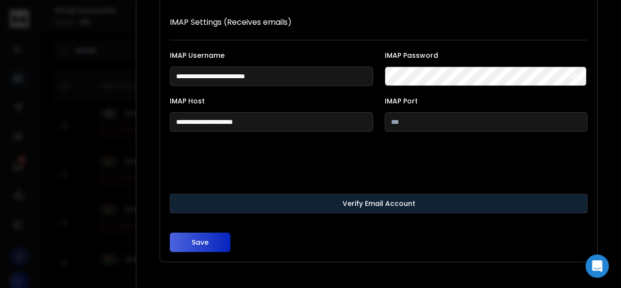
scroll to position [268, 0]
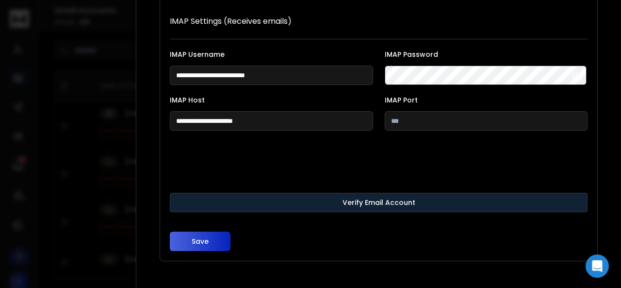
click at [309, 202] on button "Verify Email Account" at bounding box center [379, 202] width 418 height 19
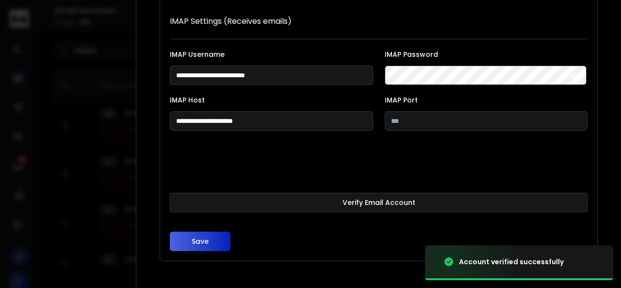
click at [189, 244] on button "Save" at bounding box center [200, 240] width 61 height 19
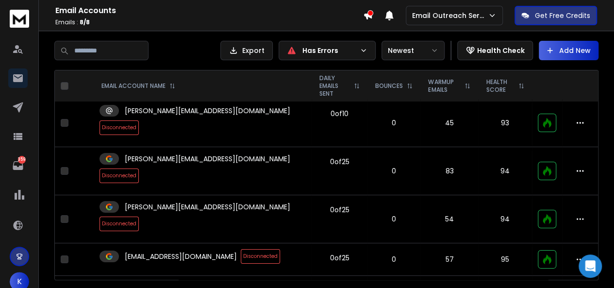
scroll to position [0, 0]
